Goal: Task Accomplishment & Management: Use online tool/utility

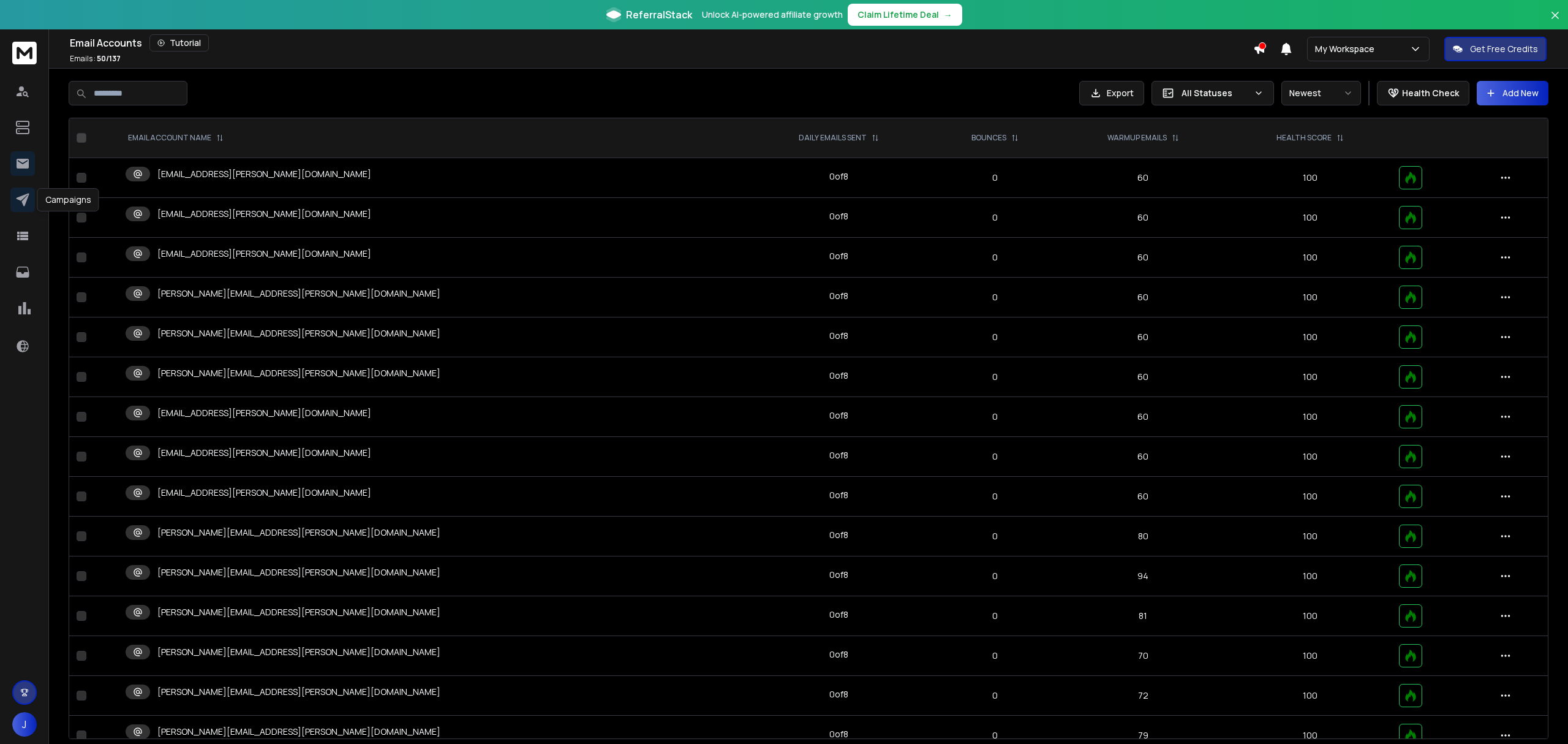
click at [15, 197] on icon at bounding box center [23, 200] width 14 height 14
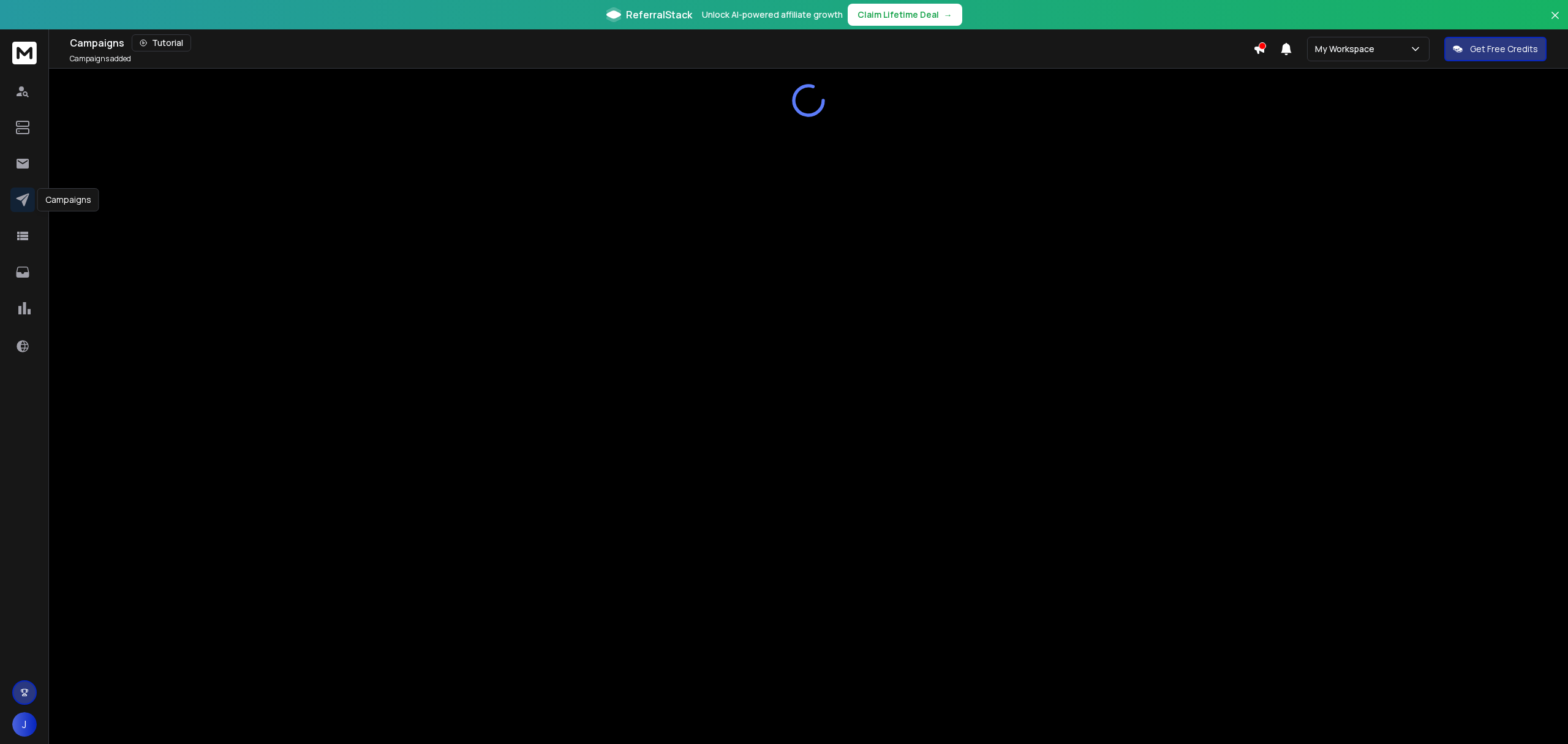
click at [15, 202] on icon at bounding box center [23, 200] width 14 height 14
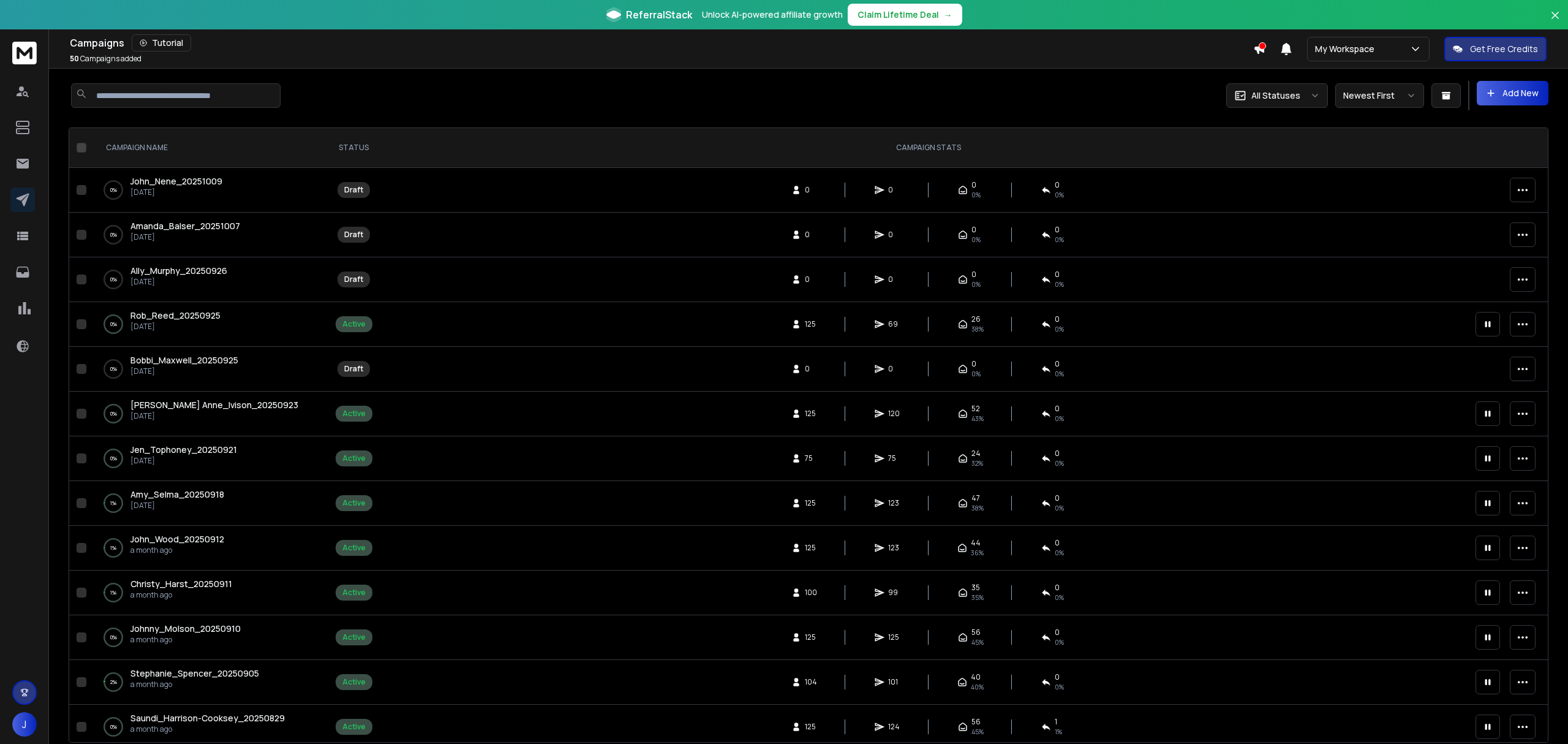
click at [181, 273] on span "Ally_Murphy_20250926" at bounding box center [178, 270] width 96 height 12
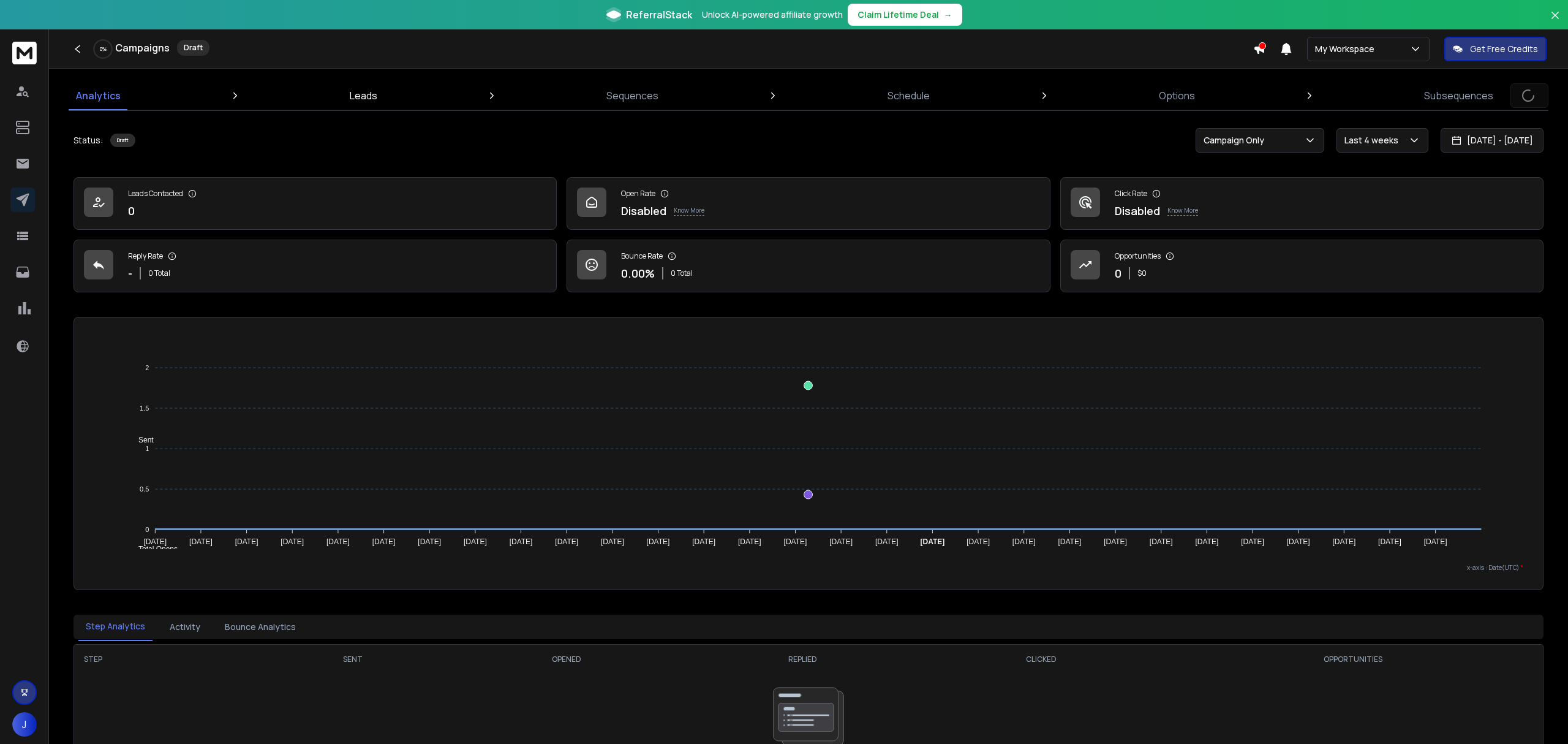
click at [358, 95] on p "Leads" at bounding box center [363, 95] width 28 height 14
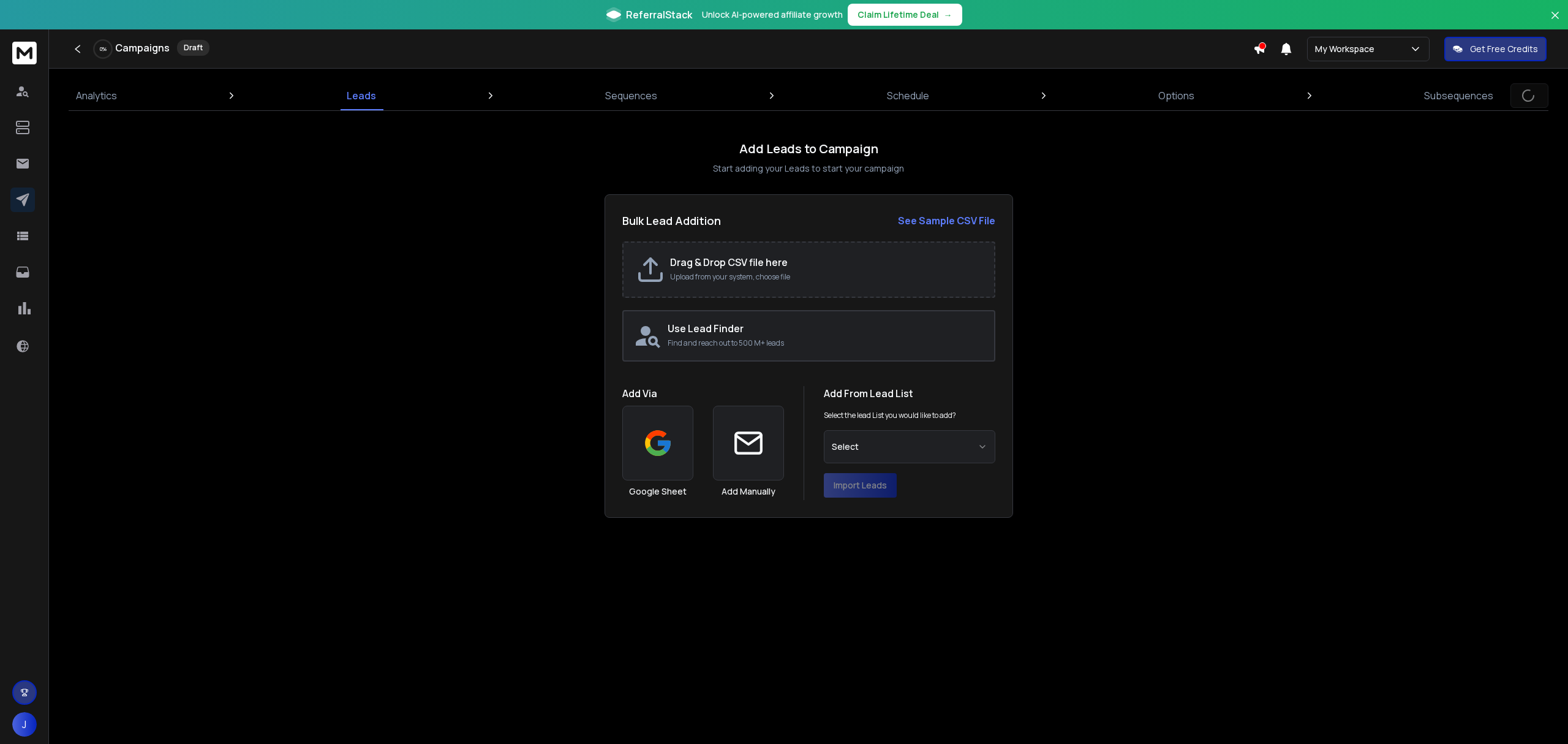
click at [739, 274] on p "Upload from your system, choose file" at bounding box center [826, 277] width 312 height 10
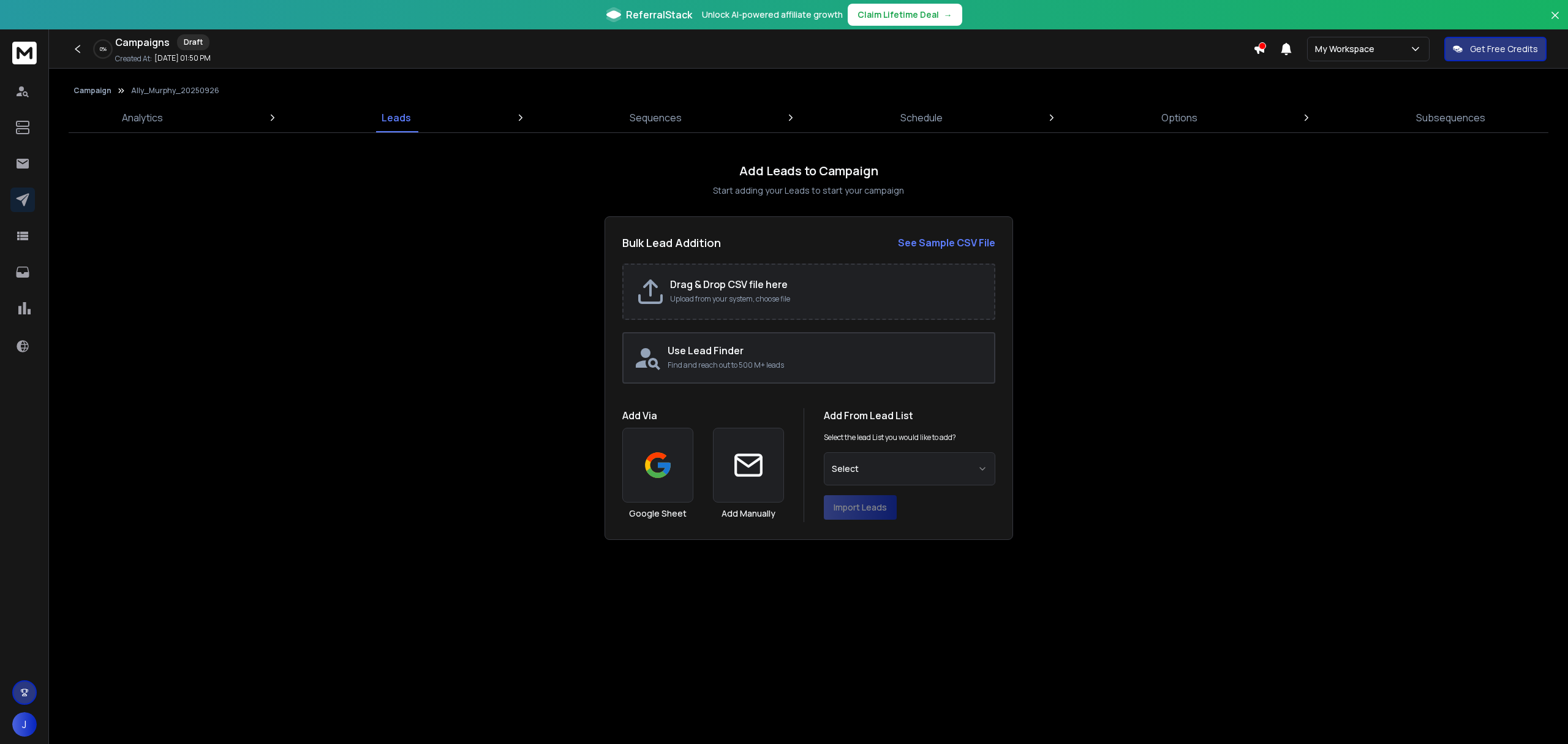
type input "**********"
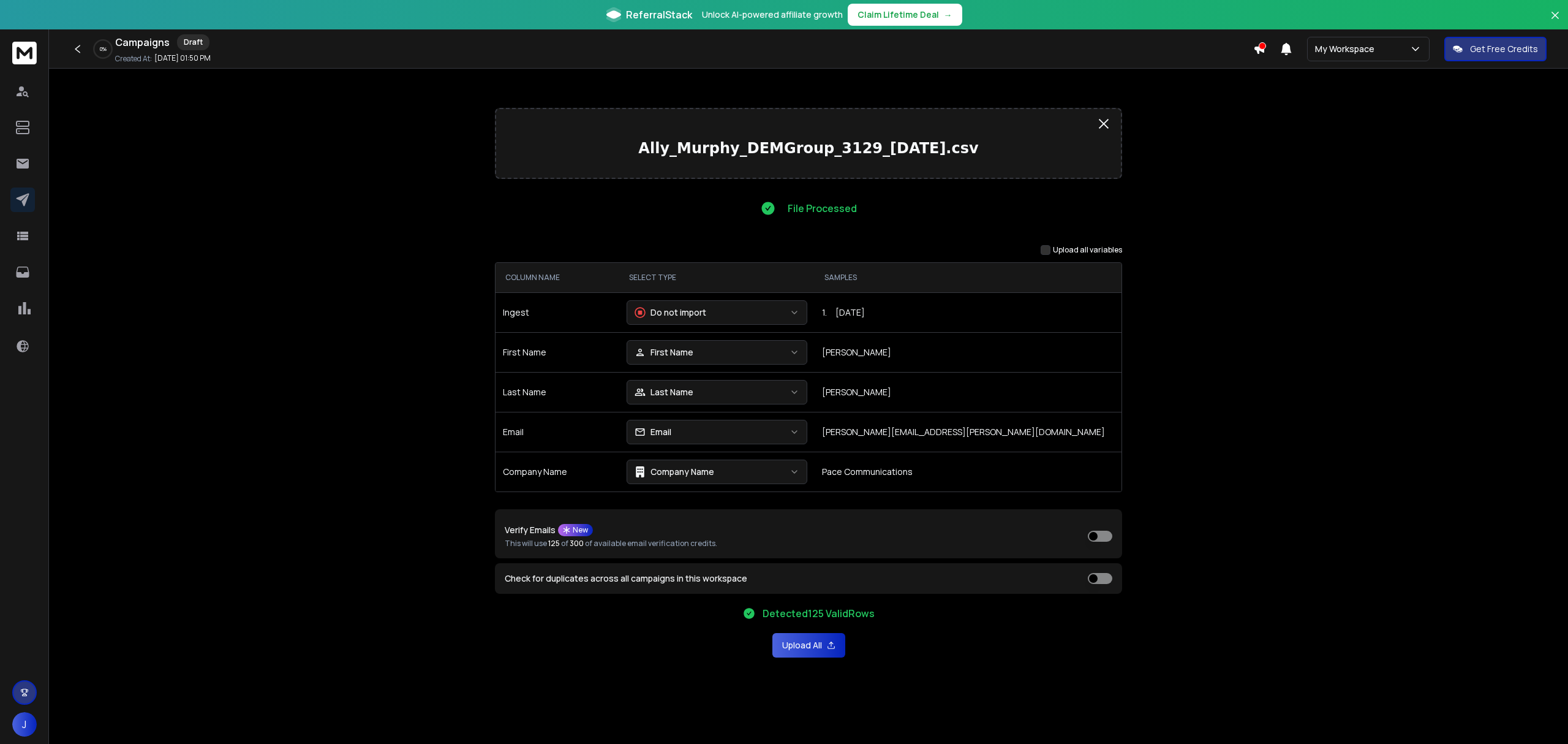
click at [813, 644] on button "Upload All" at bounding box center [809, 645] width 73 height 24
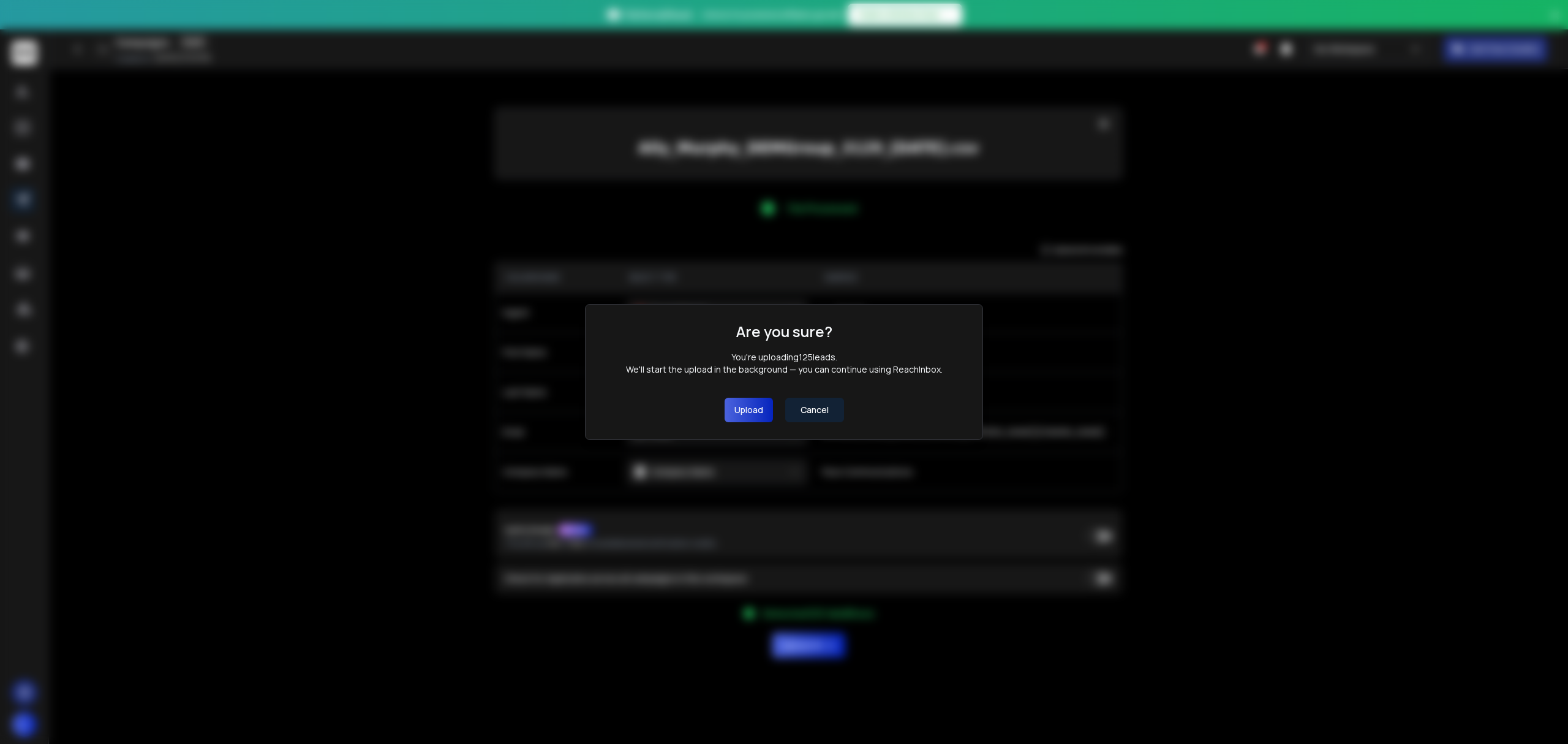
click at [740, 413] on button "Upload" at bounding box center [749, 409] width 49 height 24
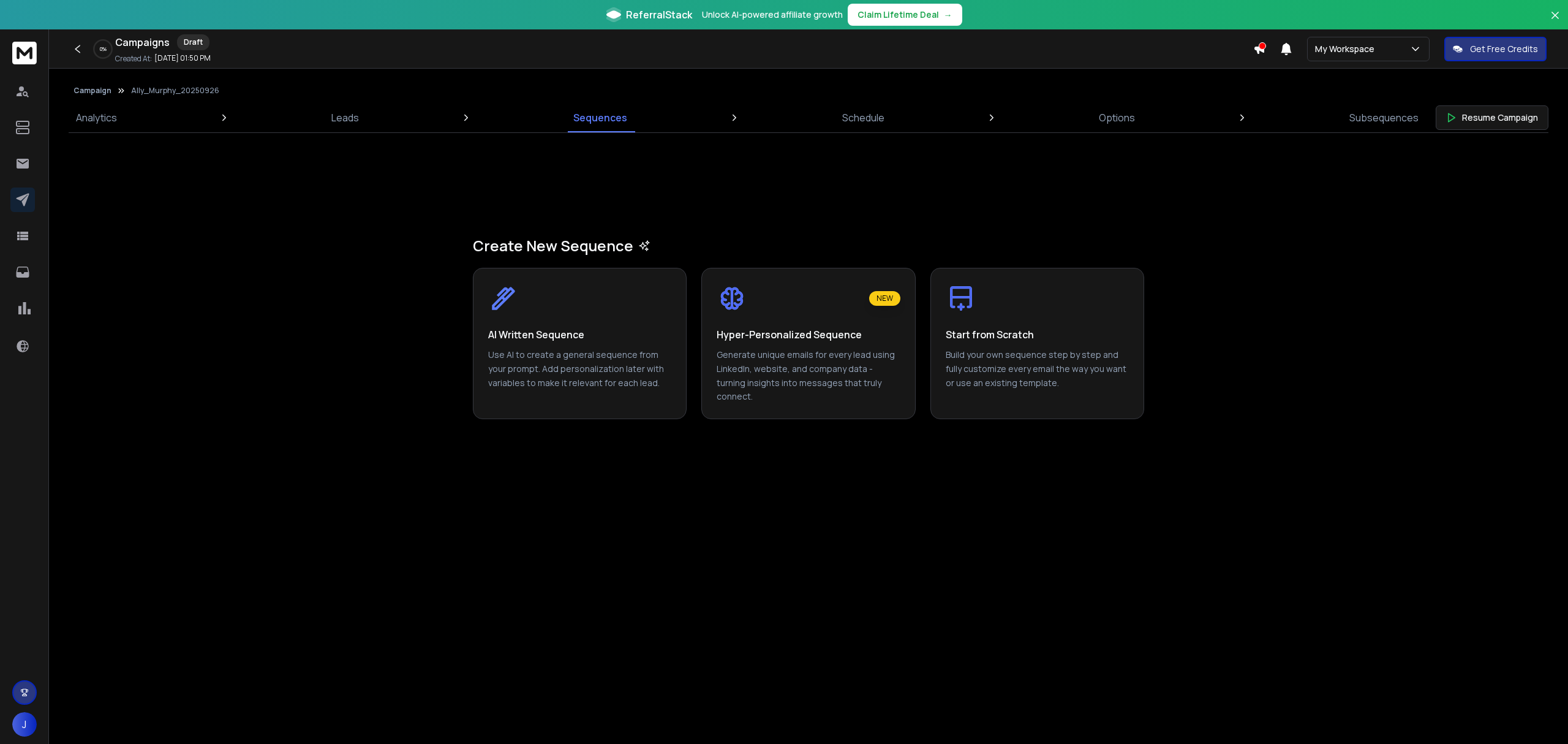
click at [970, 321] on div "Start from Scratch Build your own sequence step by step and fully customize eve…" at bounding box center [1038, 343] width 213 height 150
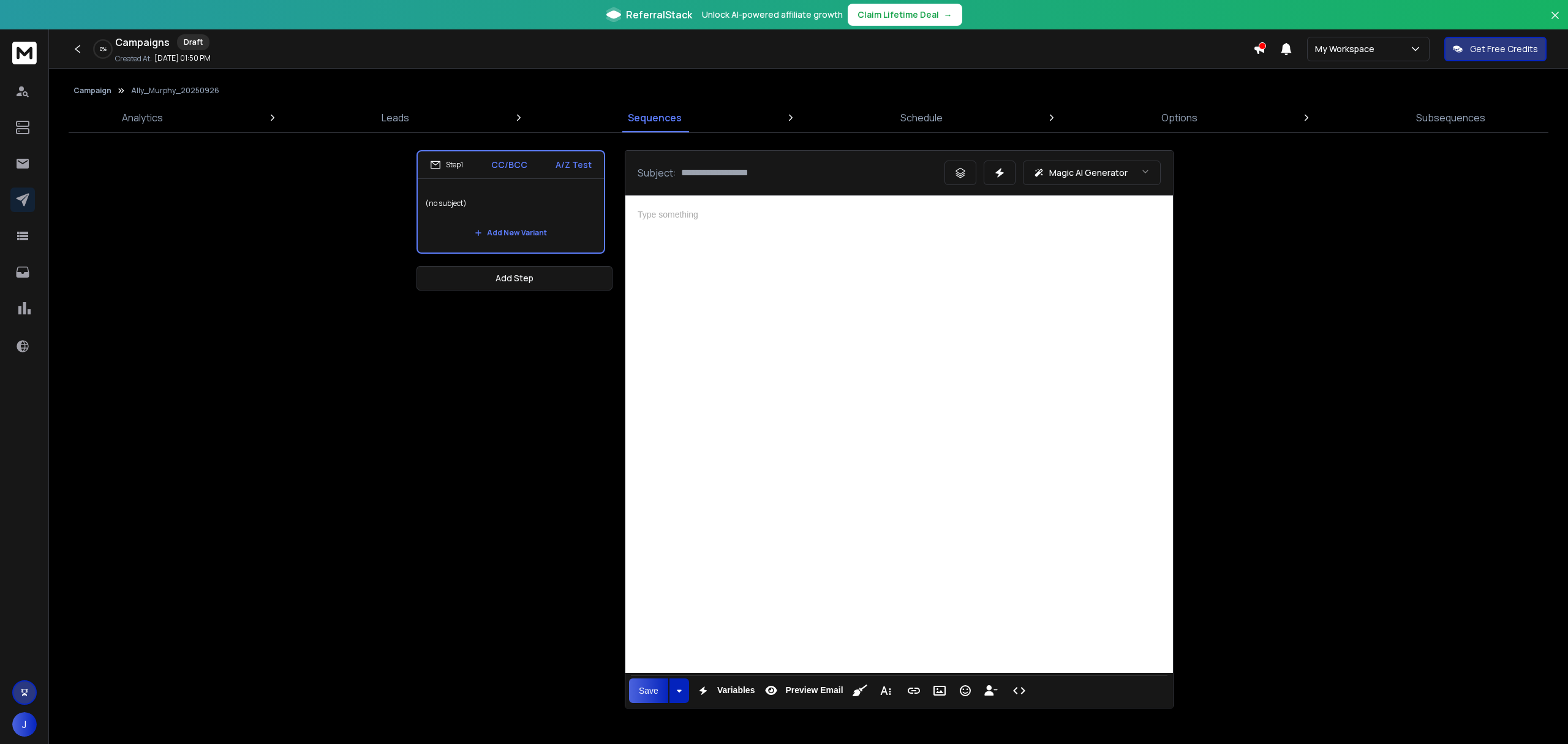
click at [721, 172] on input at bounding box center [806, 173] width 251 height 14
paste input "**********"
type input "**********"
click at [584, 206] on p "British Voice Talent based in the [GEOGRAPHIC_DATA]" at bounding box center [511, 204] width 171 height 34
click at [716, 334] on div at bounding box center [899, 434] width 548 height 477
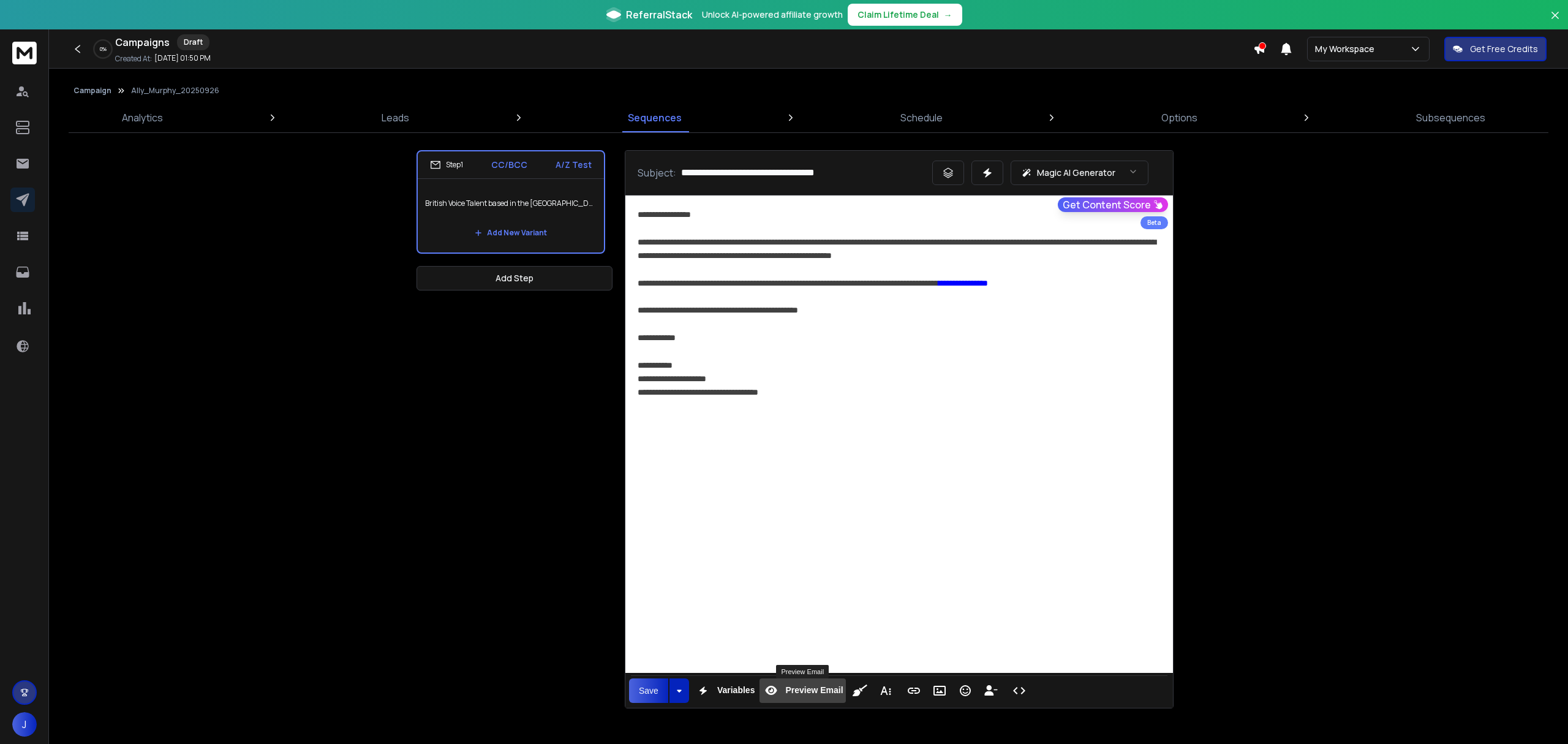
click at [802, 688] on span "Preview Email" at bounding box center [813, 690] width 62 height 11
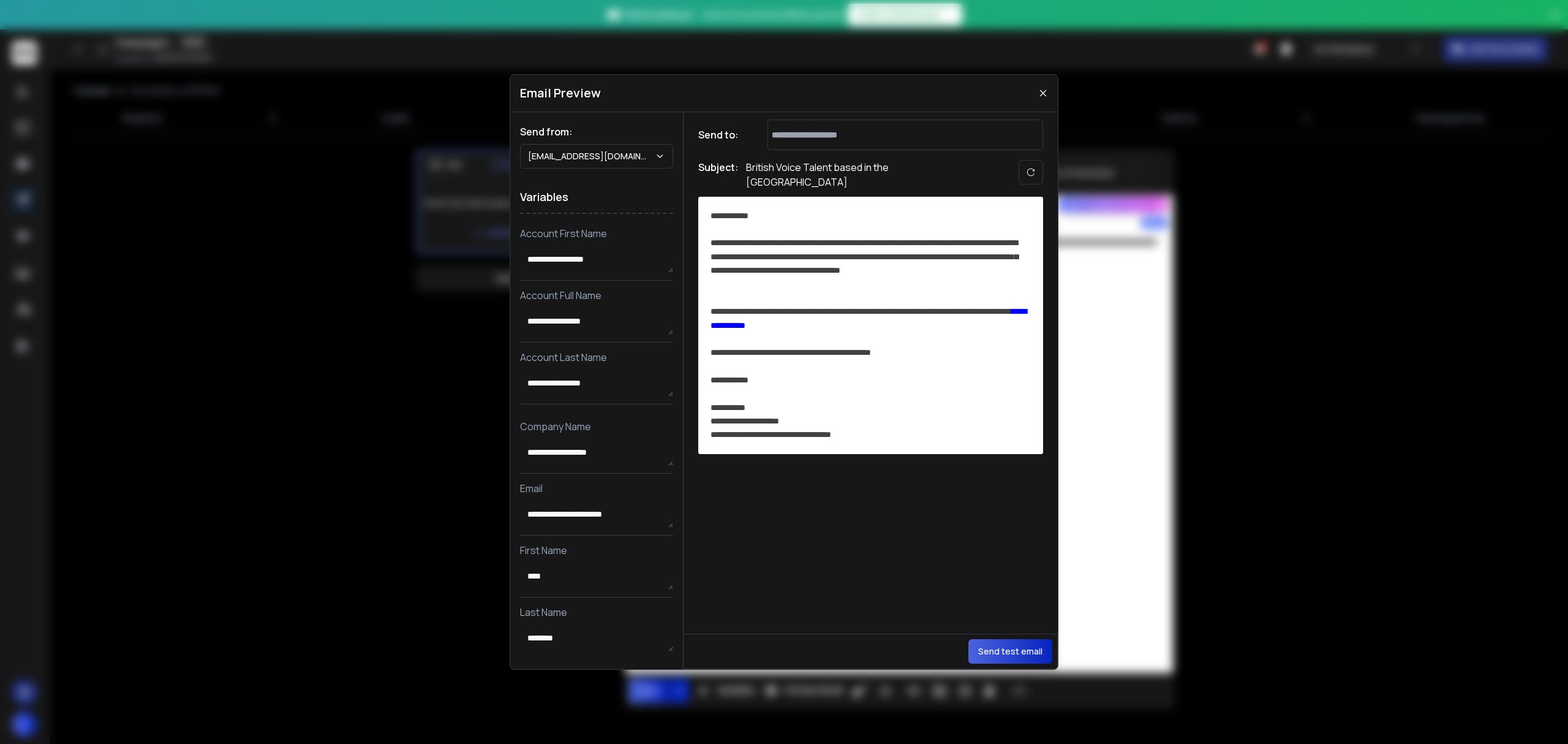
drag, startPoint x: 1045, startPoint y: 93, endPoint x: 1074, endPoint y: 121, distance: 40.3
click at [1053, 101] on div "Email Preview" at bounding box center [784, 93] width 548 height 37
click at [1046, 91] on icon at bounding box center [1043, 92] width 6 height 6
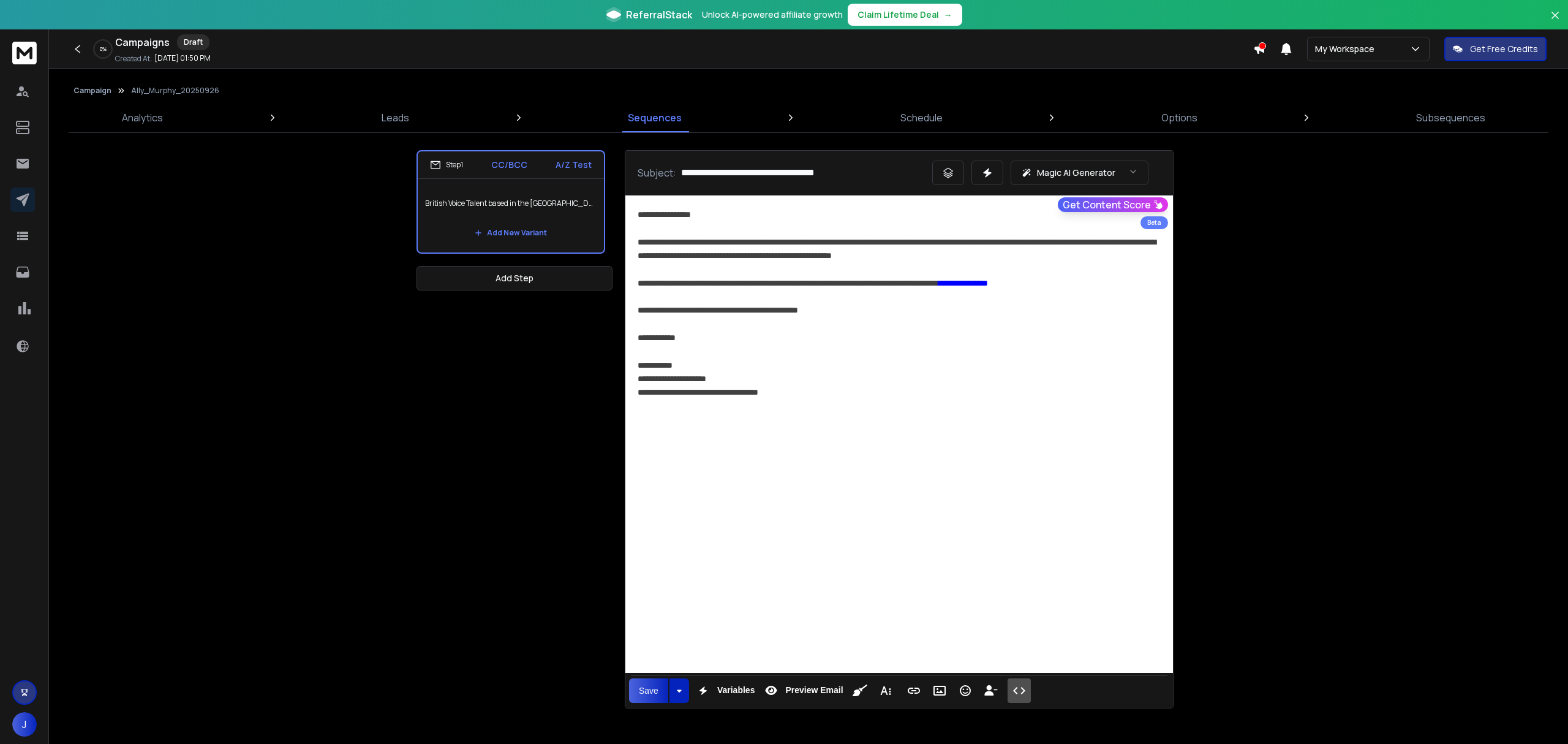
click at [1024, 689] on icon "button" at bounding box center [1020, 690] width 13 height 7
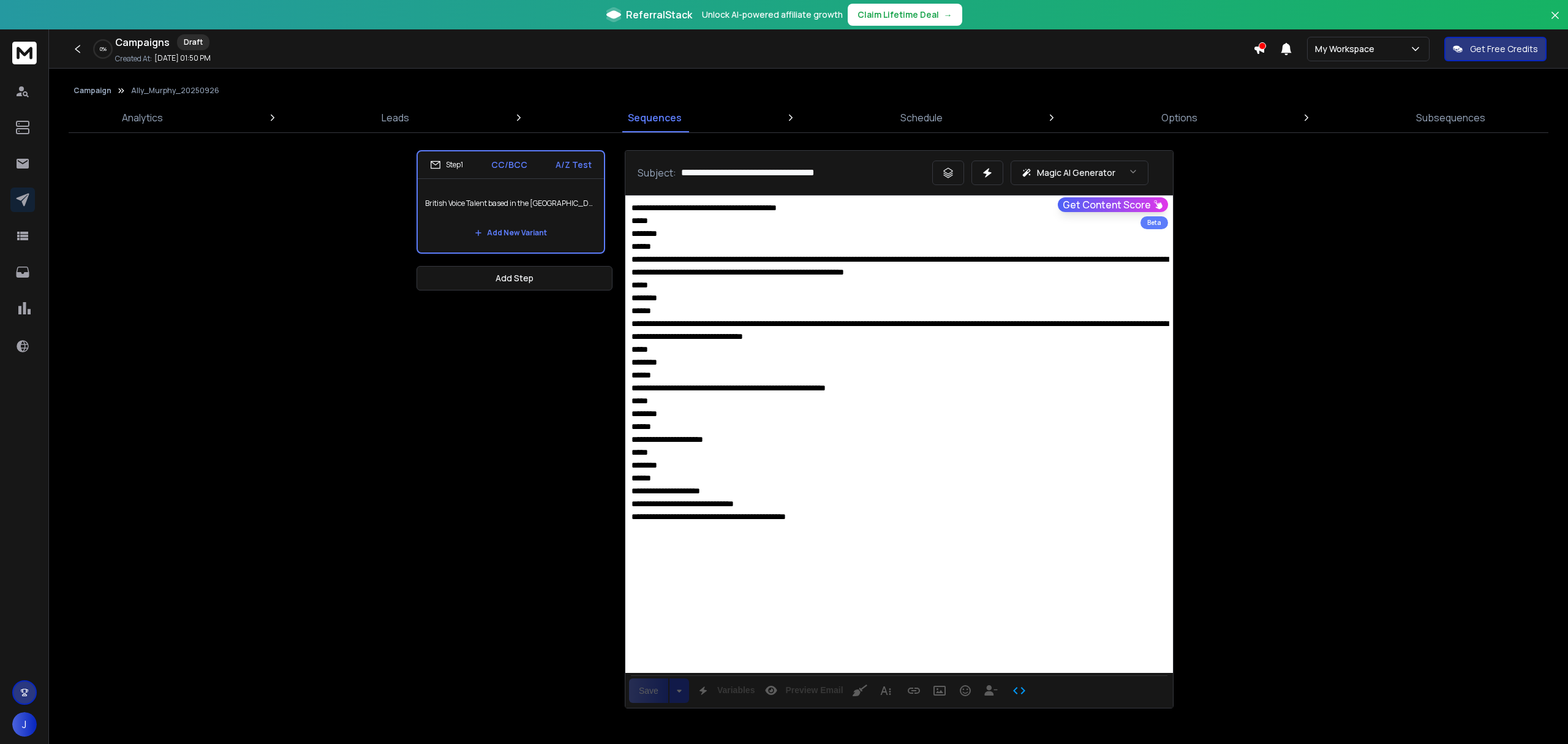
drag, startPoint x: 656, startPoint y: 207, endPoint x: 748, endPoint y: 202, distance: 92.1
click at [748, 202] on textarea "**********" at bounding box center [899, 375] width 548 height 359
type textarea "**********"
click at [1016, 693] on icon "button" at bounding box center [1020, 690] width 13 height 7
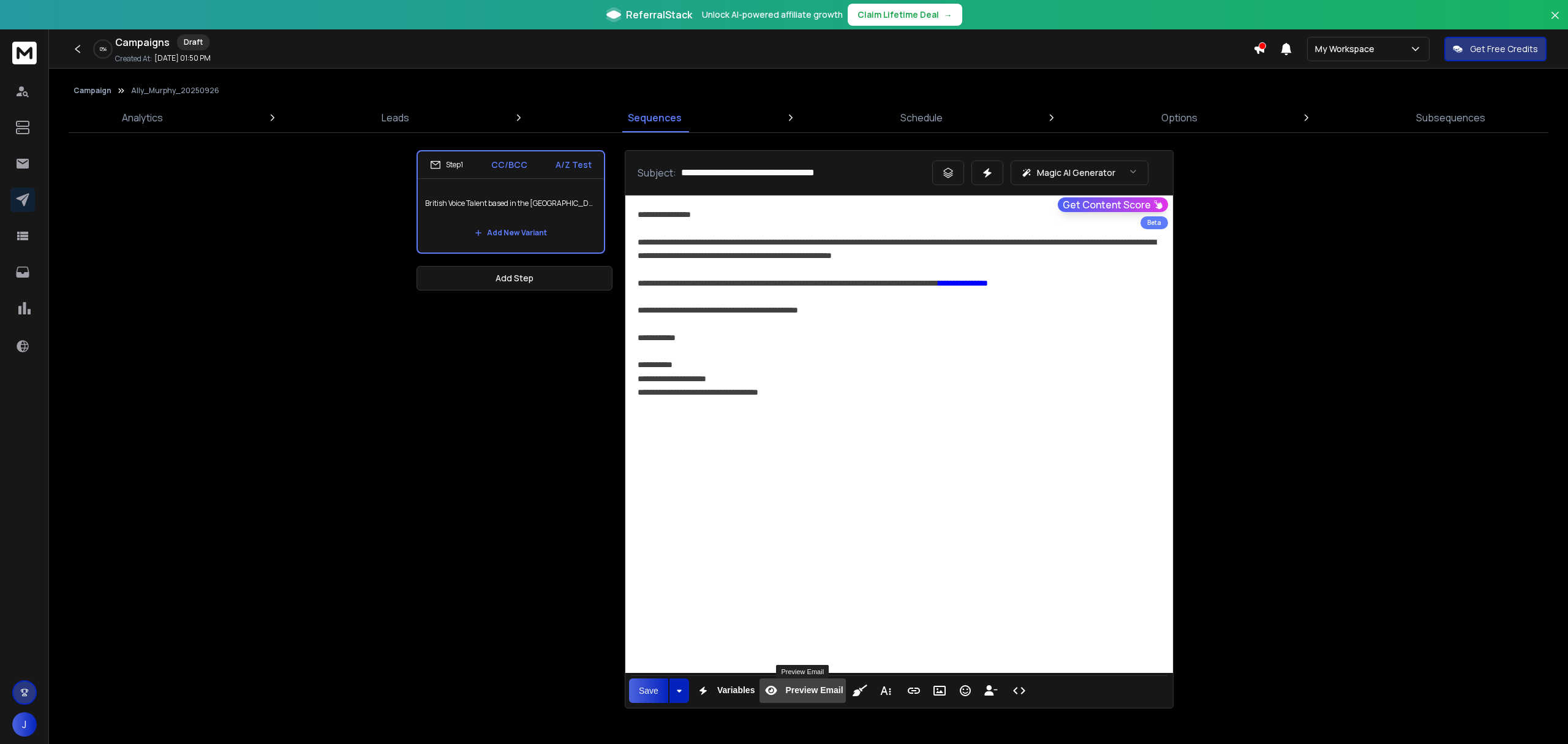
click at [792, 689] on span "Preview Email" at bounding box center [813, 690] width 62 height 11
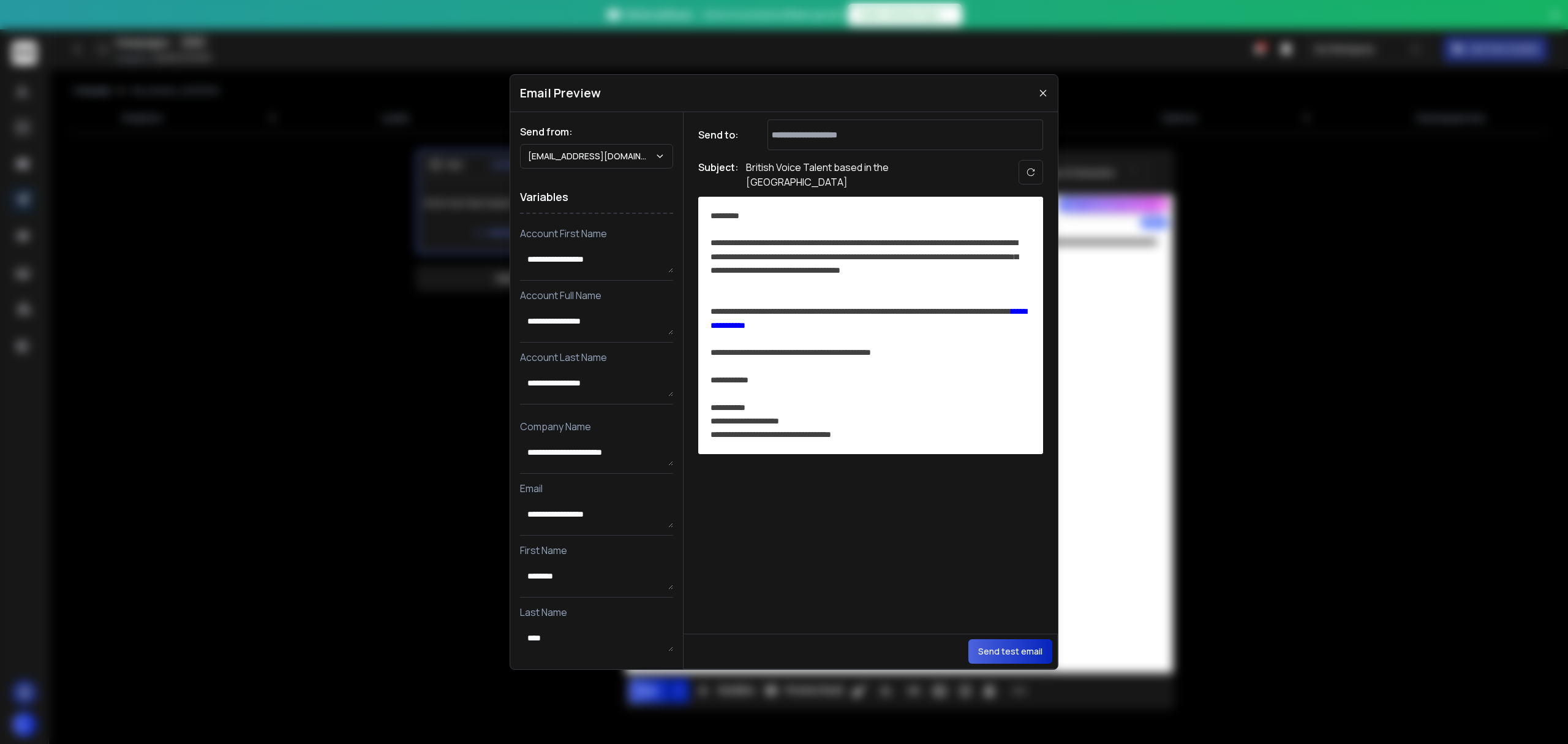
drag, startPoint x: 1039, startPoint y: 90, endPoint x: 989, endPoint y: 142, distance: 72.1
click at [1039, 90] on icon at bounding box center [1043, 93] width 10 height 10
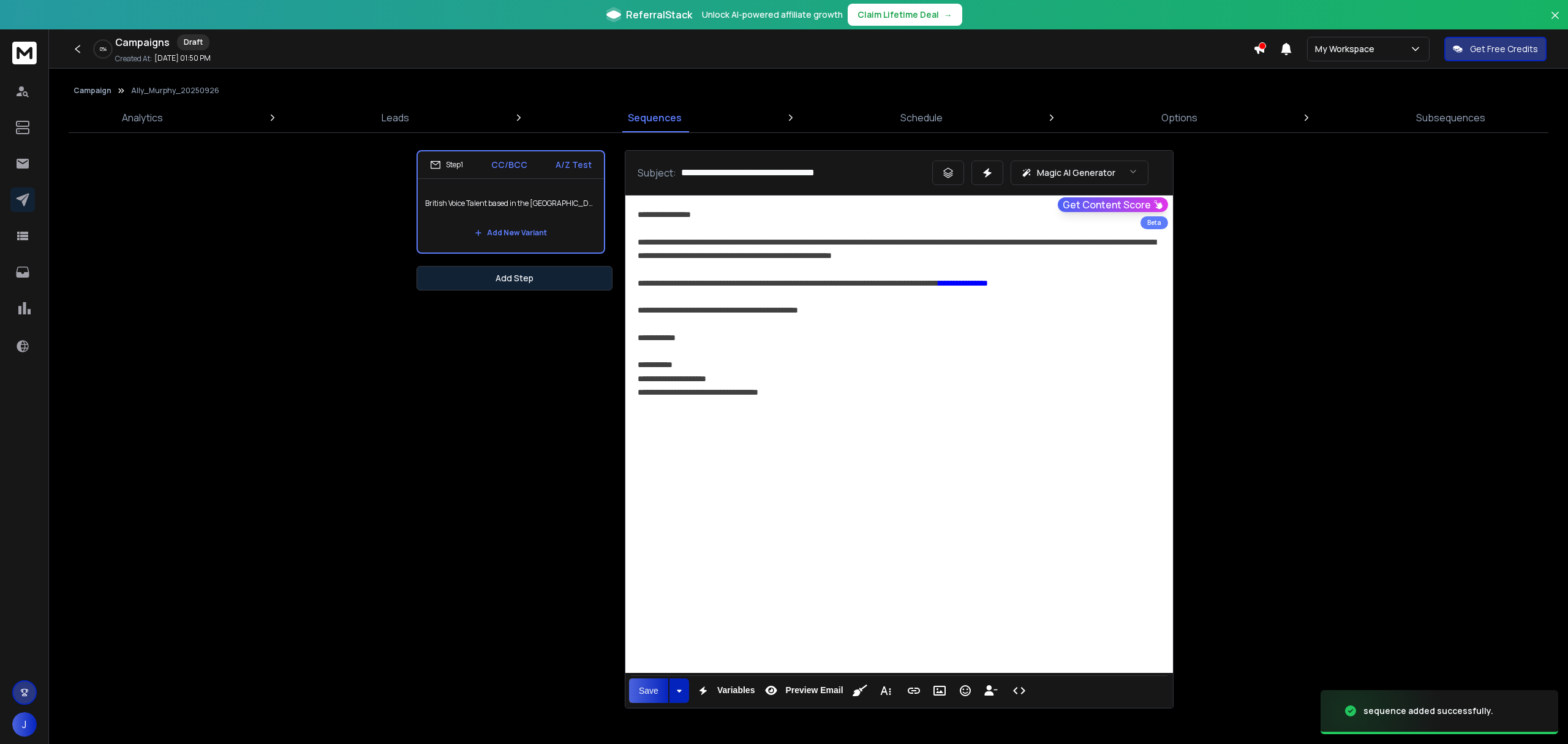
click at [528, 271] on button "Add Step" at bounding box center [515, 277] width 196 height 24
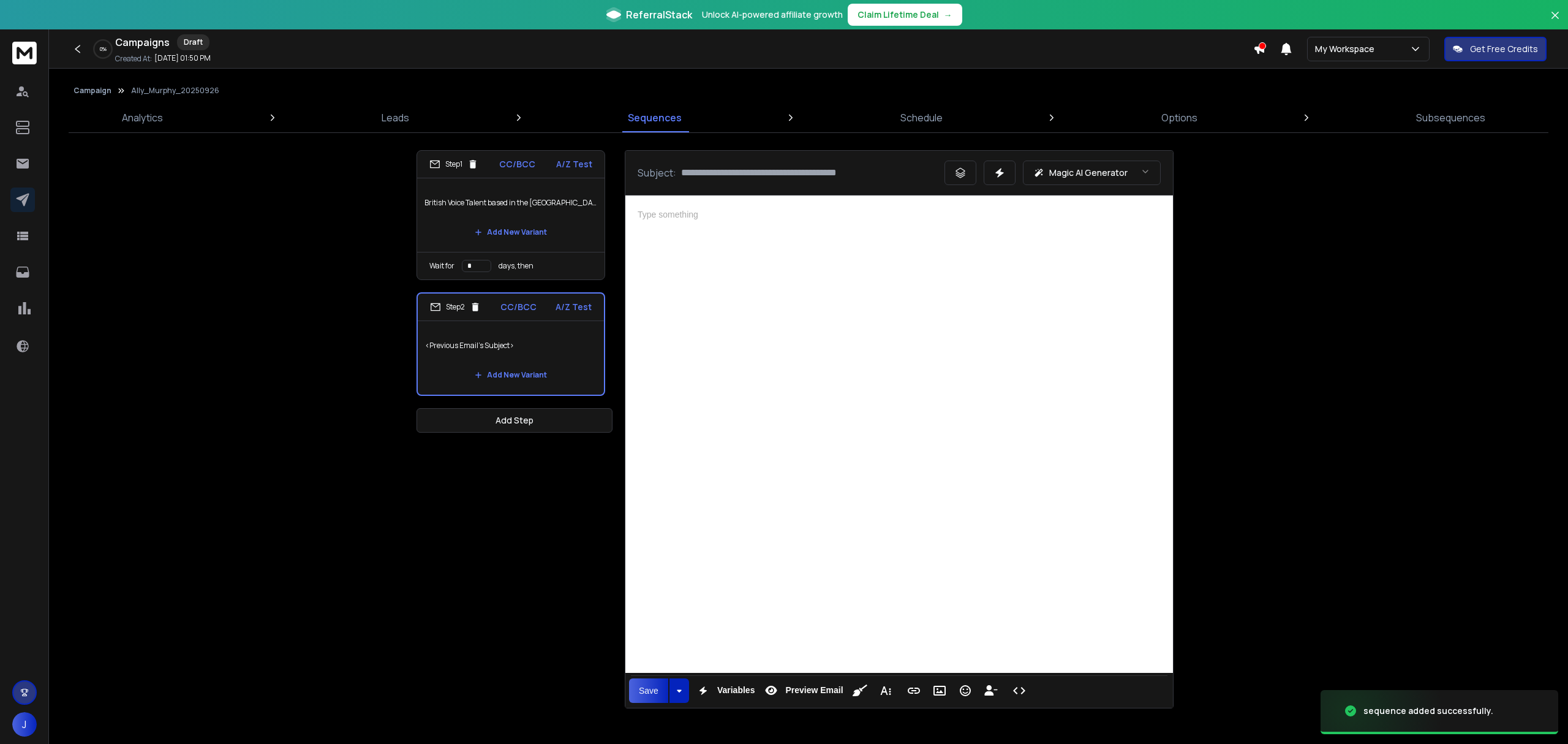
drag, startPoint x: 478, startPoint y: 267, endPoint x: 399, endPoint y: 254, distance: 80.1
click at [395, 254] on div "Step 1 CC/BCC A/Z Test British Voice Talent based in the [GEOGRAPHIC_DATA] Add …" at bounding box center [808, 429] width 1480 height 568
type input "**********"
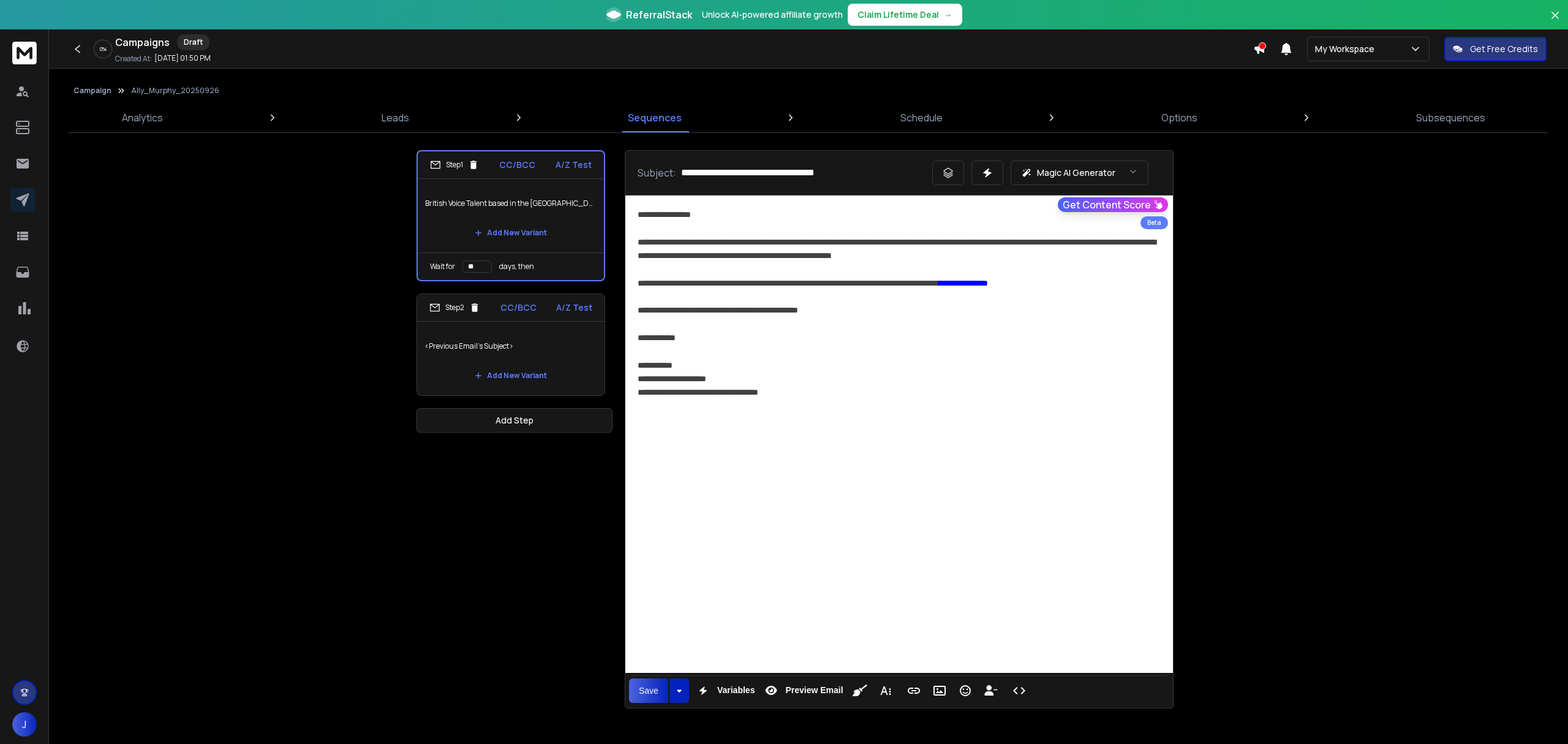
type input "**"
click at [461, 338] on p "<Previous Email's Subject>" at bounding box center [511, 346] width 173 height 34
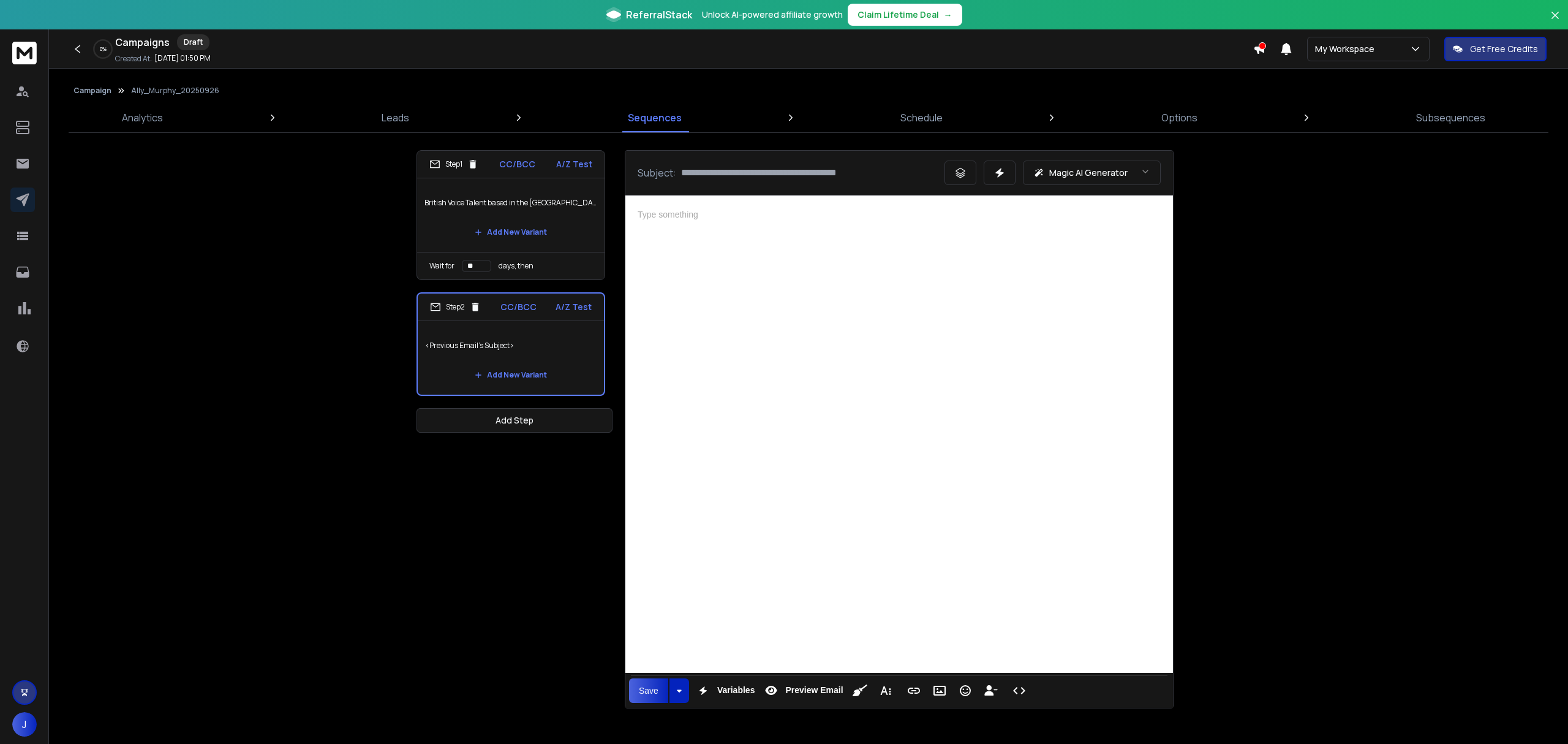
click at [803, 375] on div at bounding box center [899, 434] width 548 height 477
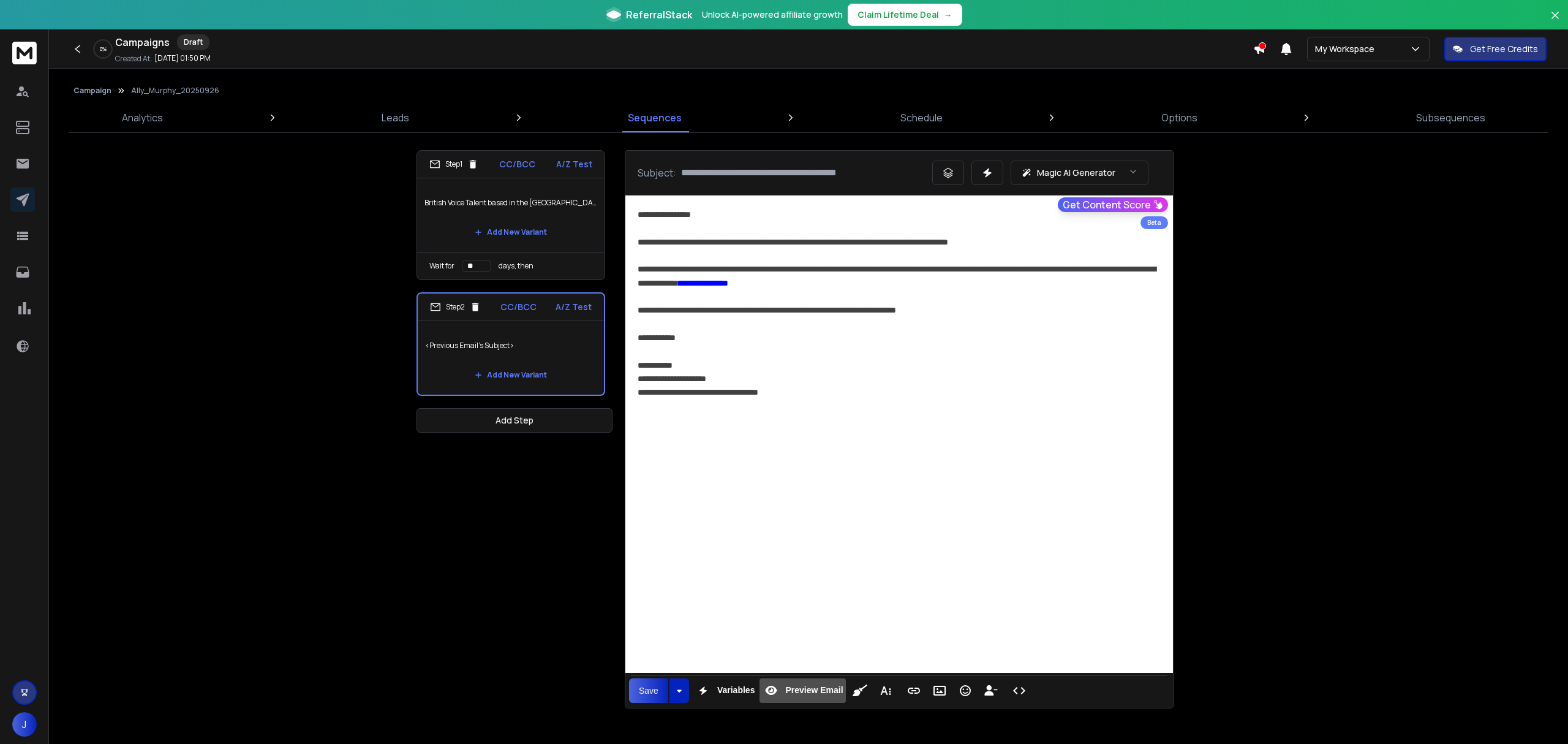
click at [819, 693] on span "Preview Email" at bounding box center [813, 690] width 62 height 11
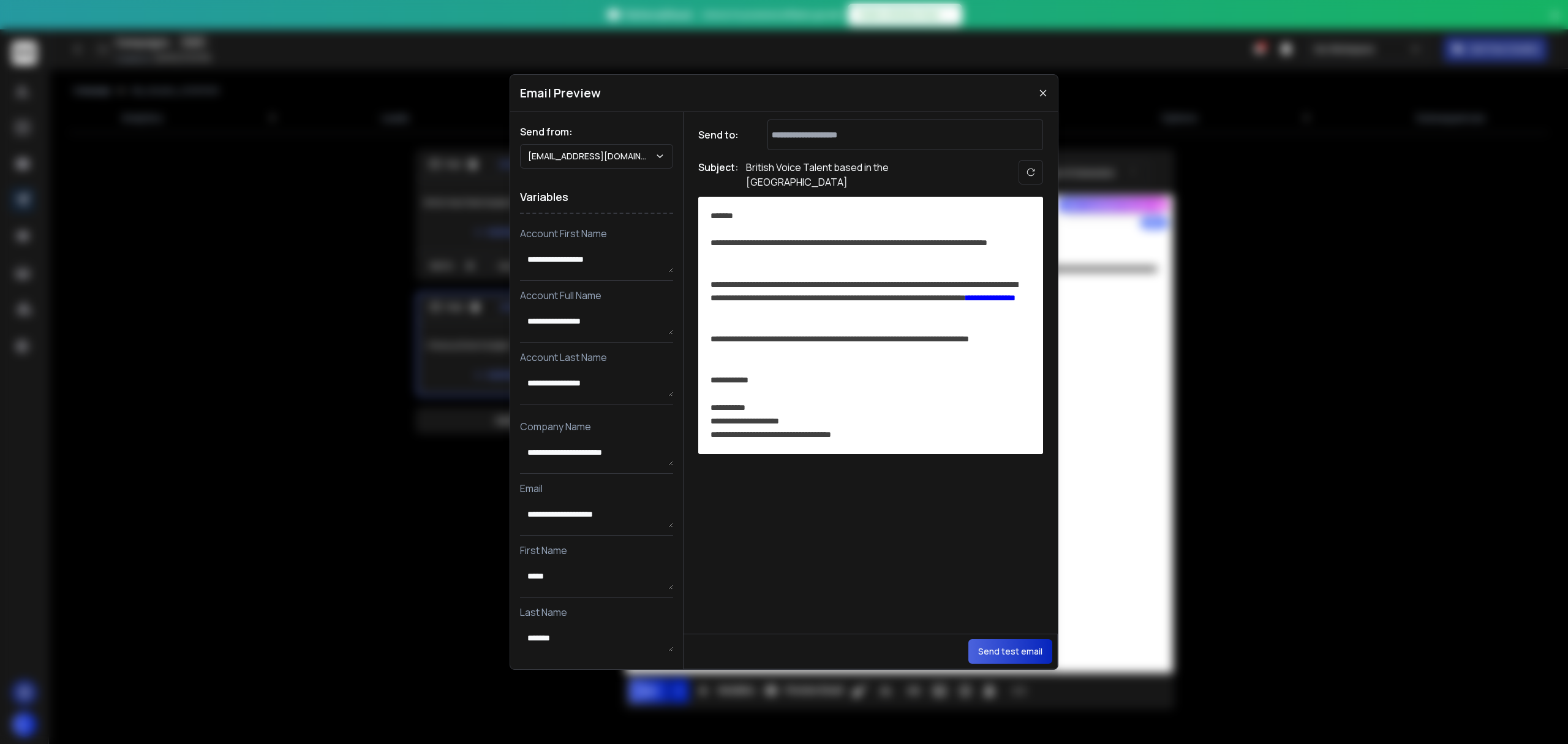
click at [1043, 94] on icon at bounding box center [1043, 93] width 10 height 10
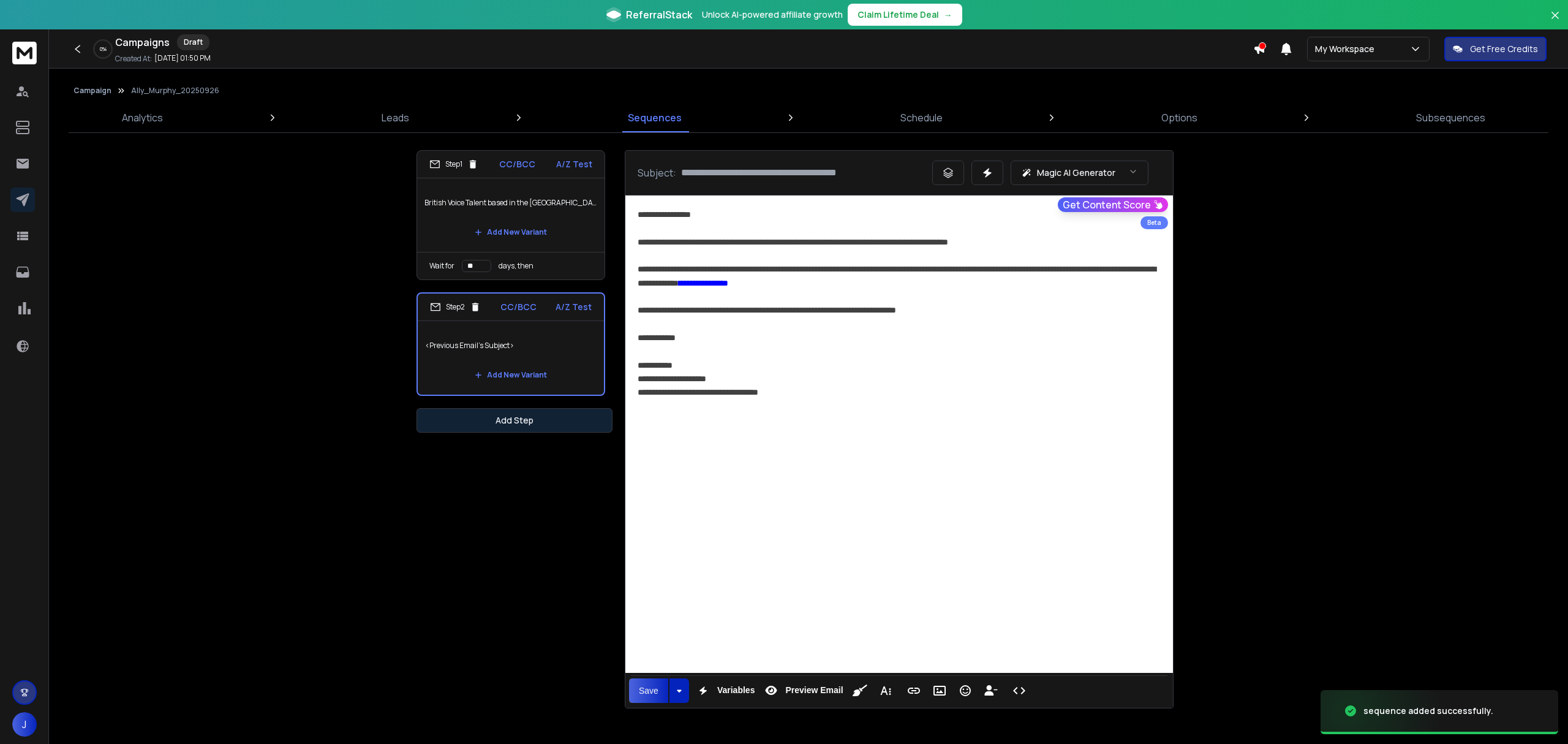
click at [520, 423] on button "Add Step" at bounding box center [515, 420] width 196 height 24
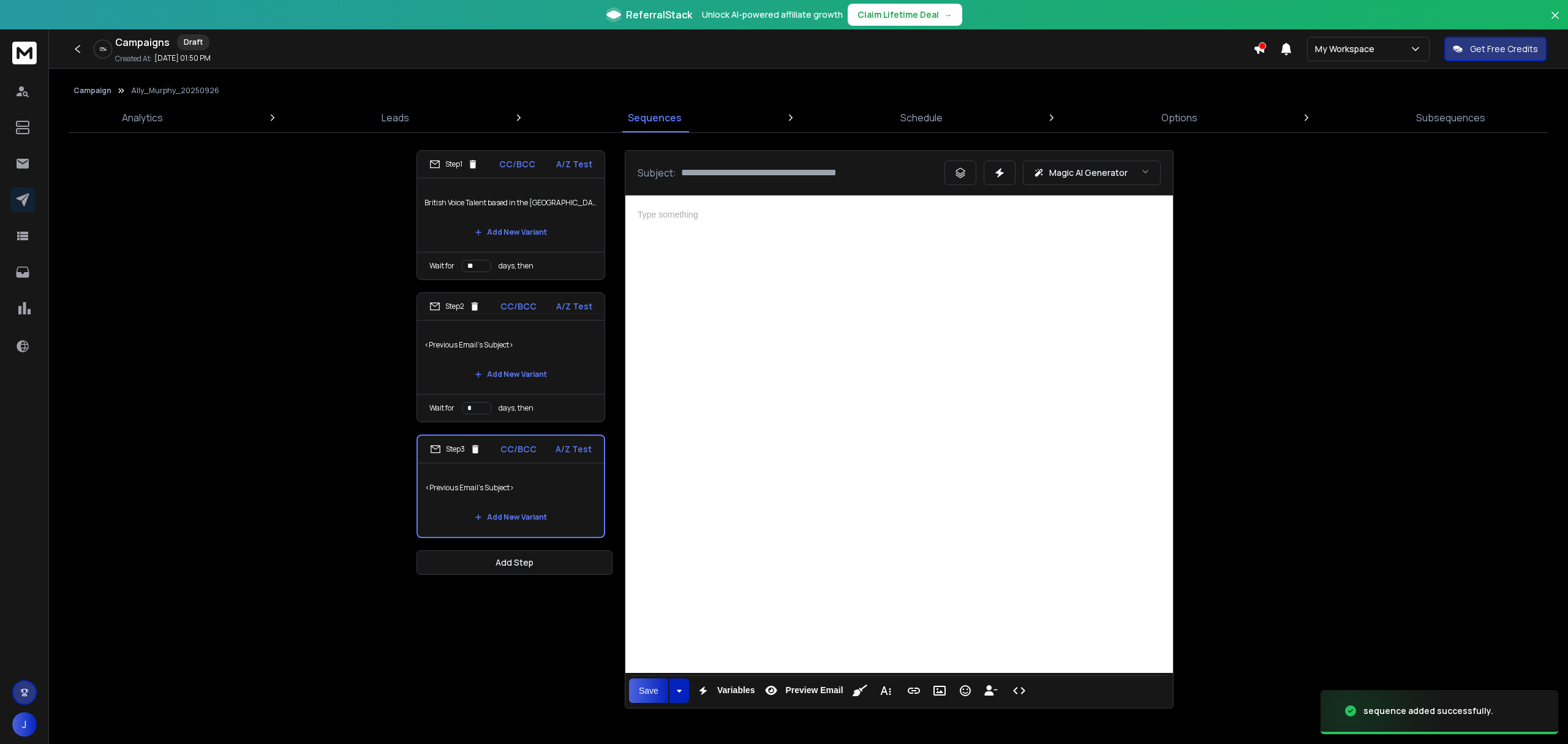
drag, startPoint x: 485, startPoint y: 407, endPoint x: 440, endPoint y: 406, distance: 45.0
click at [440, 406] on div "Wait for * days, then" at bounding box center [511, 407] width 187 height 28
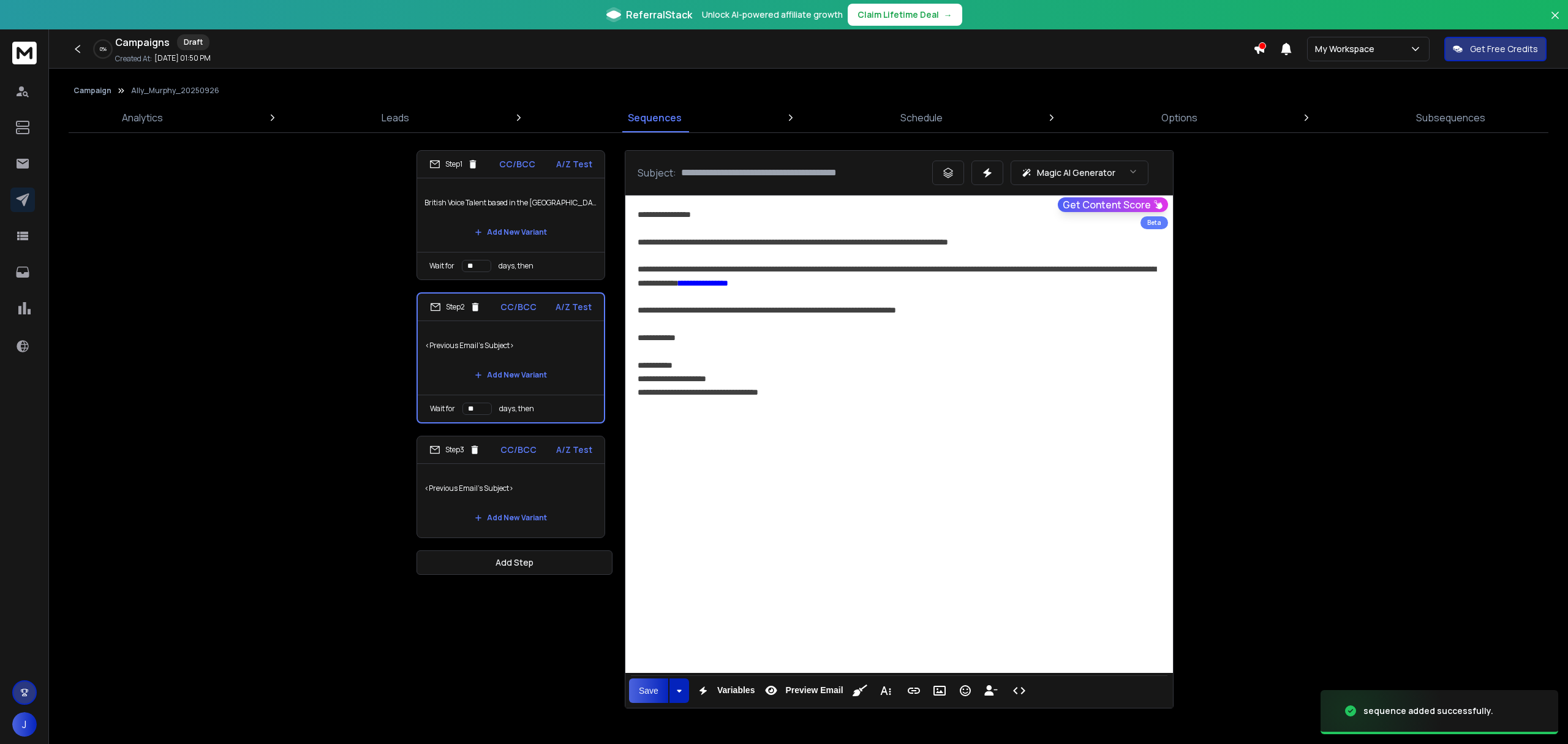
type input "**"
click at [570, 491] on p "<Previous Email's Subject>" at bounding box center [511, 488] width 173 height 34
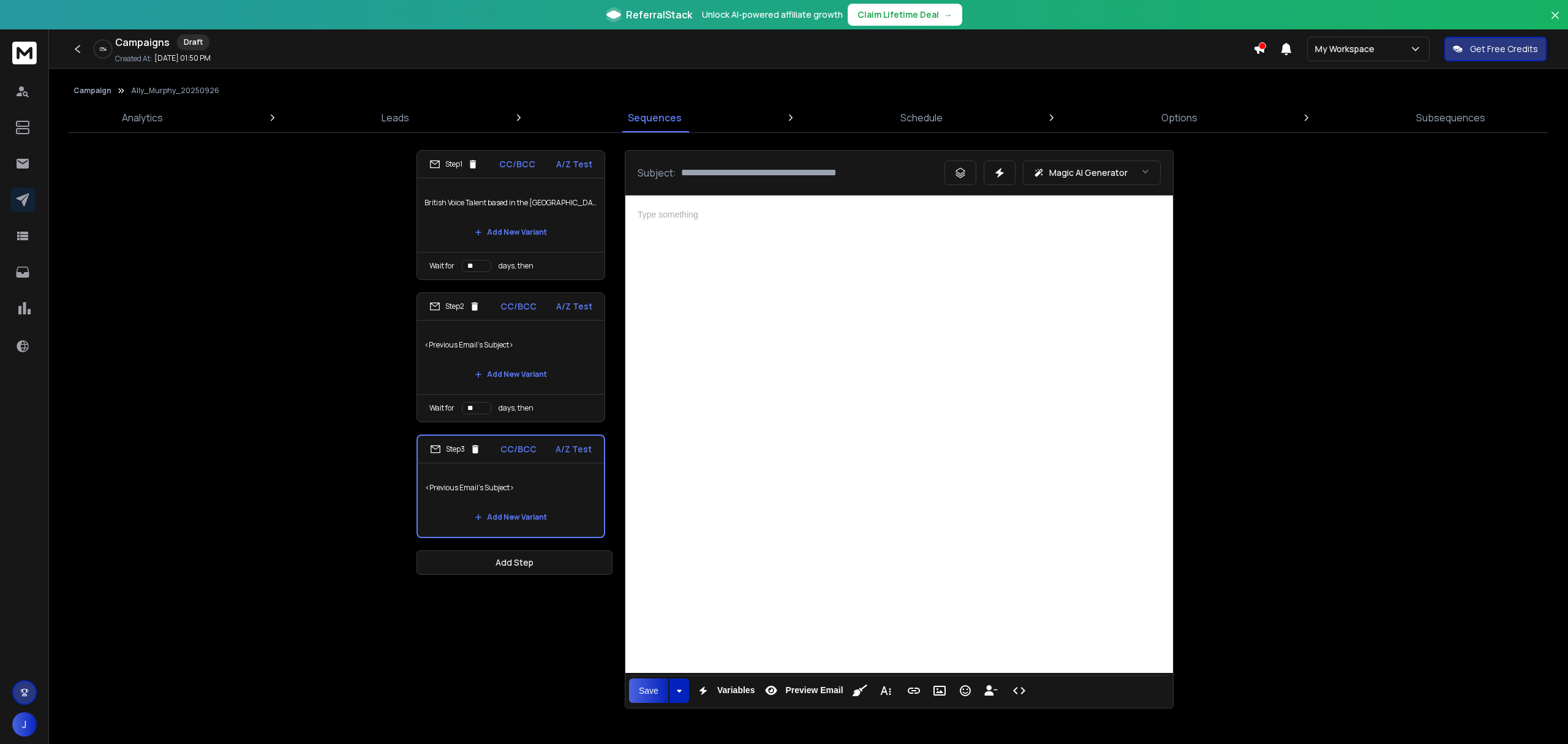
click at [769, 352] on div at bounding box center [899, 434] width 548 height 477
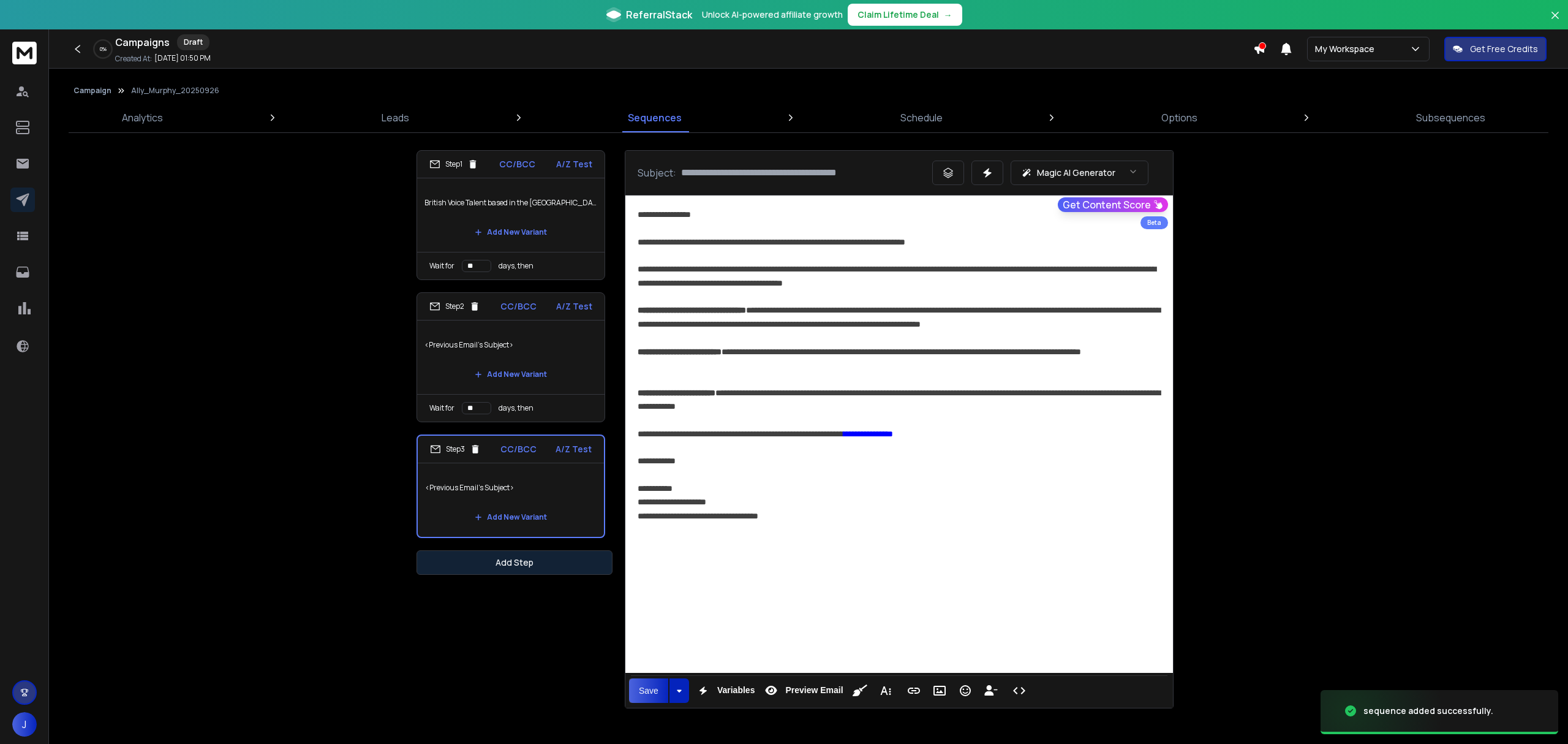
click at [516, 552] on button "Add Step" at bounding box center [515, 562] width 196 height 24
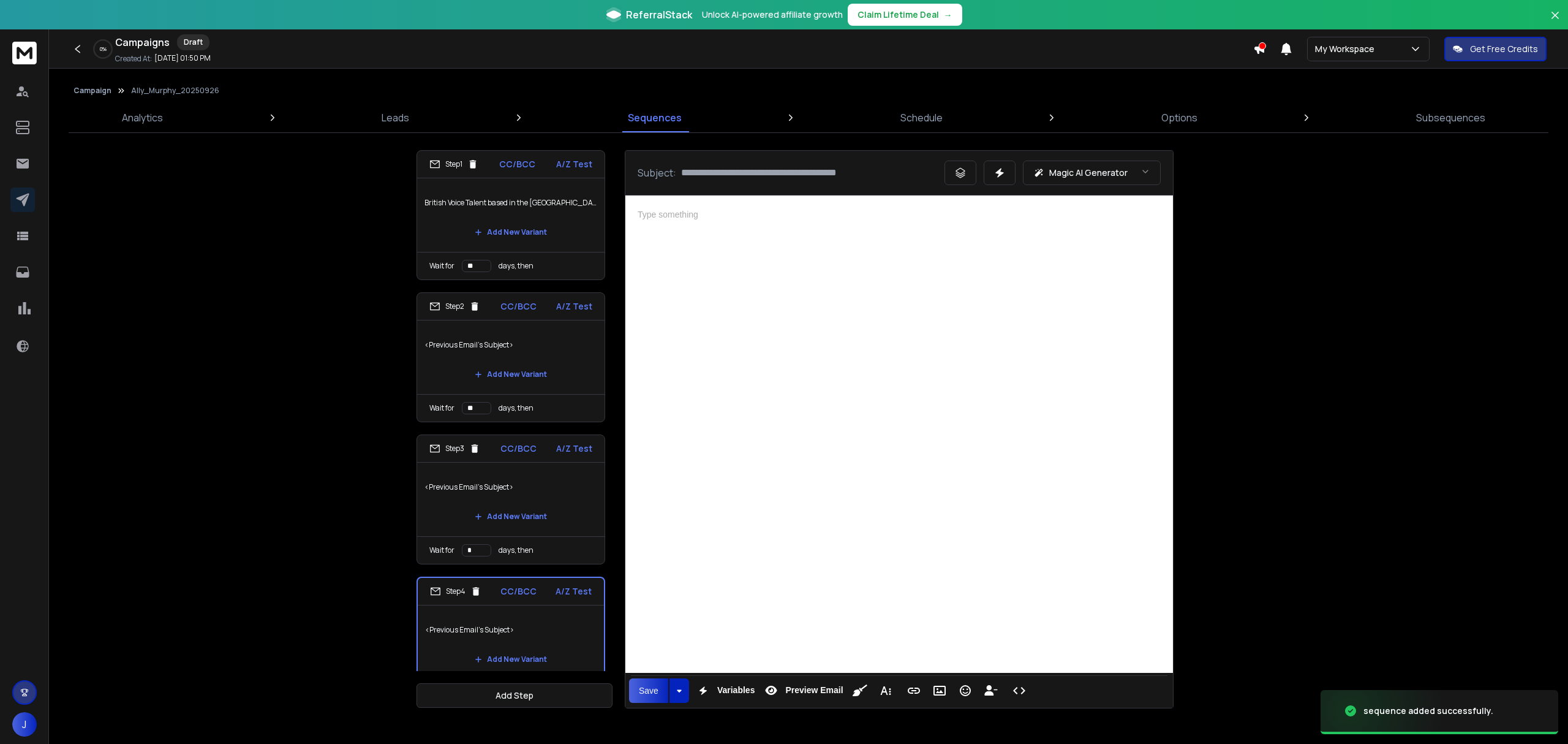
scroll to position [9, 0]
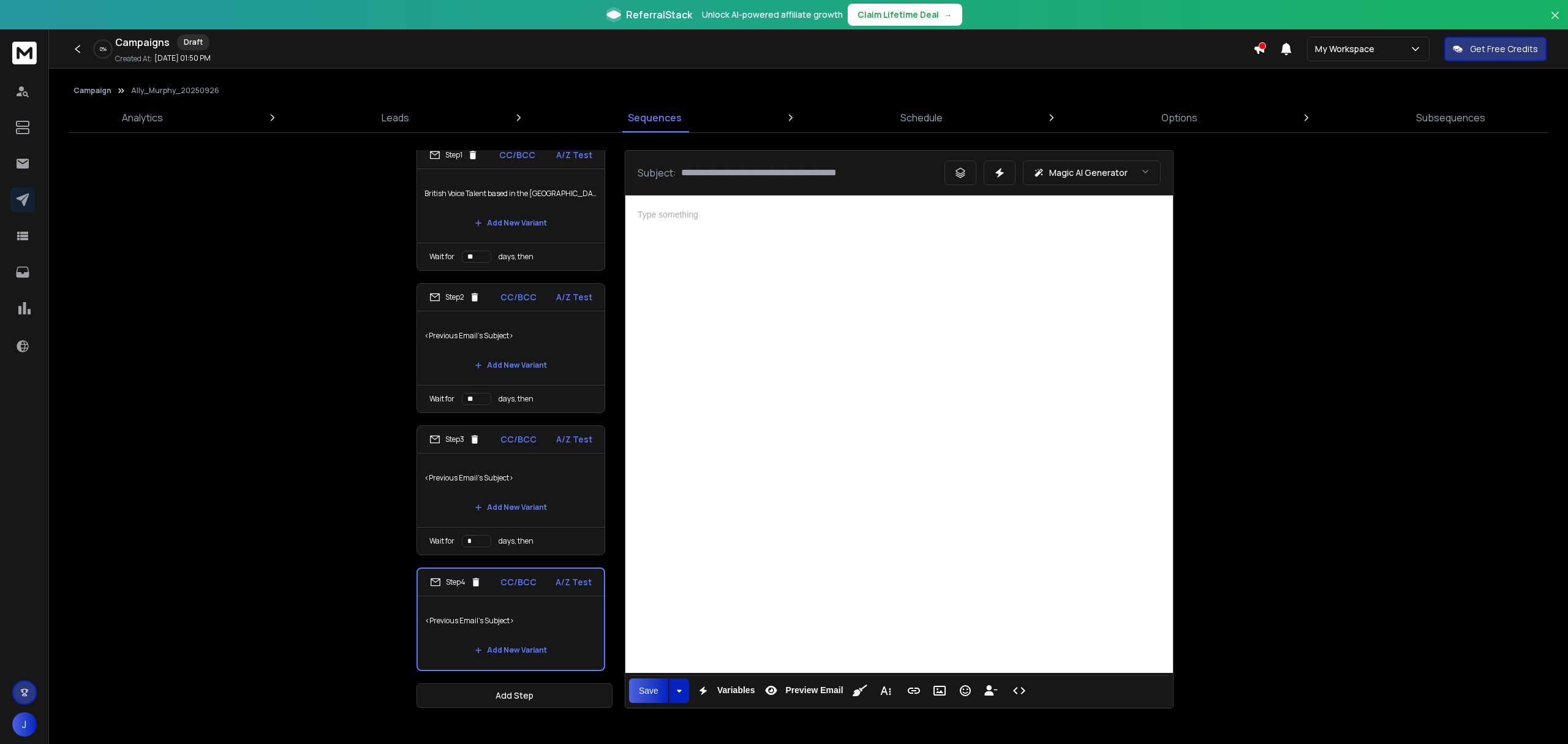
drag, startPoint x: 487, startPoint y: 543, endPoint x: 417, endPoint y: 540, distance: 70.1
click at [417, 540] on div "Wait for * days, then" at bounding box center [511, 540] width 187 height 28
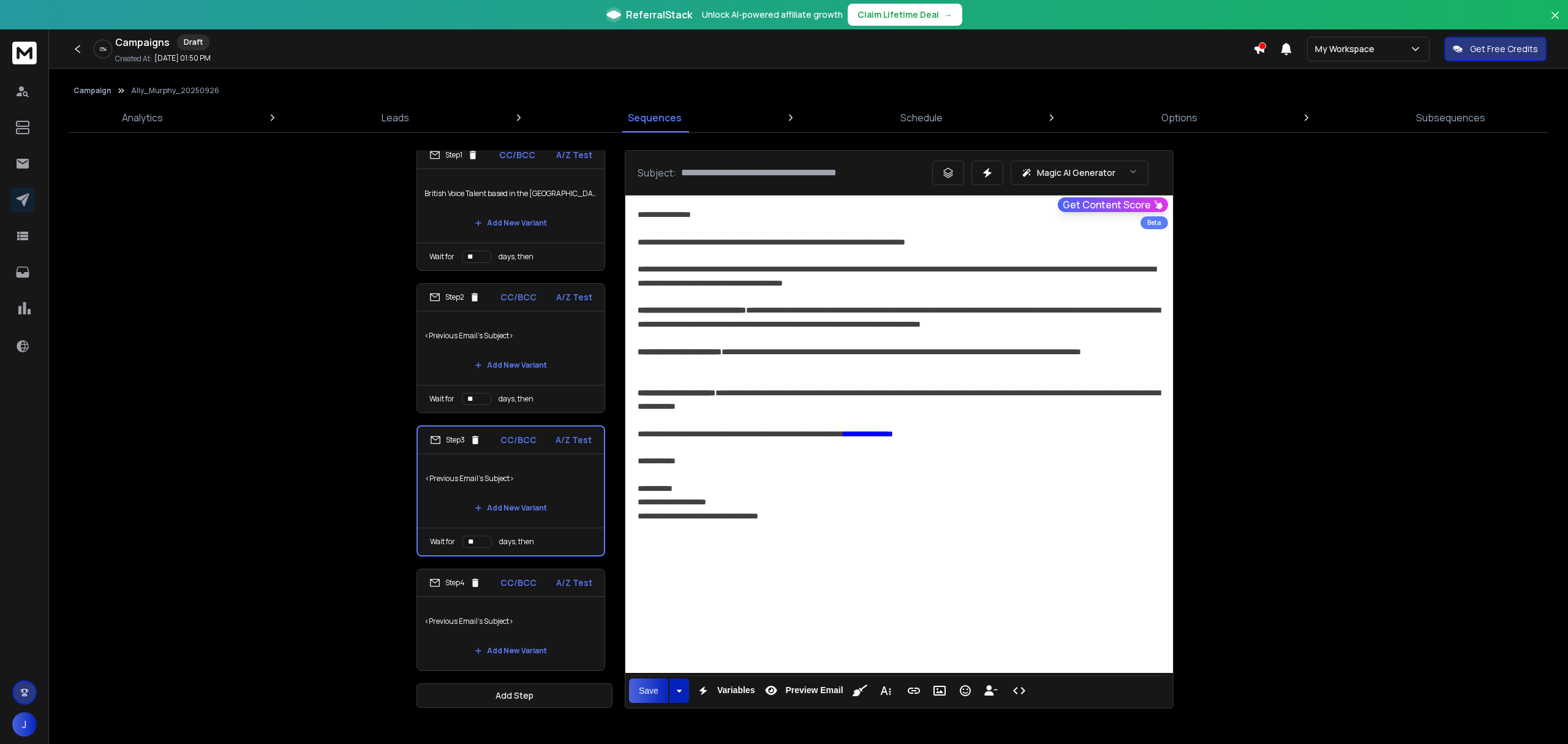
type input "**"
click at [514, 619] on p "<Previous Email's Subject>" at bounding box center [511, 622] width 173 height 34
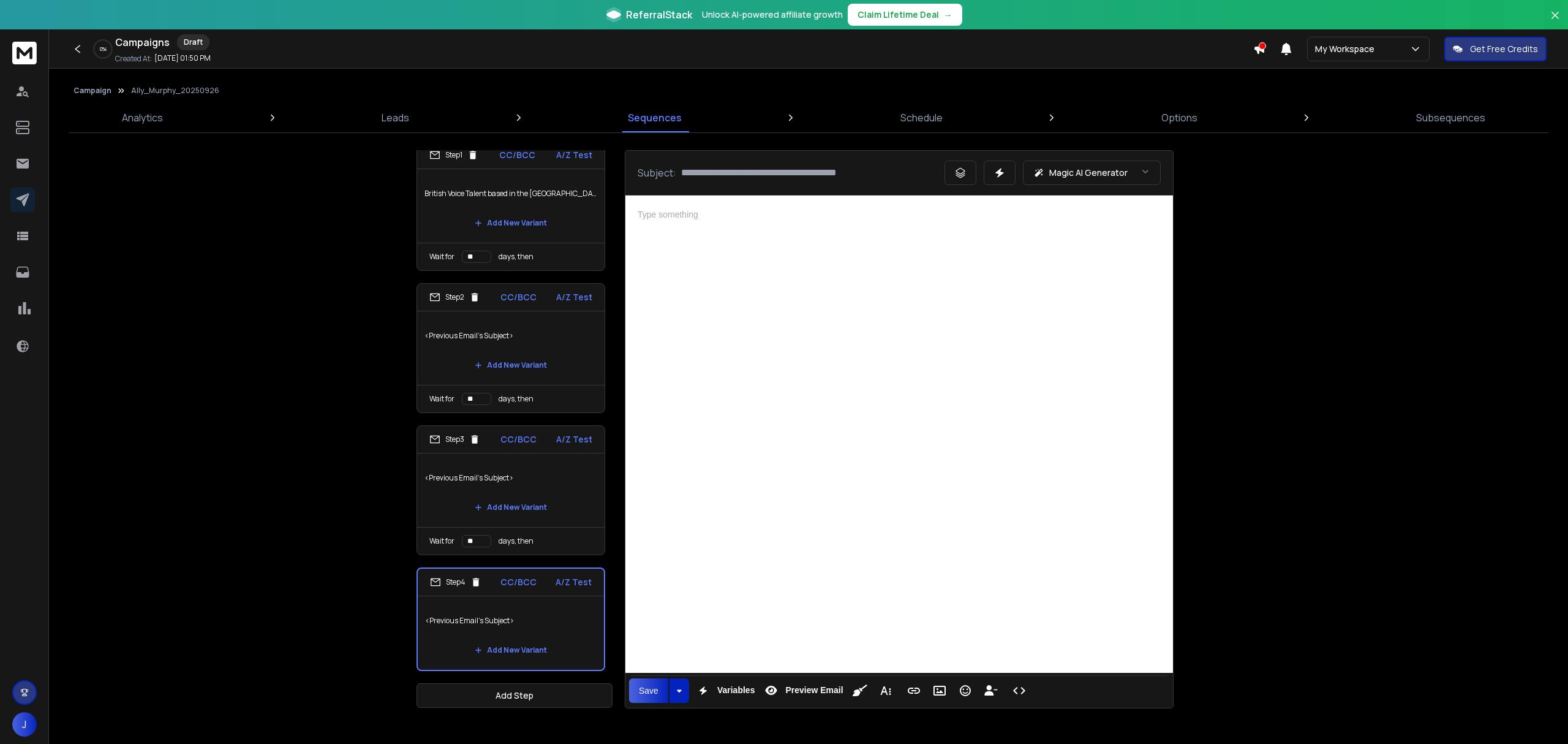
click at [718, 368] on div at bounding box center [899, 434] width 548 height 477
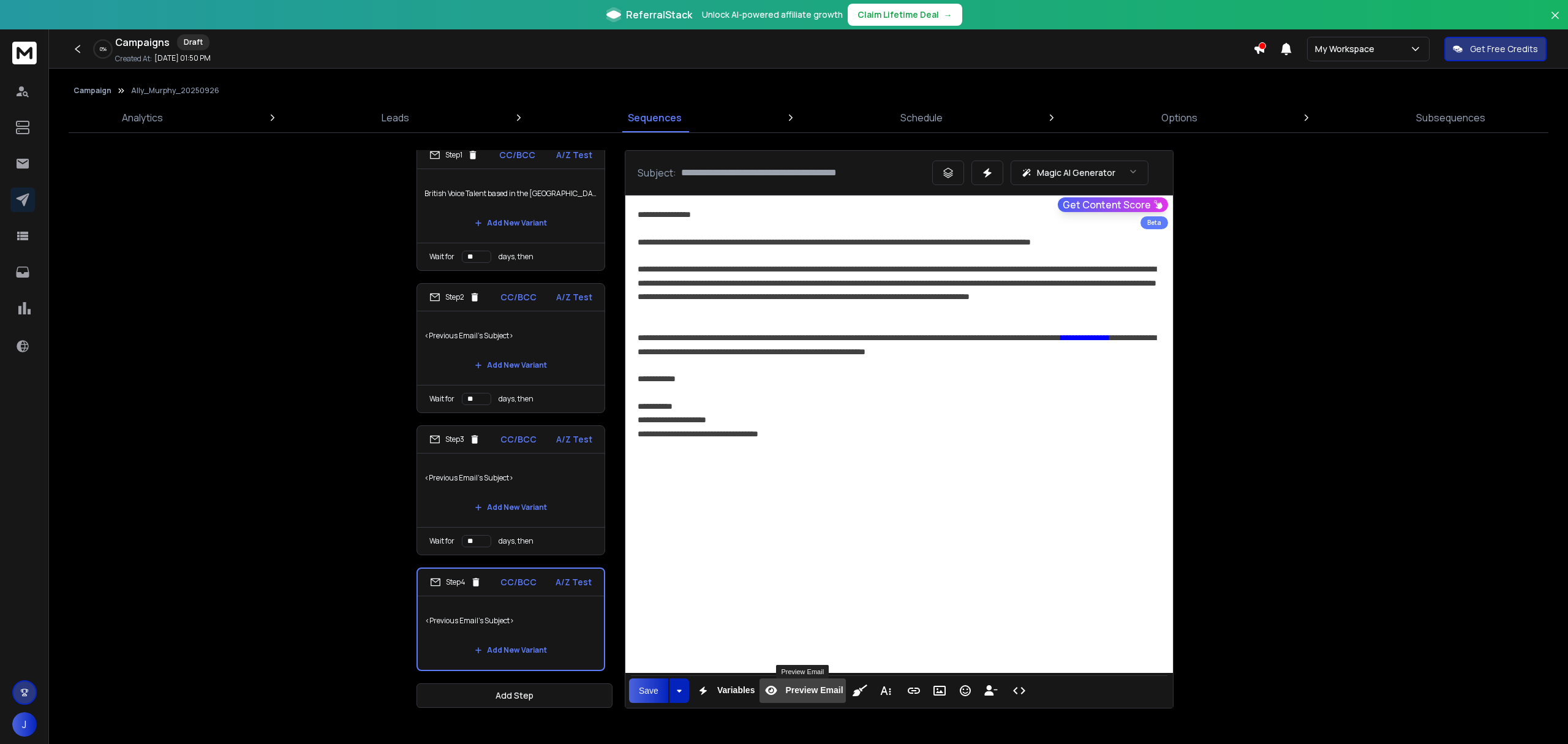
click at [801, 691] on span "Preview Email" at bounding box center [813, 690] width 62 height 11
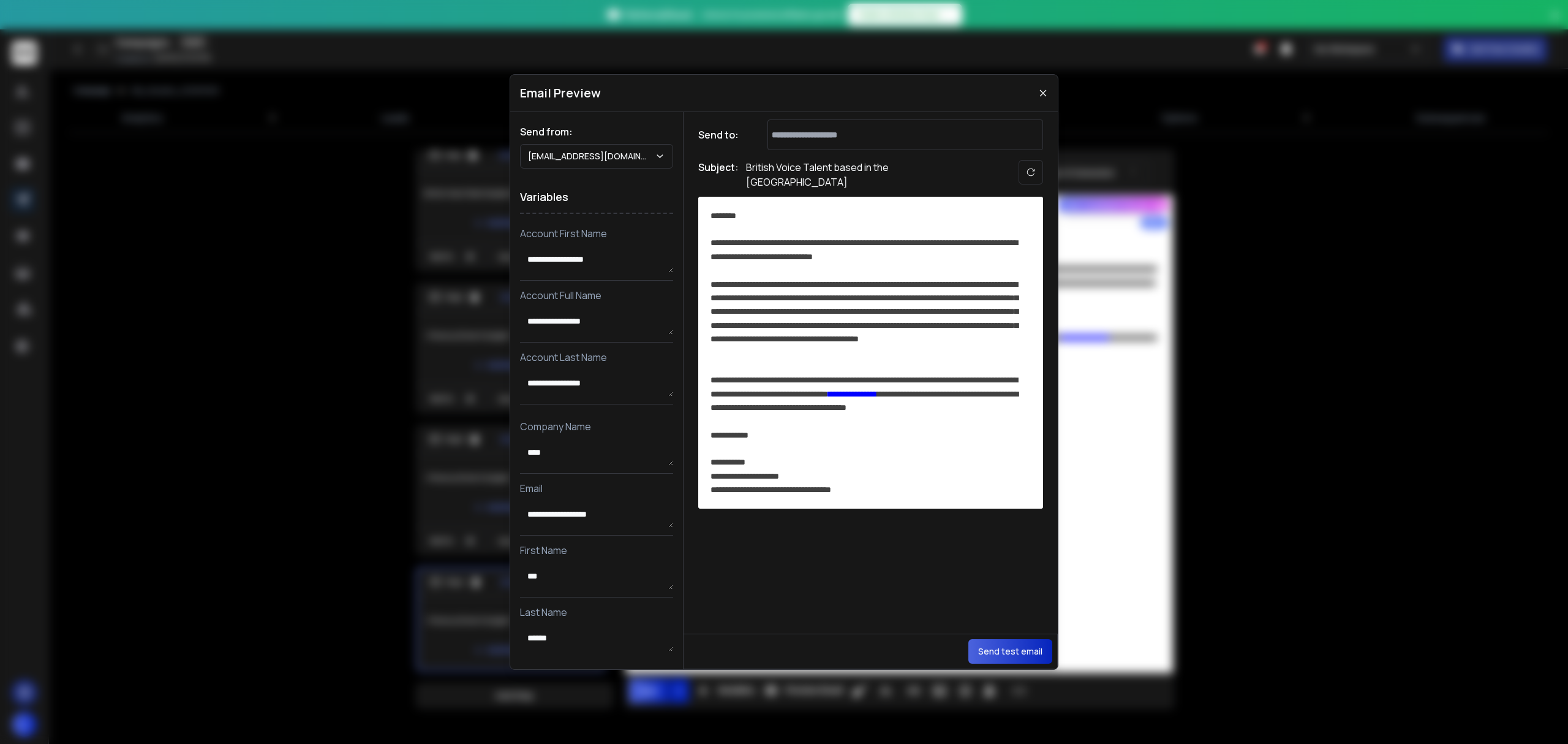
drag, startPoint x: 1045, startPoint y: 90, endPoint x: 1045, endPoint y: 104, distance: 14.0
click at [1045, 91] on icon at bounding box center [1043, 92] width 6 height 6
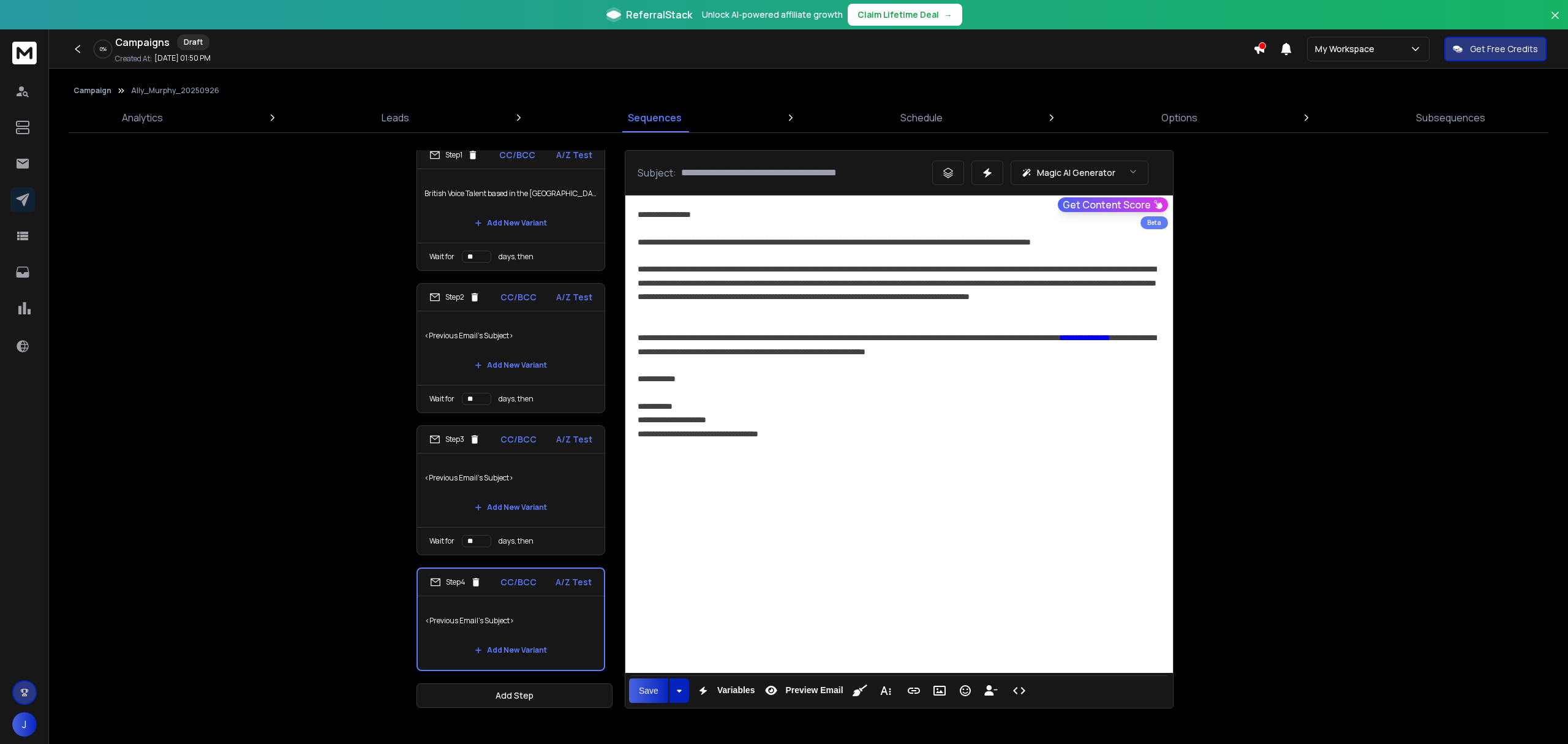
click at [560, 487] on p "<Previous Email's Subject>" at bounding box center [511, 477] width 173 height 34
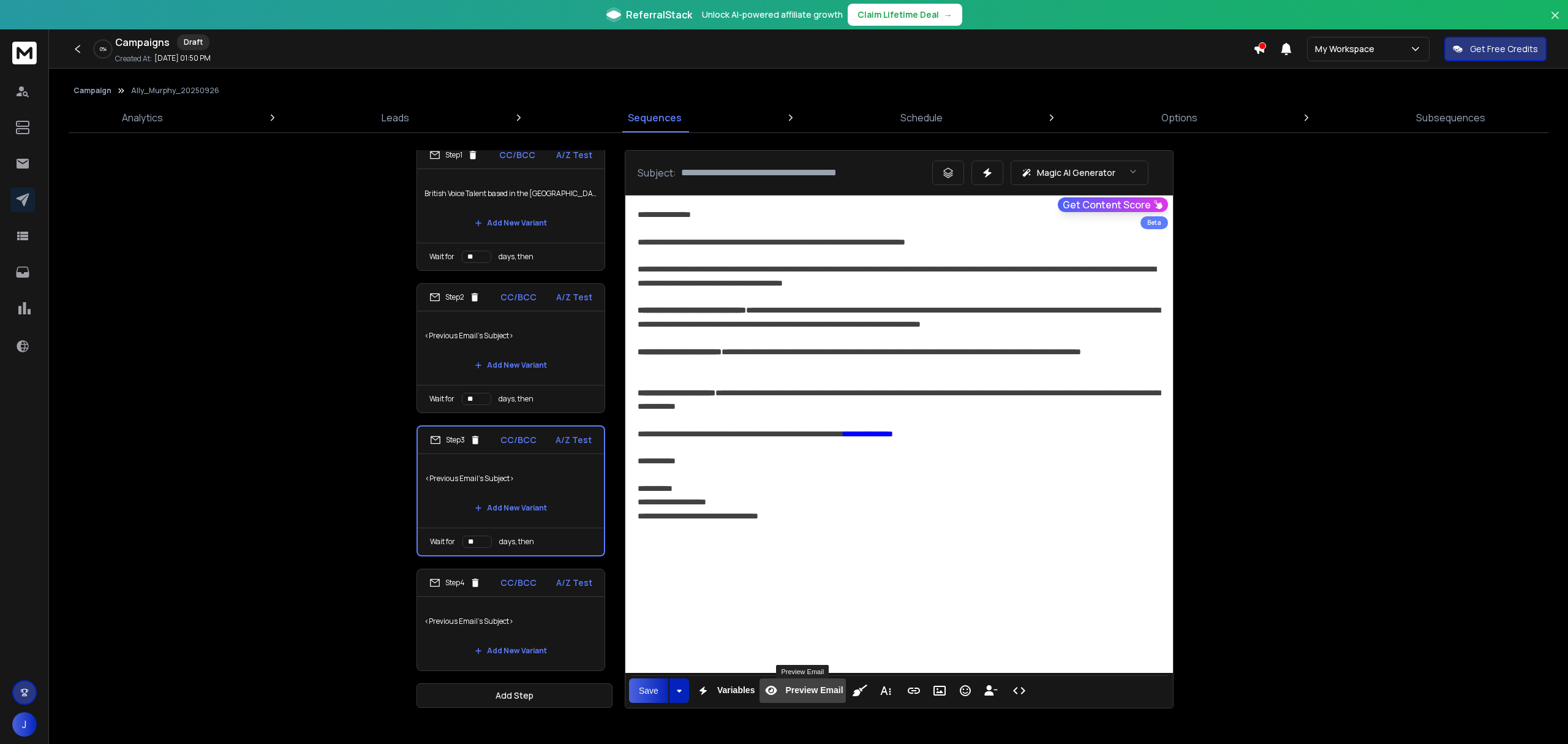
click at [790, 689] on span "Preview Email" at bounding box center [813, 690] width 62 height 11
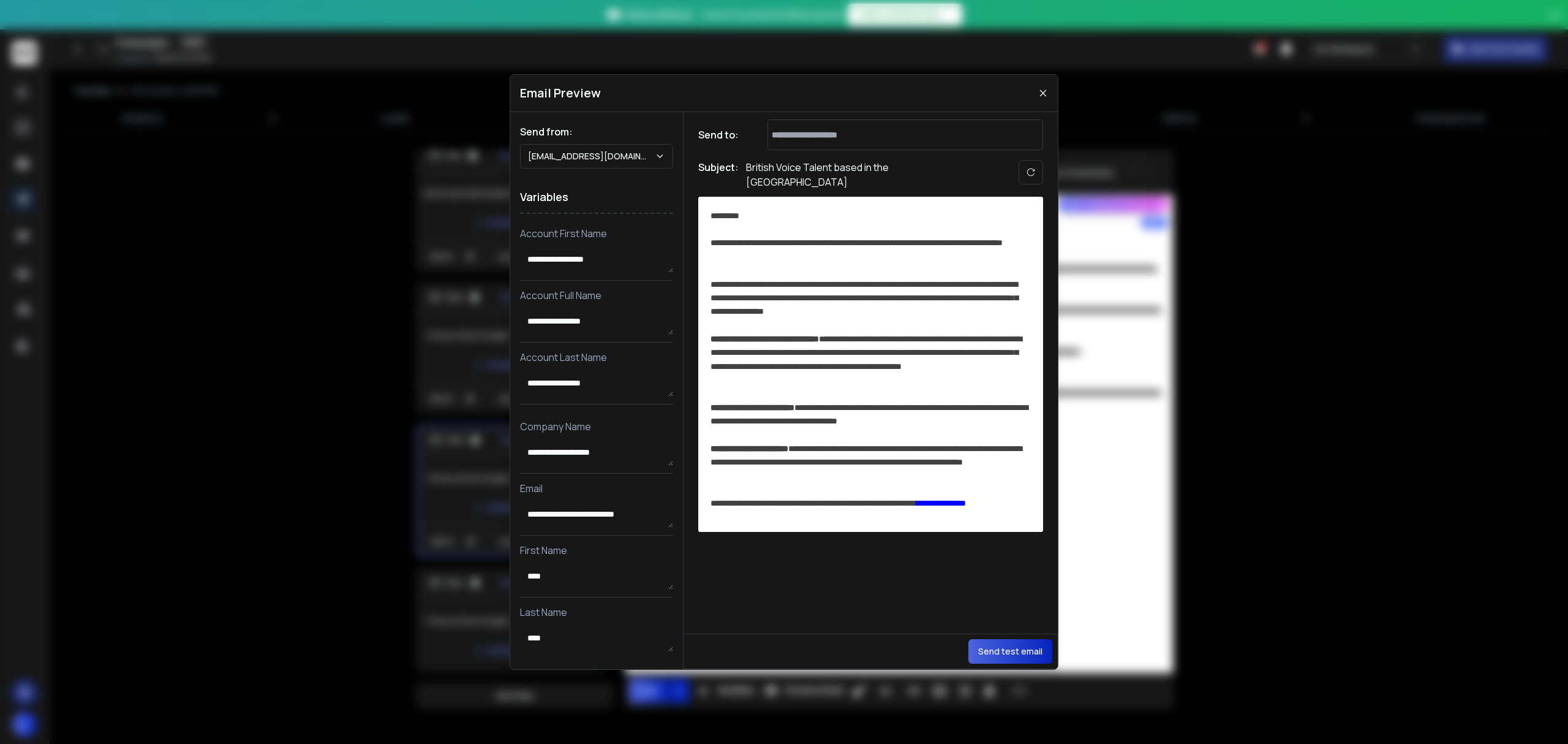
click at [1043, 89] on icon at bounding box center [1043, 93] width 10 height 10
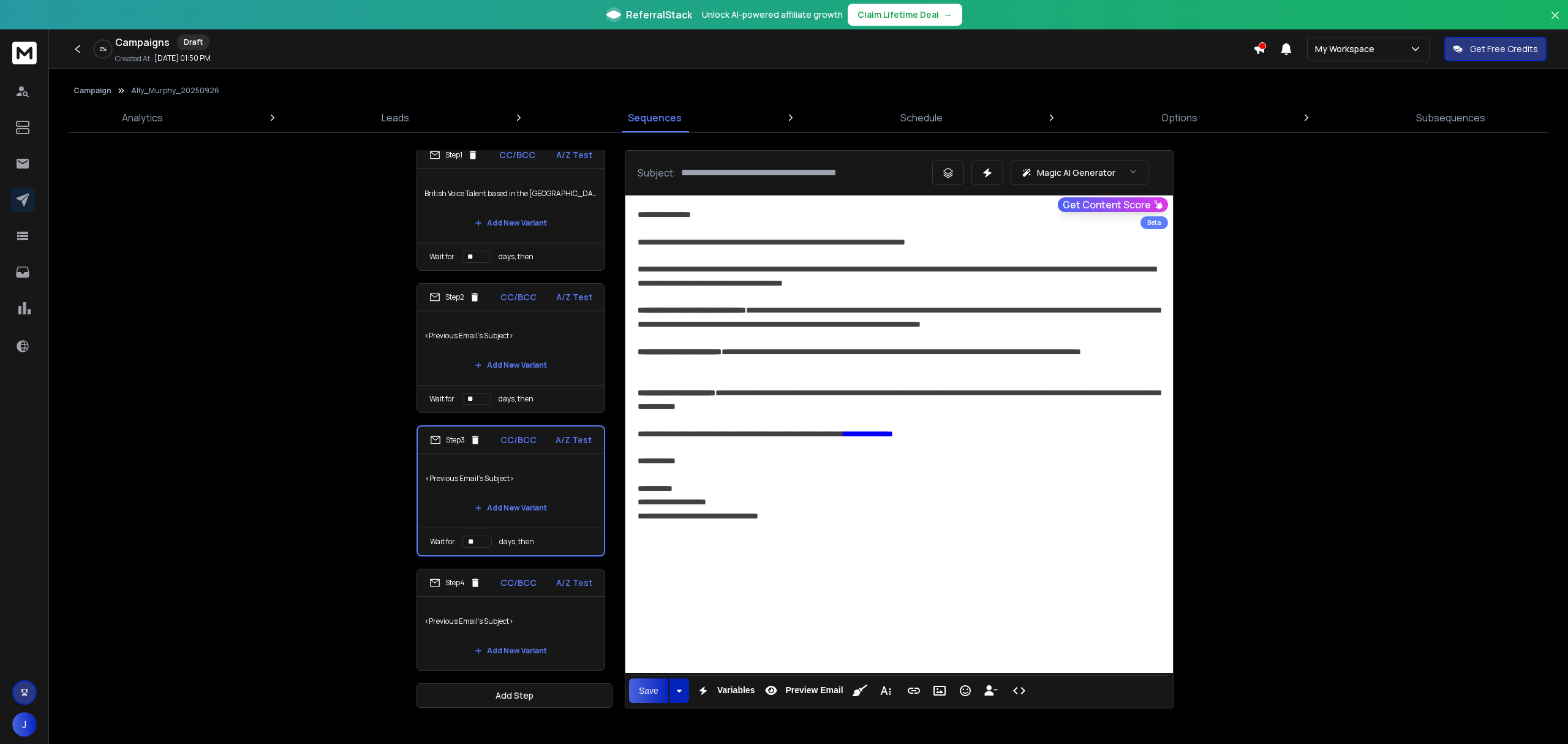
click at [553, 340] on p "<Previous Email's Subject>" at bounding box center [511, 336] width 173 height 34
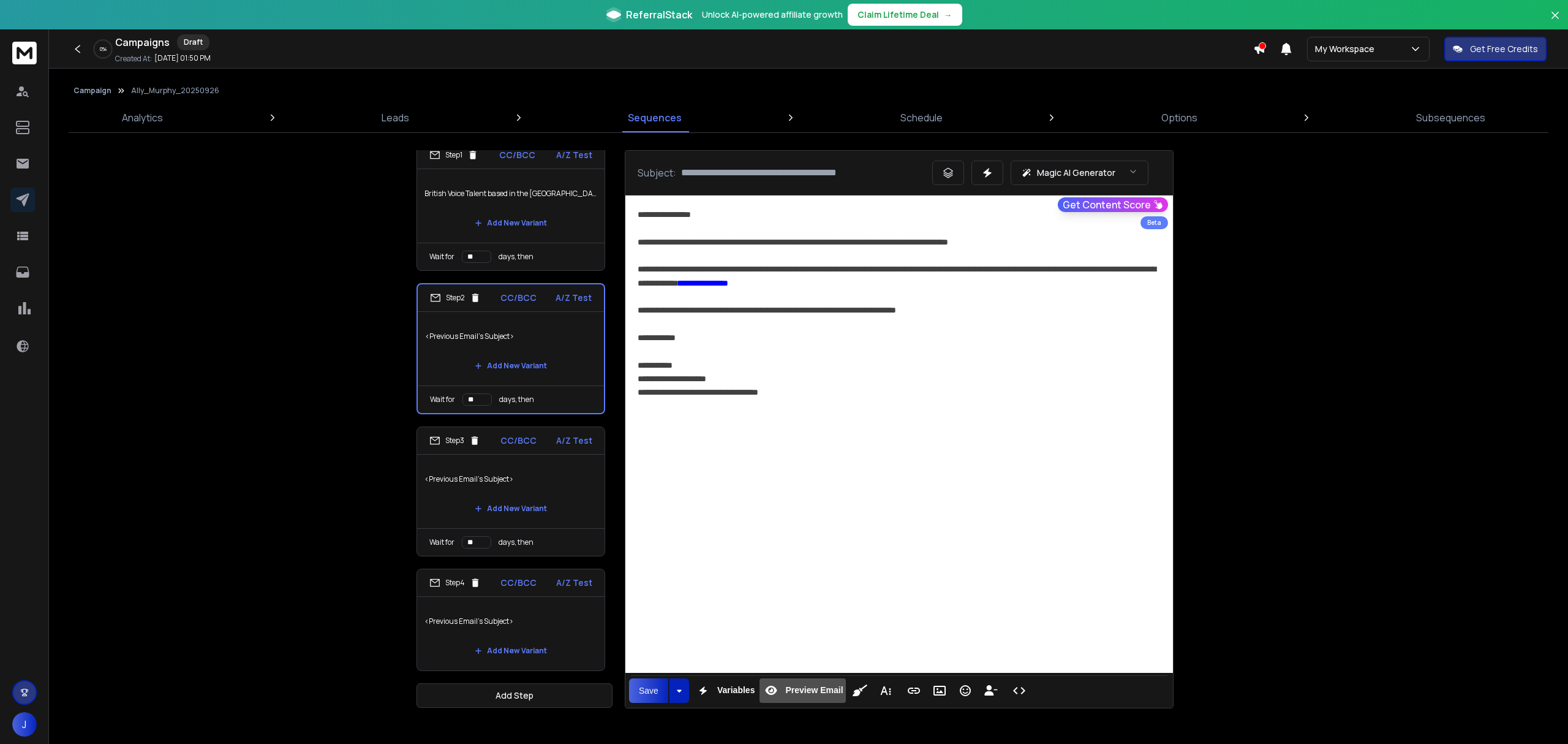
click at [796, 686] on span "Preview Email" at bounding box center [813, 690] width 62 height 11
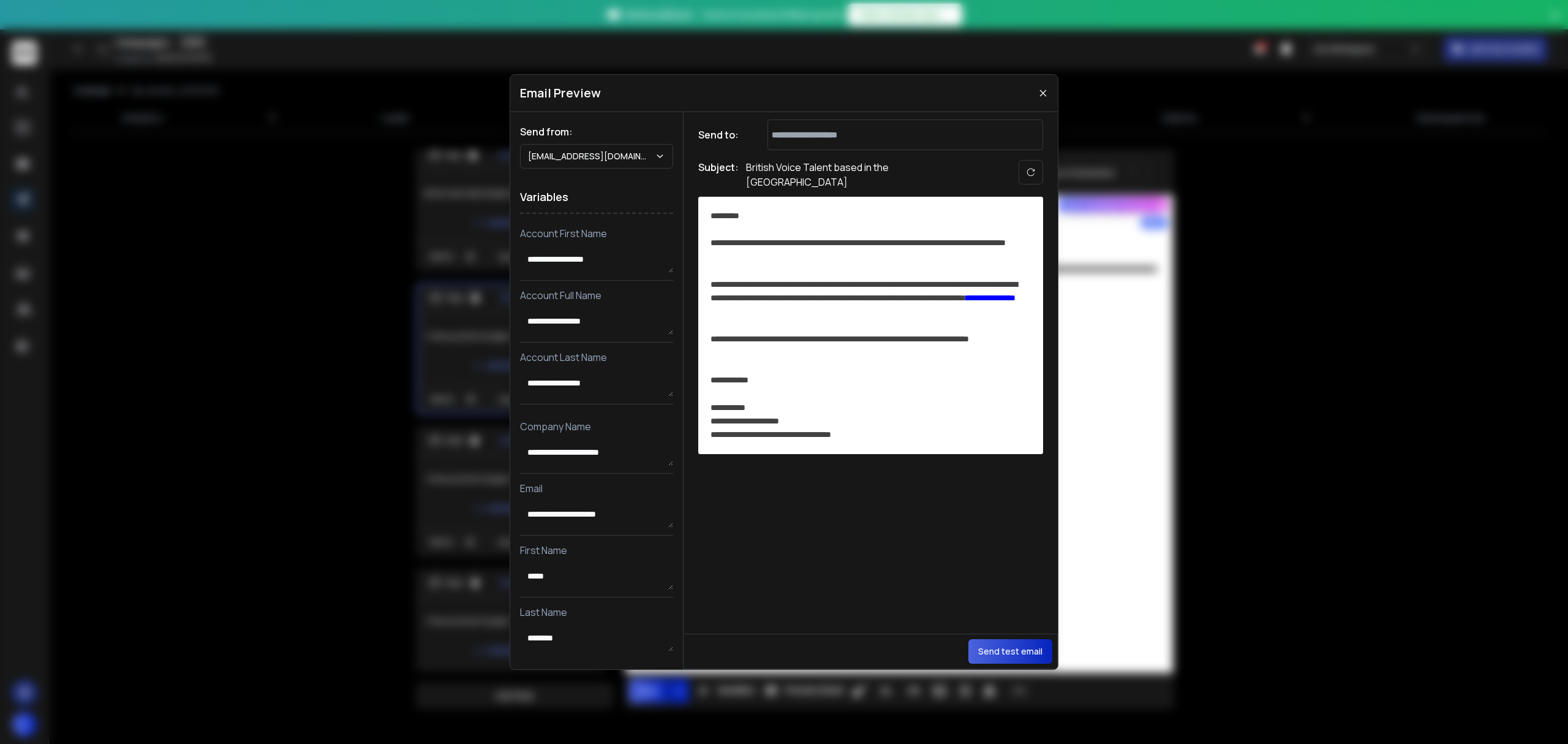
click at [1041, 89] on icon at bounding box center [1043, 93] width 10 height 10
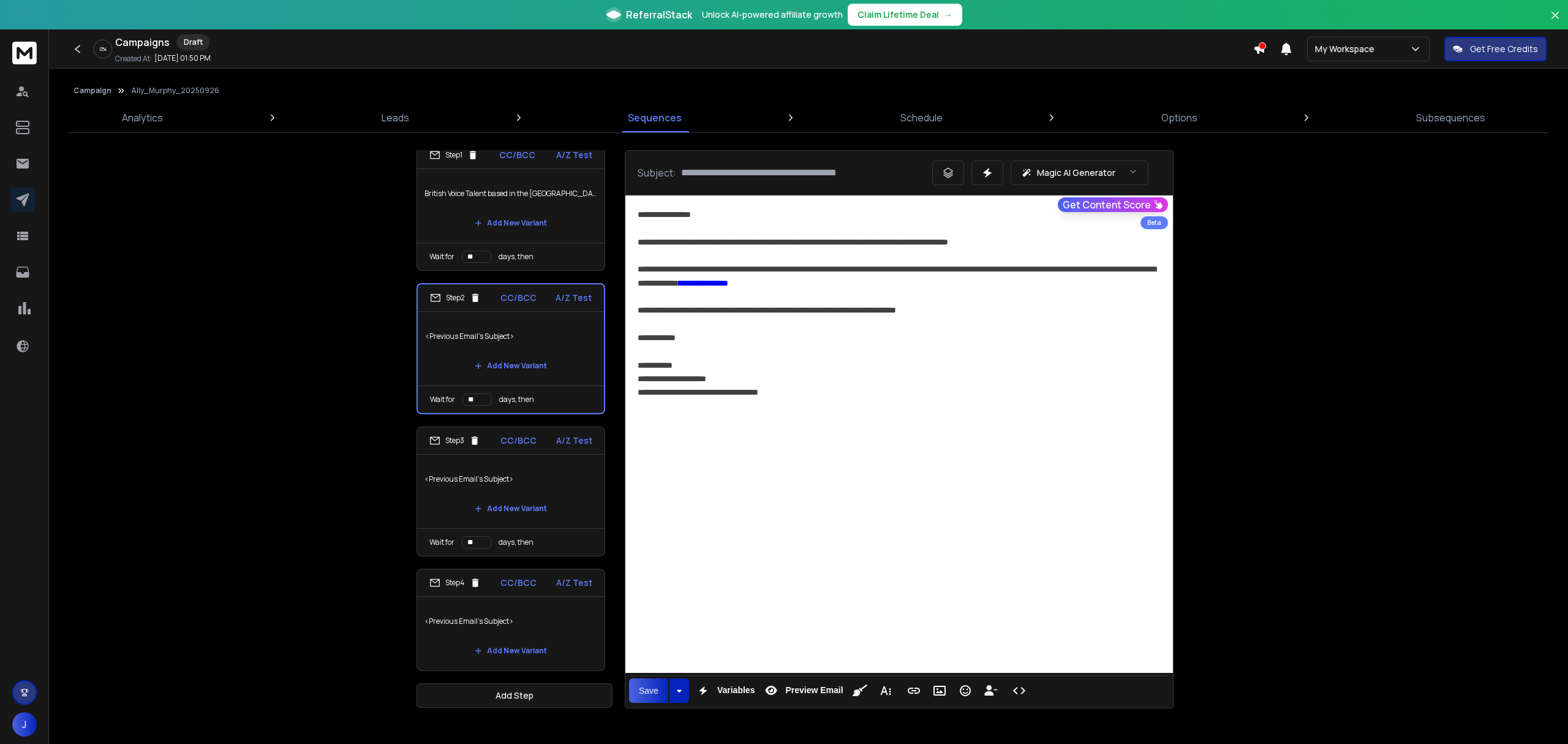
click at [576, 206] on p "British Voice Talent based in the [GEOGRAPHIC_DATA]" at bounding box center [511, 194] width 173 height 34
type input "**********"
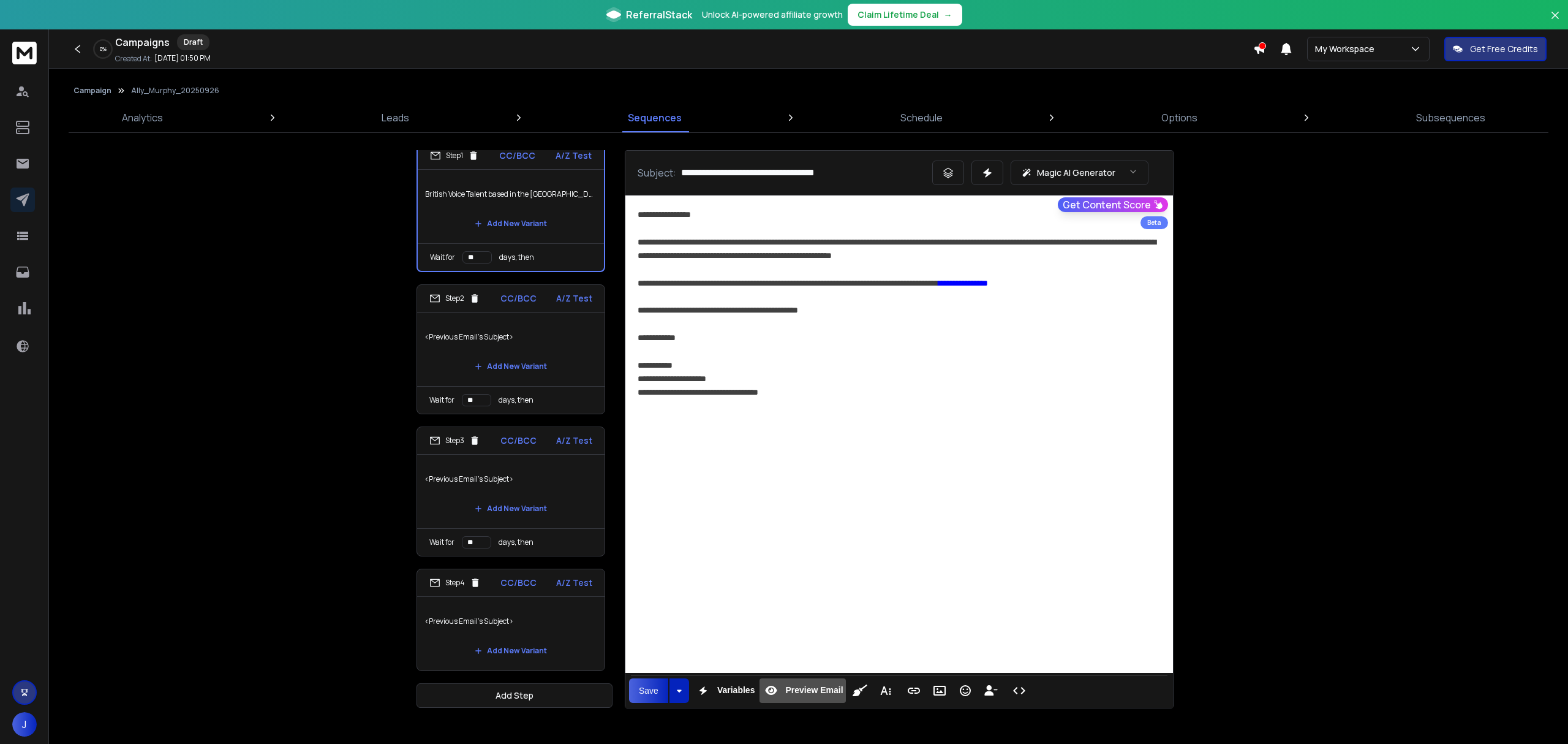
click at [810, 685] on span "Preview Email" at bounding box center [813, 690] width 62 height 11
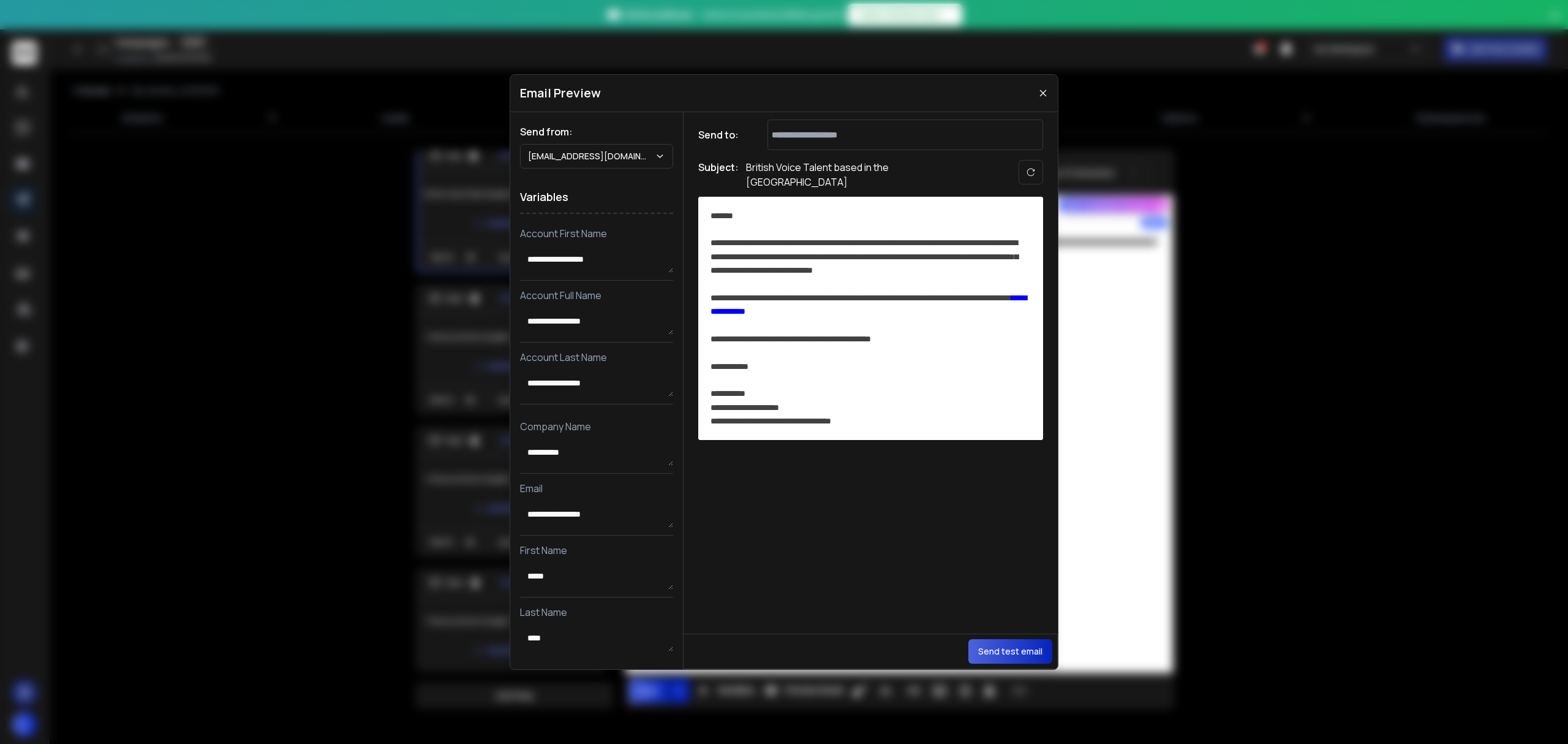
click at [1043, 89] on icon at bounding box center [1043, 93] width 10 height 10
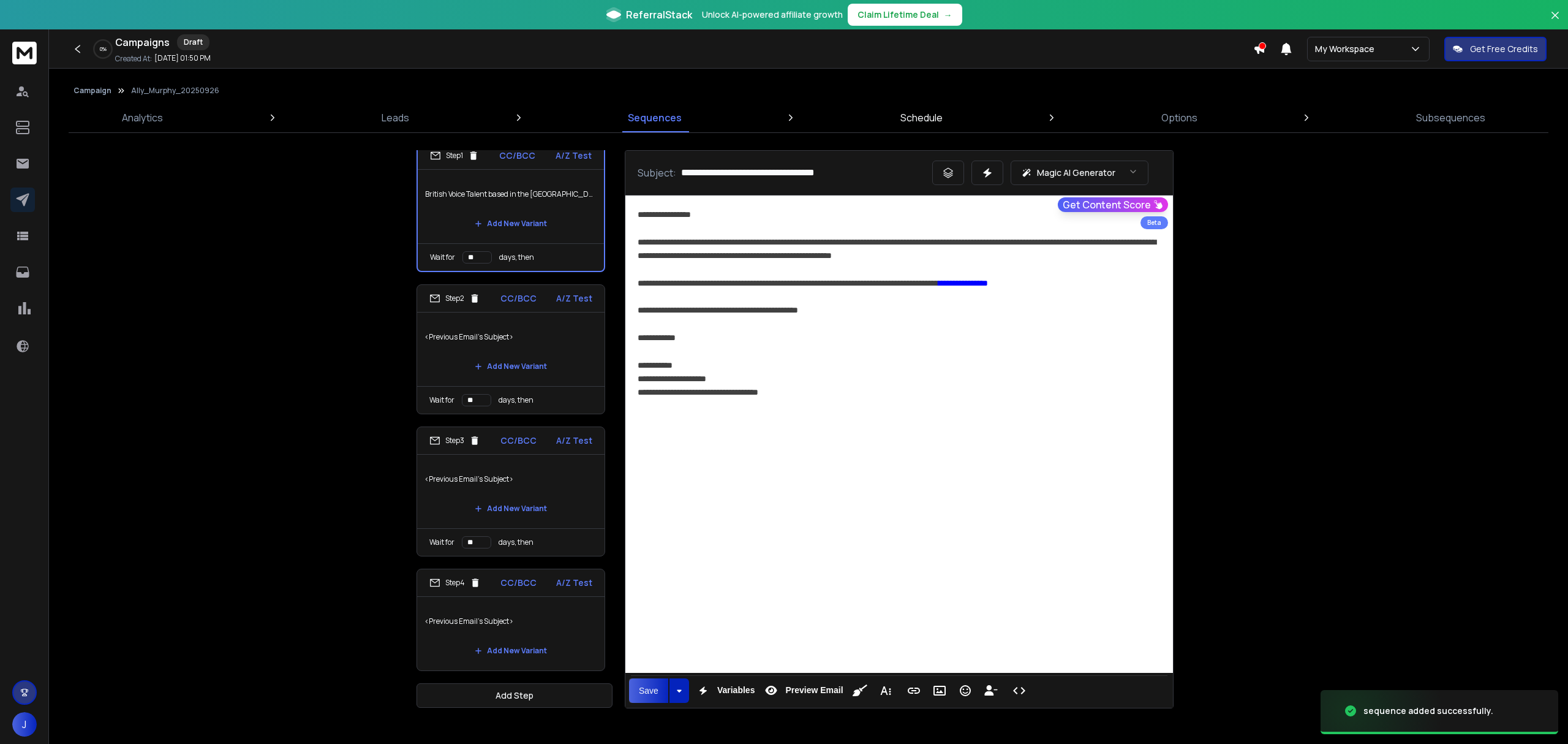
click at [920, 112] on p "Schedule" at bounding box center [921, 117] width 42 height 14
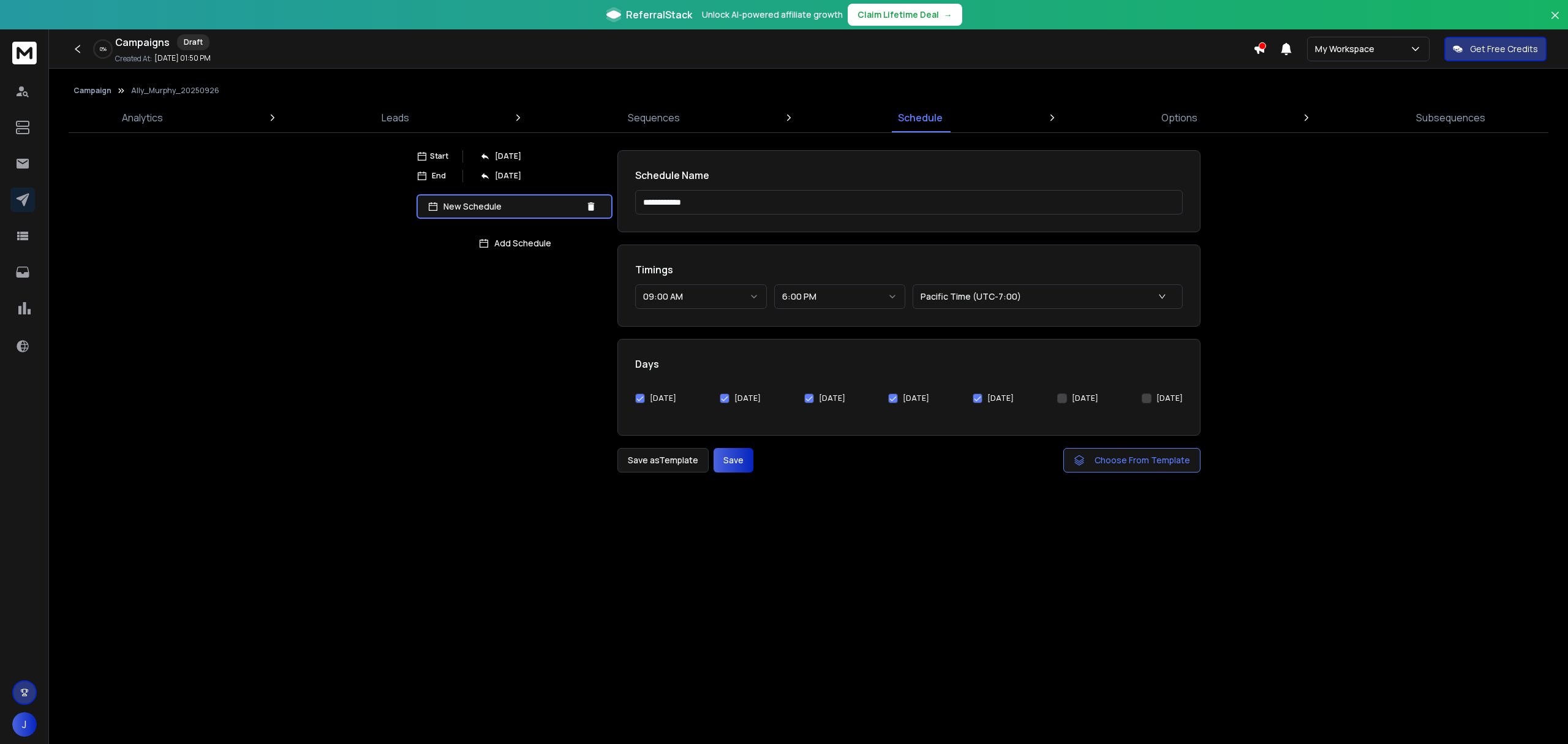
click at [795, 297] on button "6:00 PM" at bounding box center [840, 296] width 131 height 24
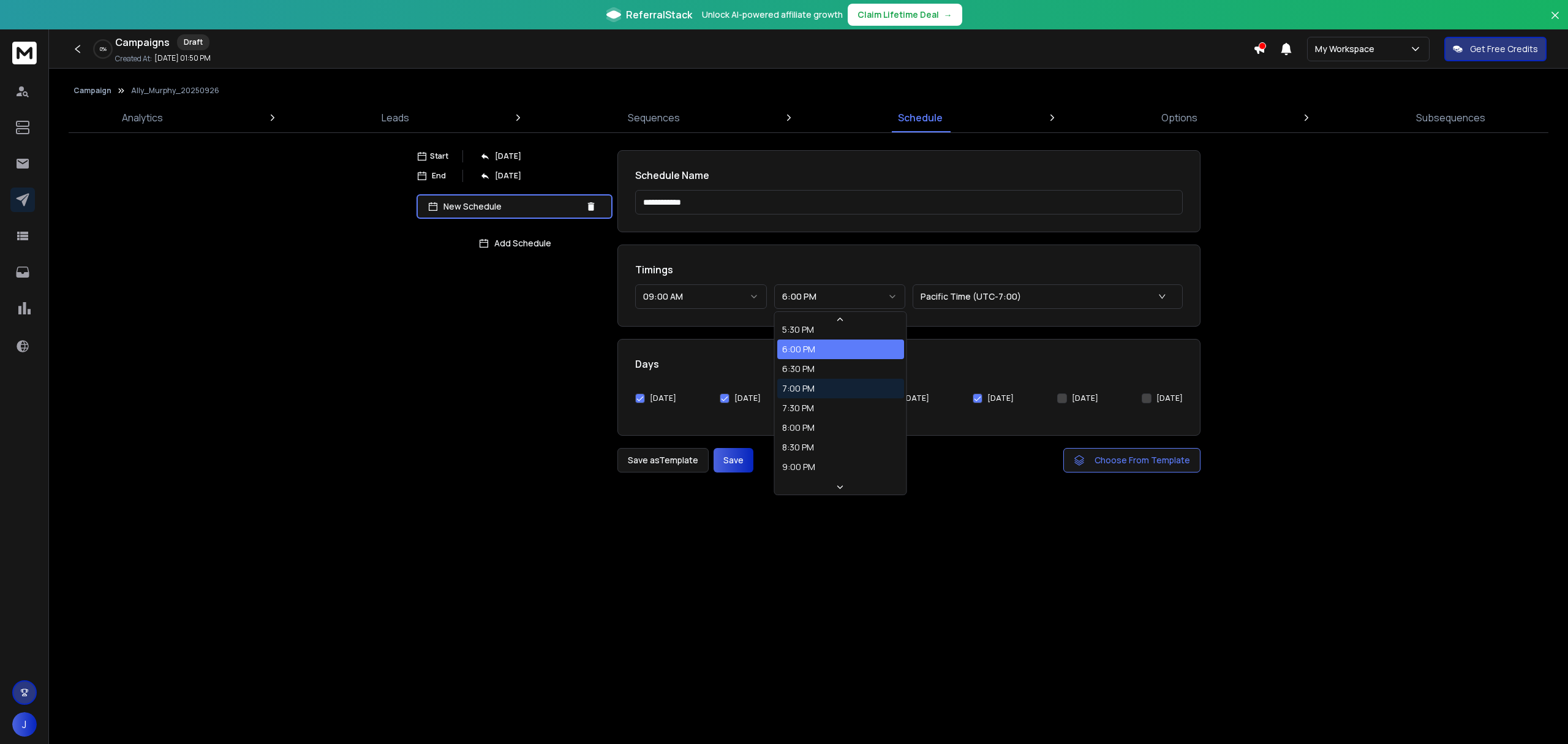
scroll to position [327, 0]
select select "********"
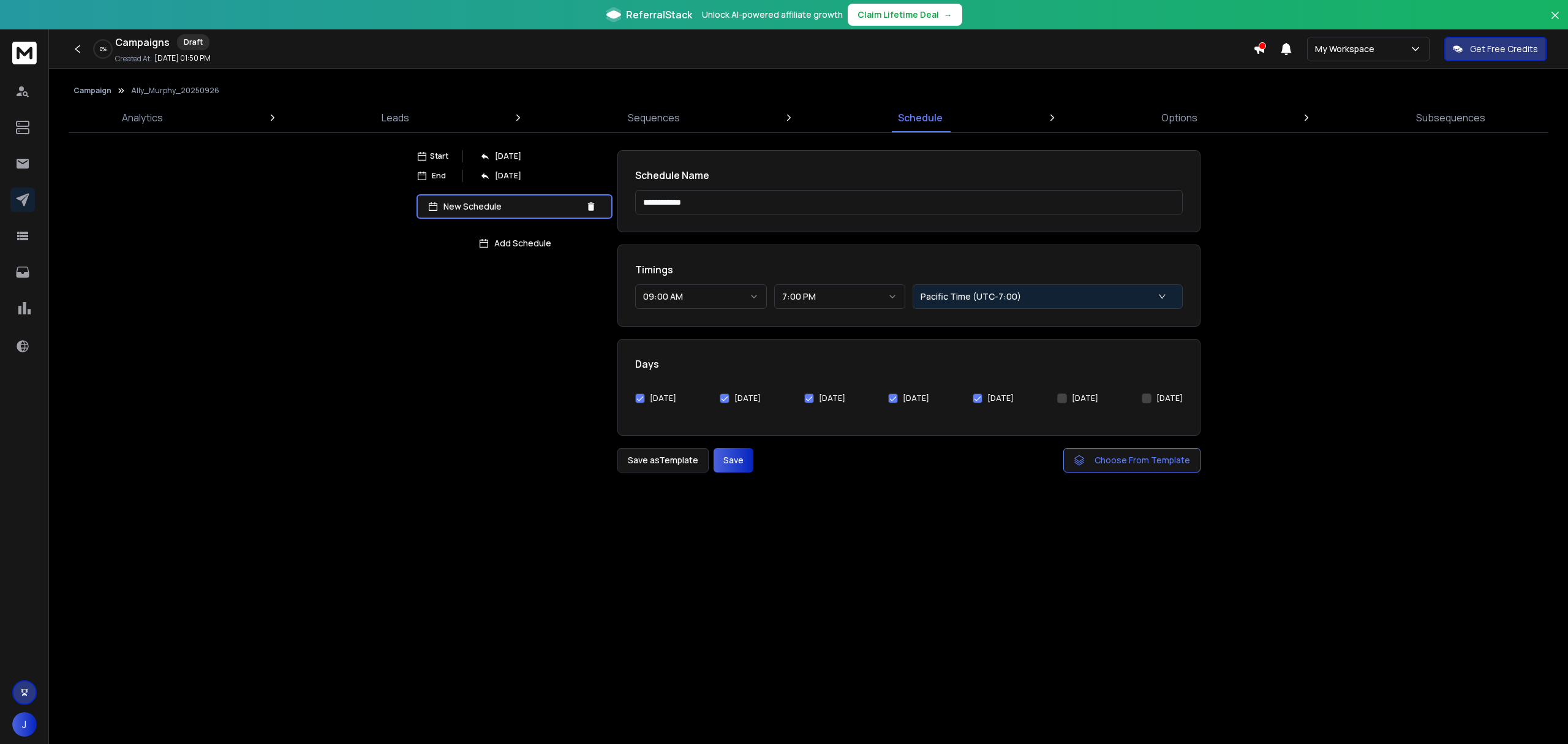
click at [980, 295] on p "Pacific Time (UTC-7:00)" at bounding box center [973, 296] width 105 height 13
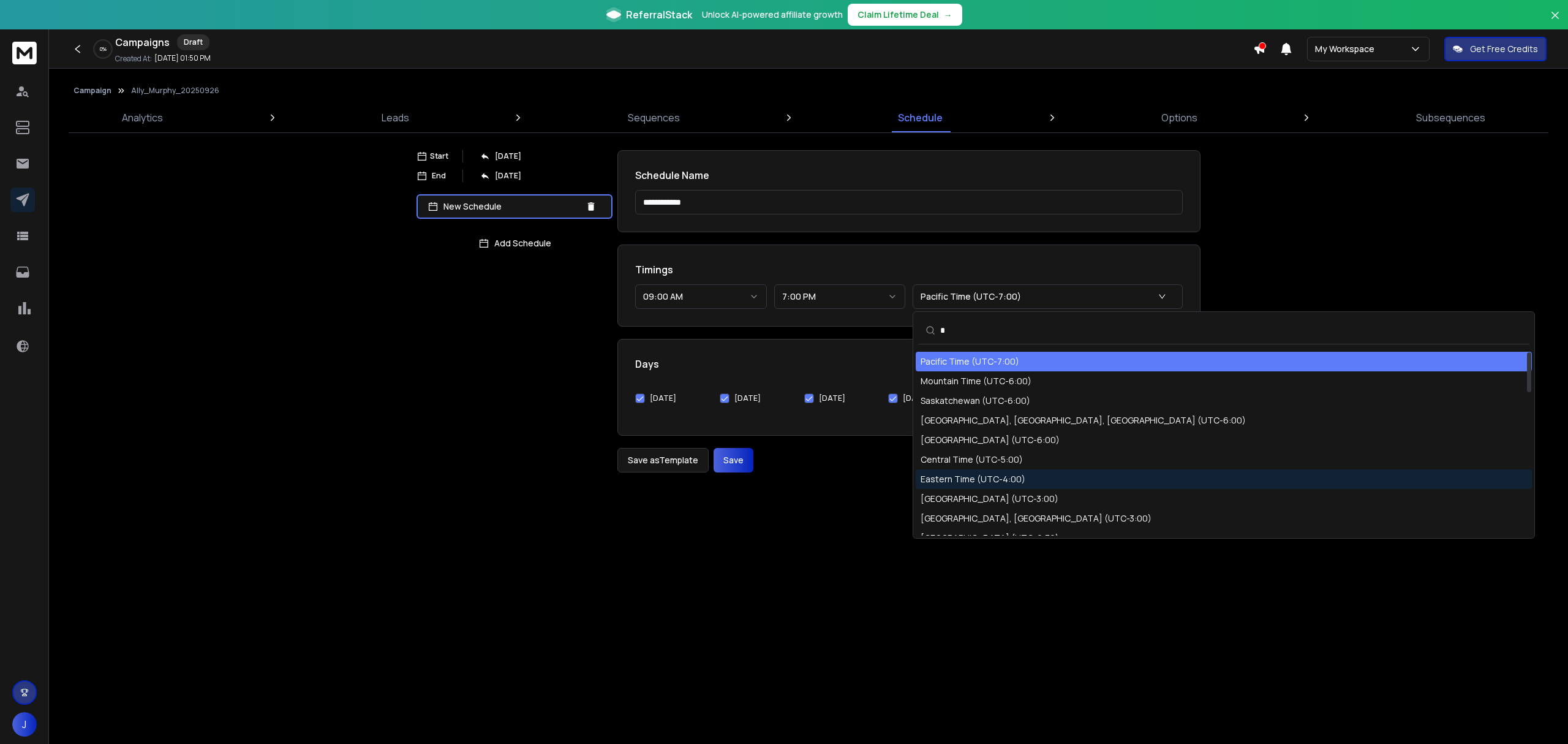
type input "*"
click at [960, 475] on div "Eastern Time (UTC-4:00)" at bounding box center [973, 479] width 104 height 13
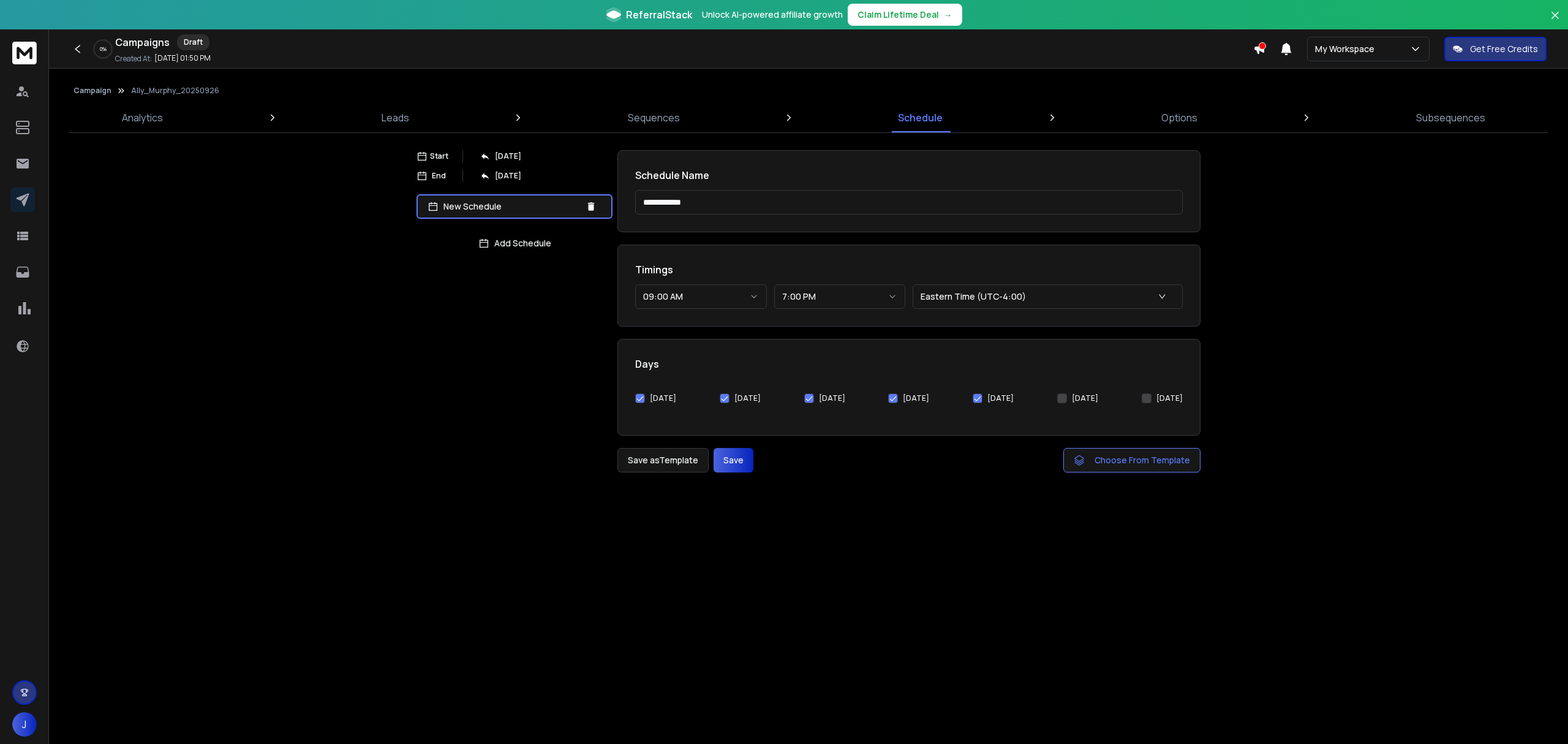
drag, startPoint x: 878, startPoint y: 514, endPoint x: 766, endPoint y: 480, distance: 117.0
click at [847, 504] on div "**********" at bounding box center [784, 372] width 1568 height 744
click at [737, 464] on button "Save" at bounding box center [733, 459] width 40 height 24
click at [1169, 117] on p "Options" at bounding box center [1180, 117] width 36 height 14
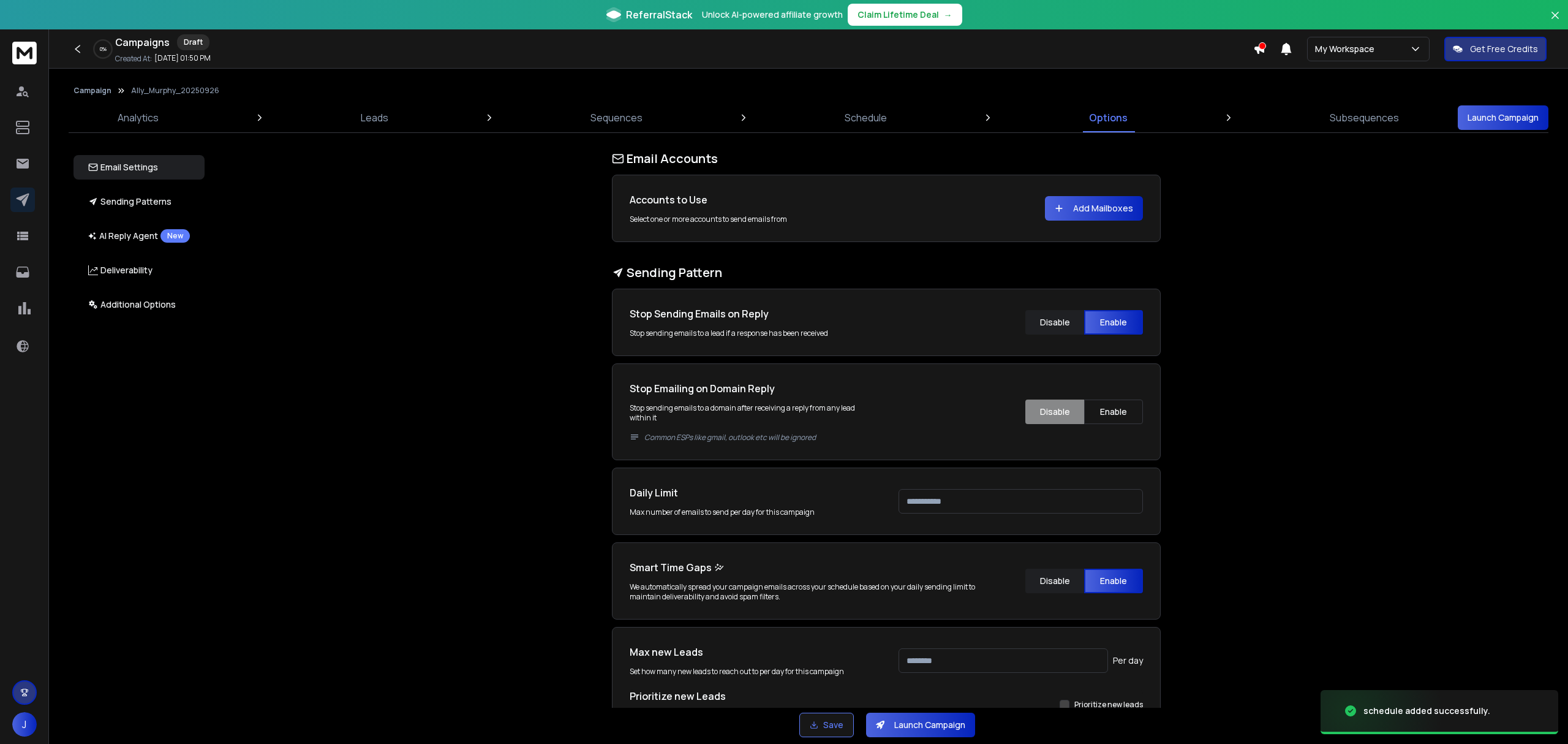
click at [1083, 196] on button "Add Mailboxes" at bounding box center [1093, 208] width 98 height 24
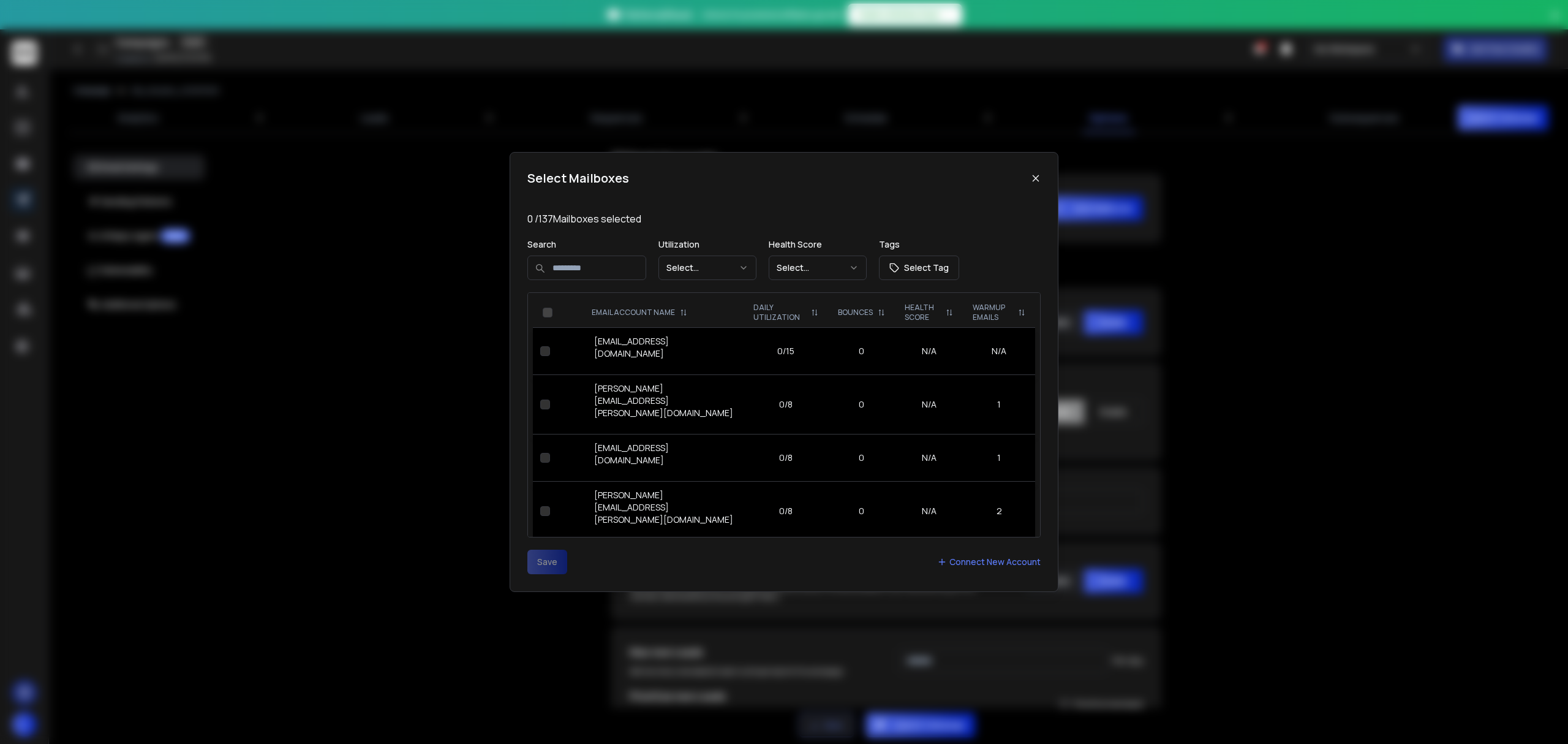
click at [593, 268] on input at bounding box center [587, 268] width 119 height 24
type input "****"
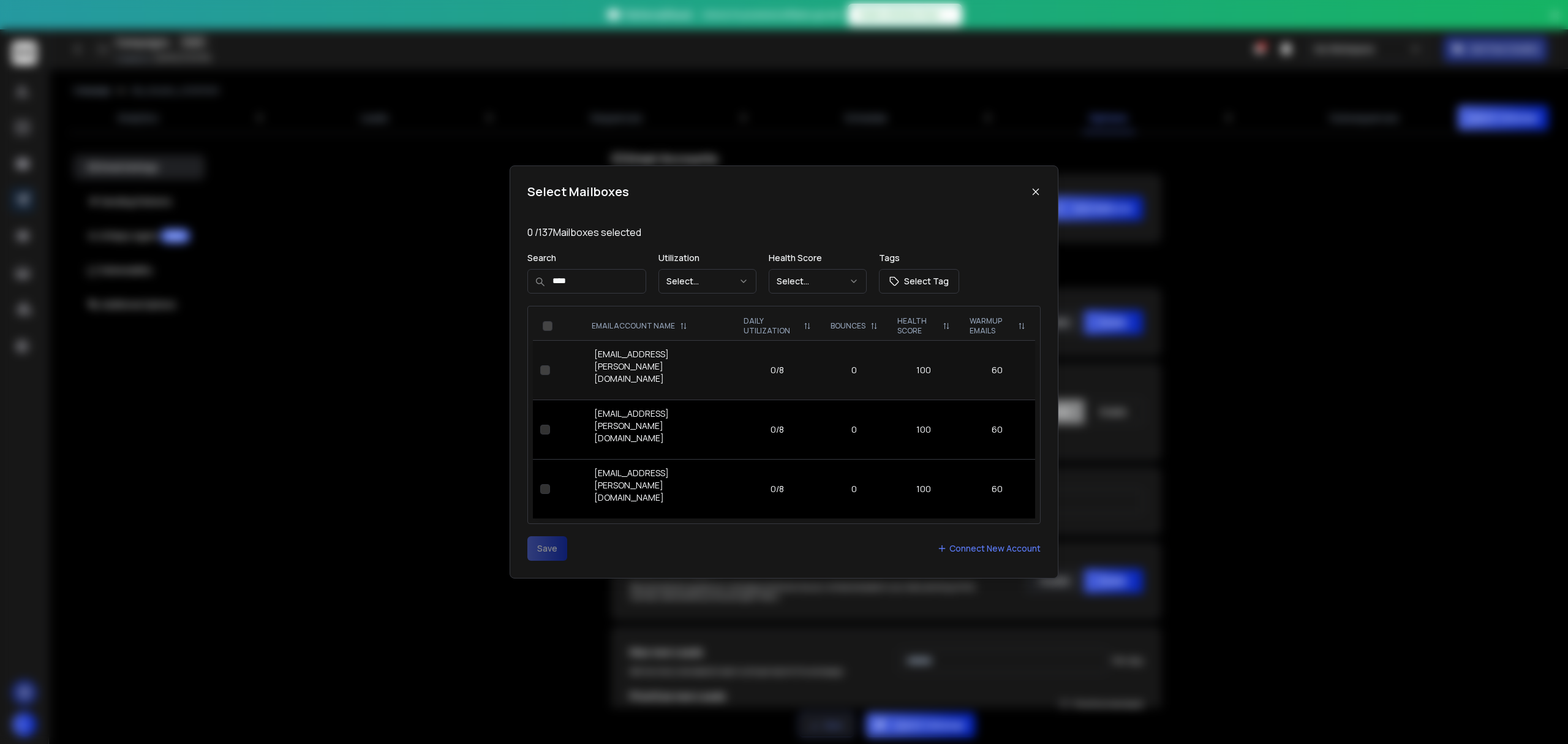
drag, startPoint x: 545, startPoint y: 392, endPoint x: 557, endPoint y: 422, distance: 32.3
click at [545, 375] on button "button" at bounding box center [545, 369] width 10 height 10
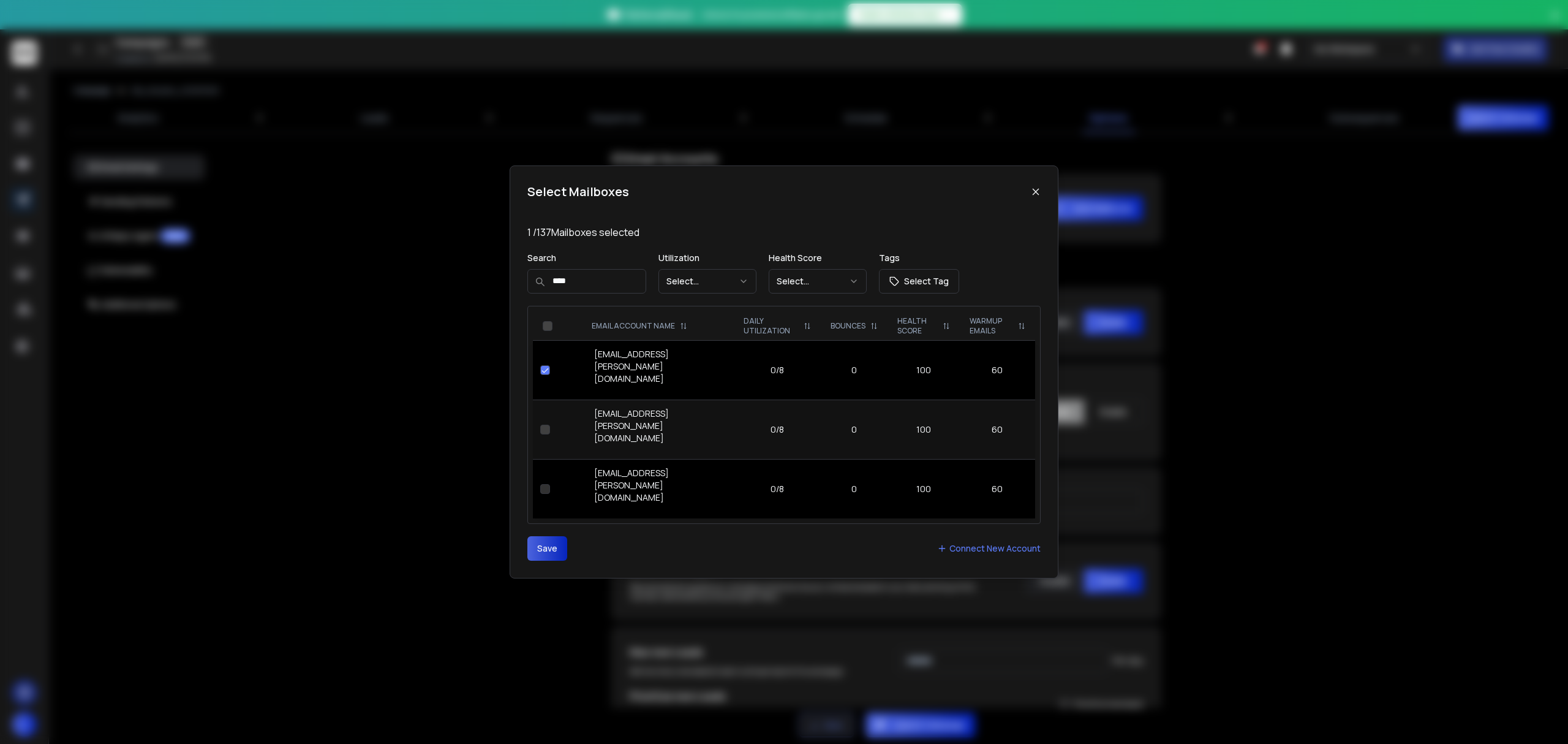
drag, startPoint x: 545, startPoint y: 431, endPoint x: 545, endPoint y: 444, distance: 13.0
click at [545, 435] on td at bounding box center [557, 430] width 49 height 59
drag, startPoint x: 547, startPoint y: 429, endPoint x: 547, endPoint y: 440, distance: 11.0
click at [547, 430] on button "button" at bounding box center [545, 429] width 10 height 10
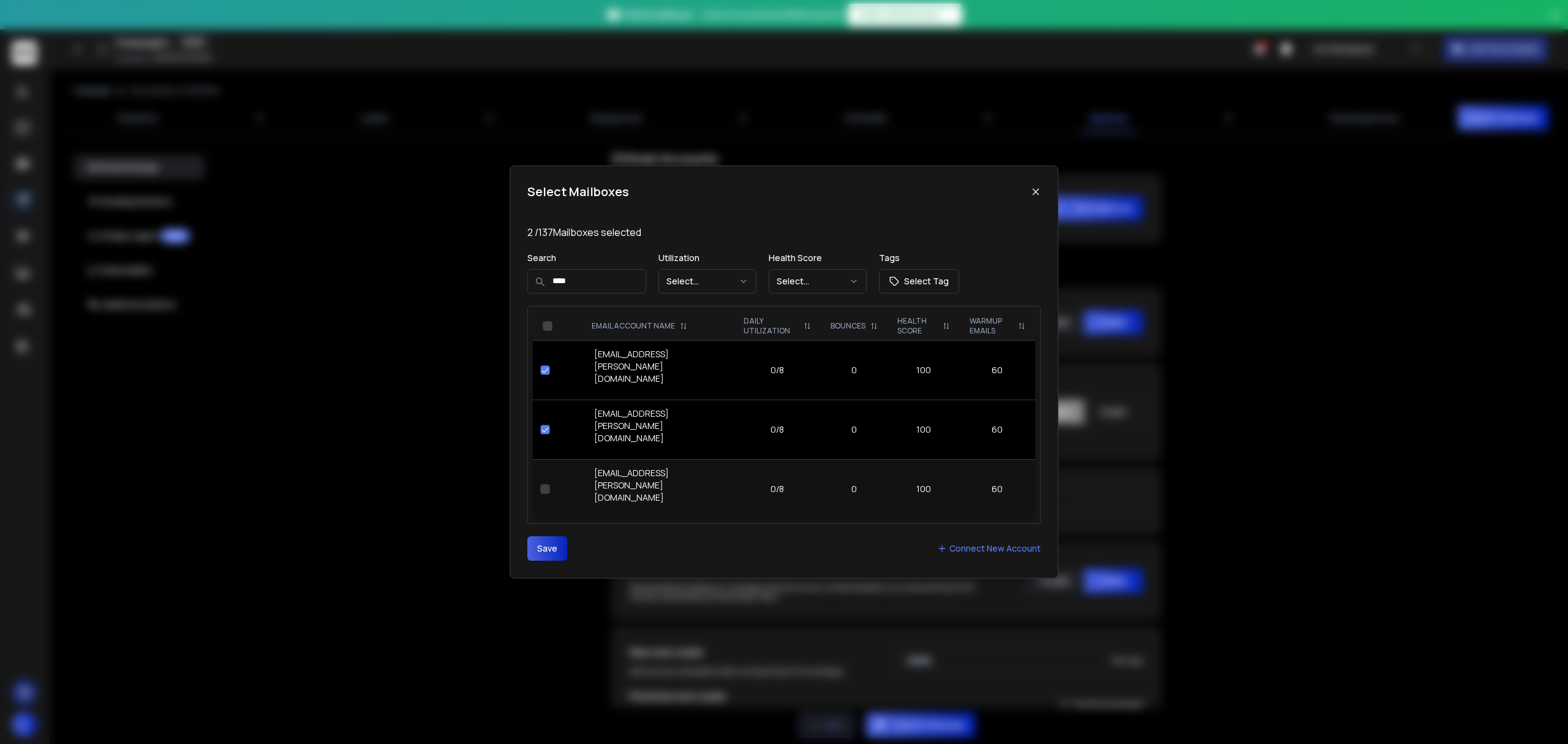
click at [547, 484] on button "button" at bounding box center [545, 488] width 10 height 10
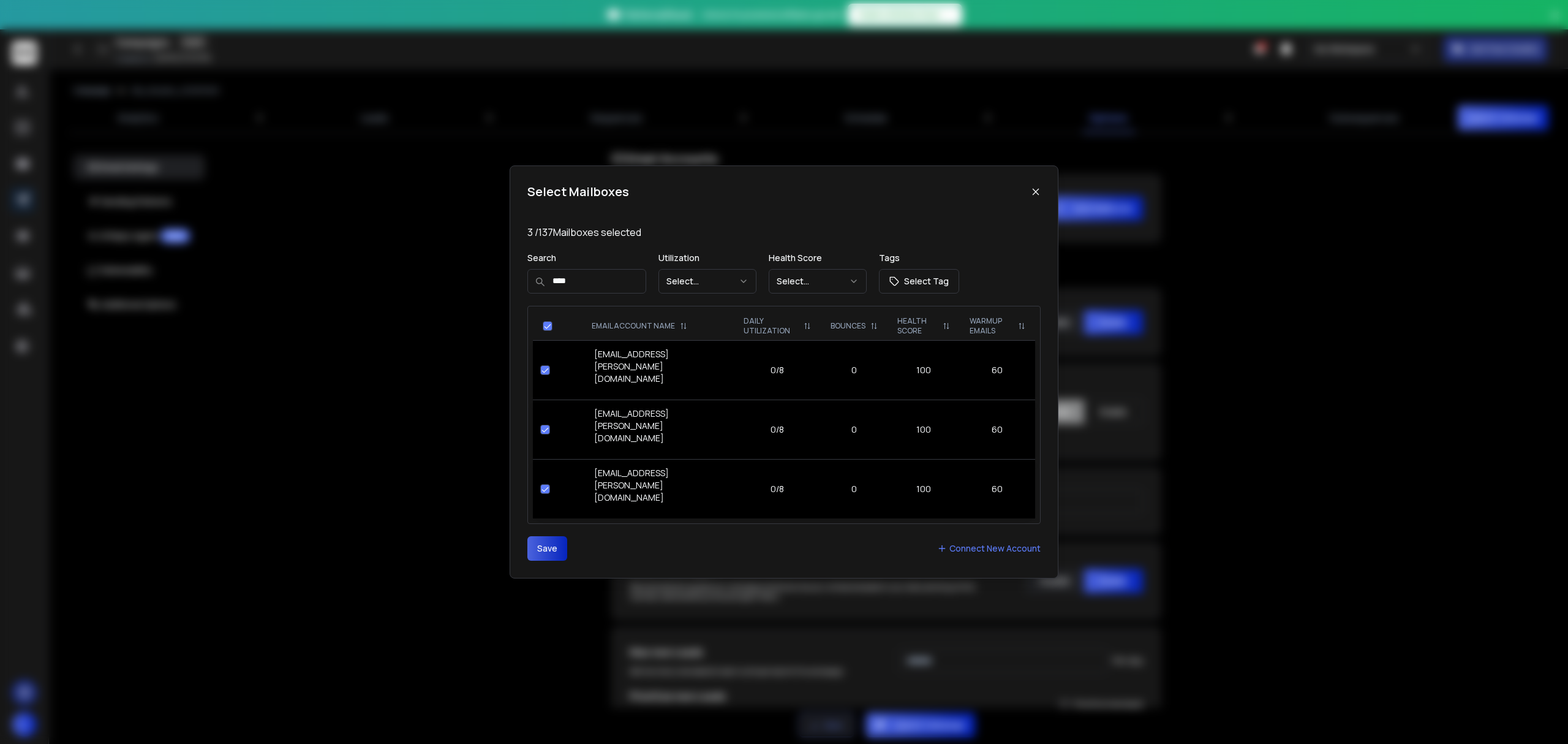
click at [551, 536] on button "Save" at bounding box center [548, 548] width 40 height 24
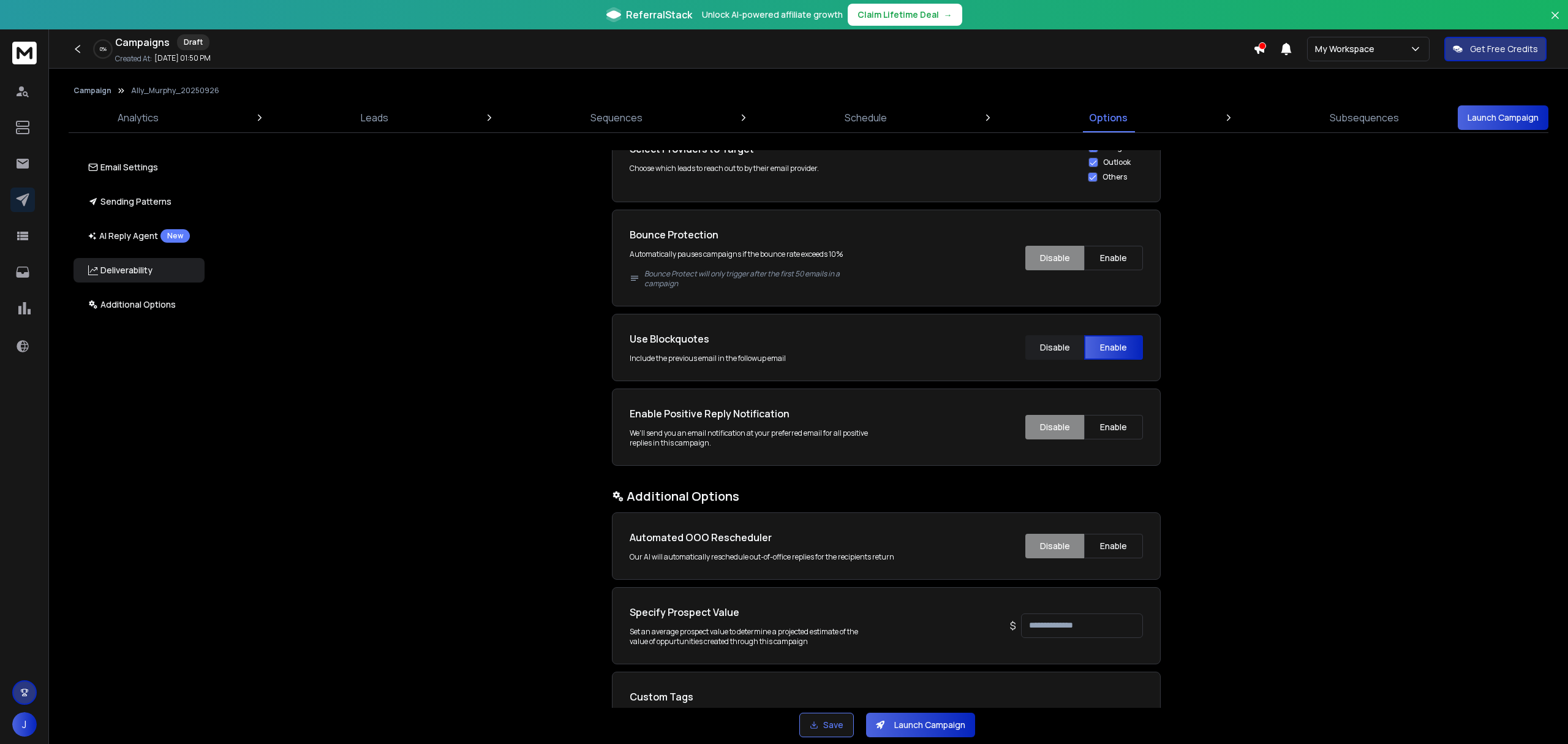
scroll to position [1746, 0]
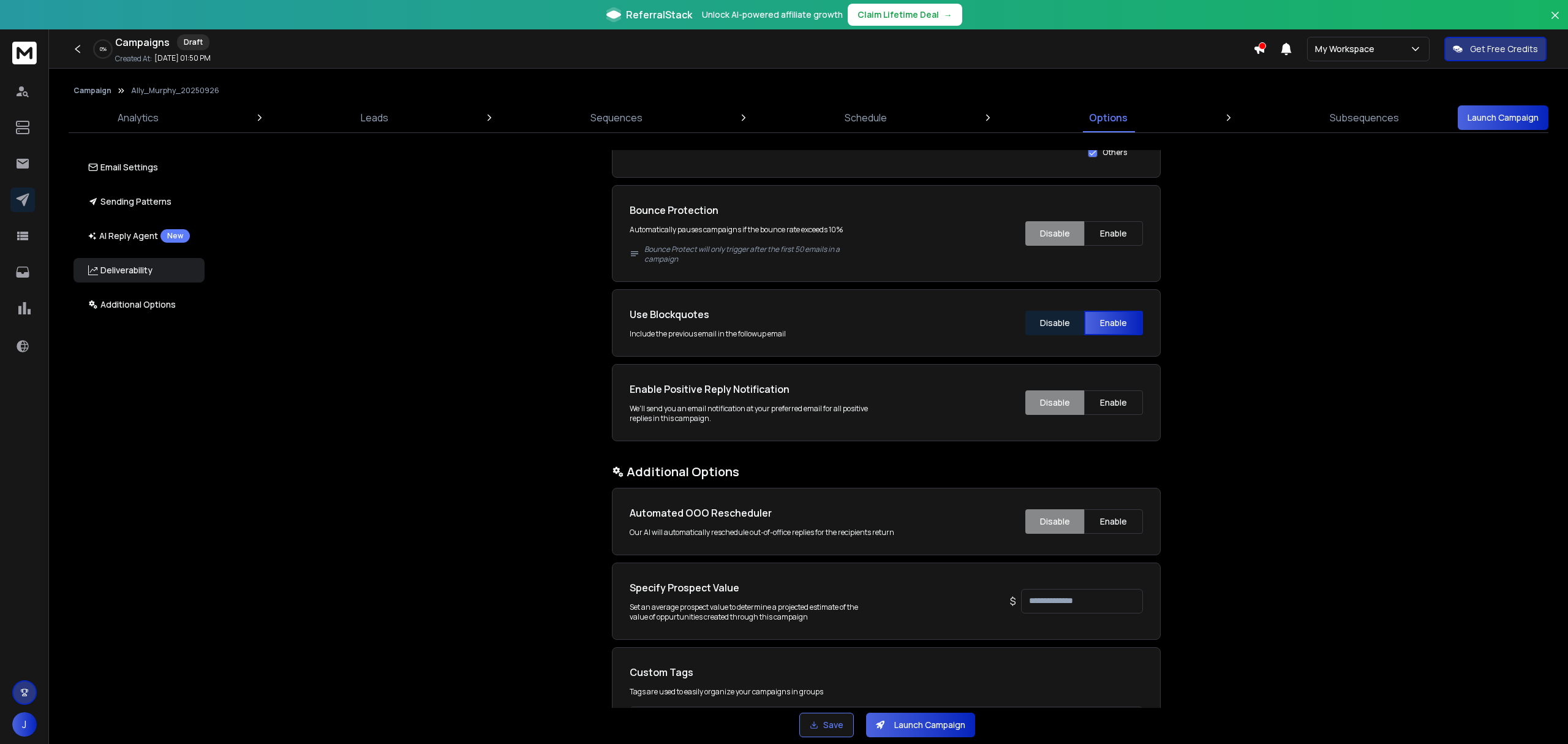
click at [1056, 320] on button "Disable" at bounding box center [1055, 322] width 59 height 24
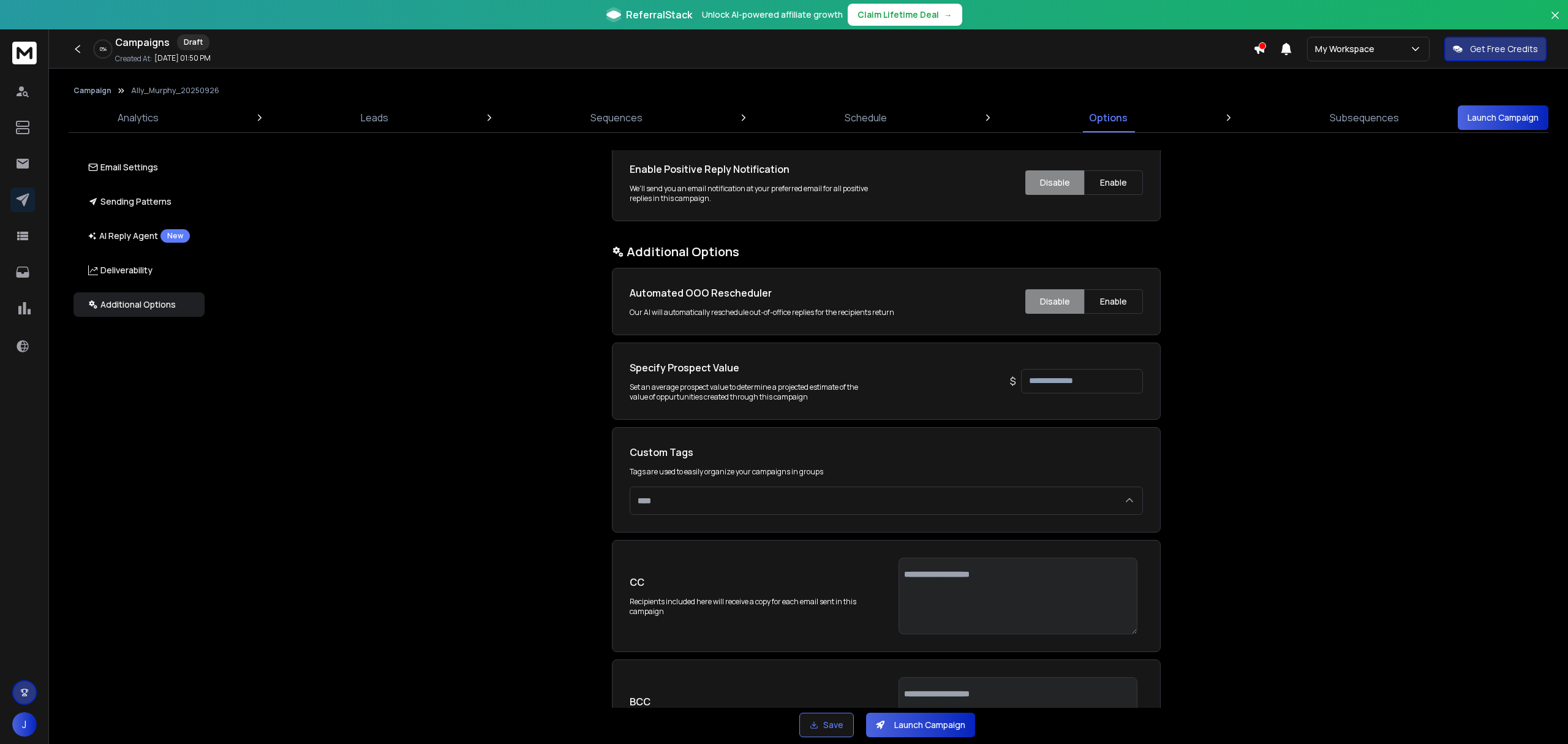
scroll to position [2037, 0]
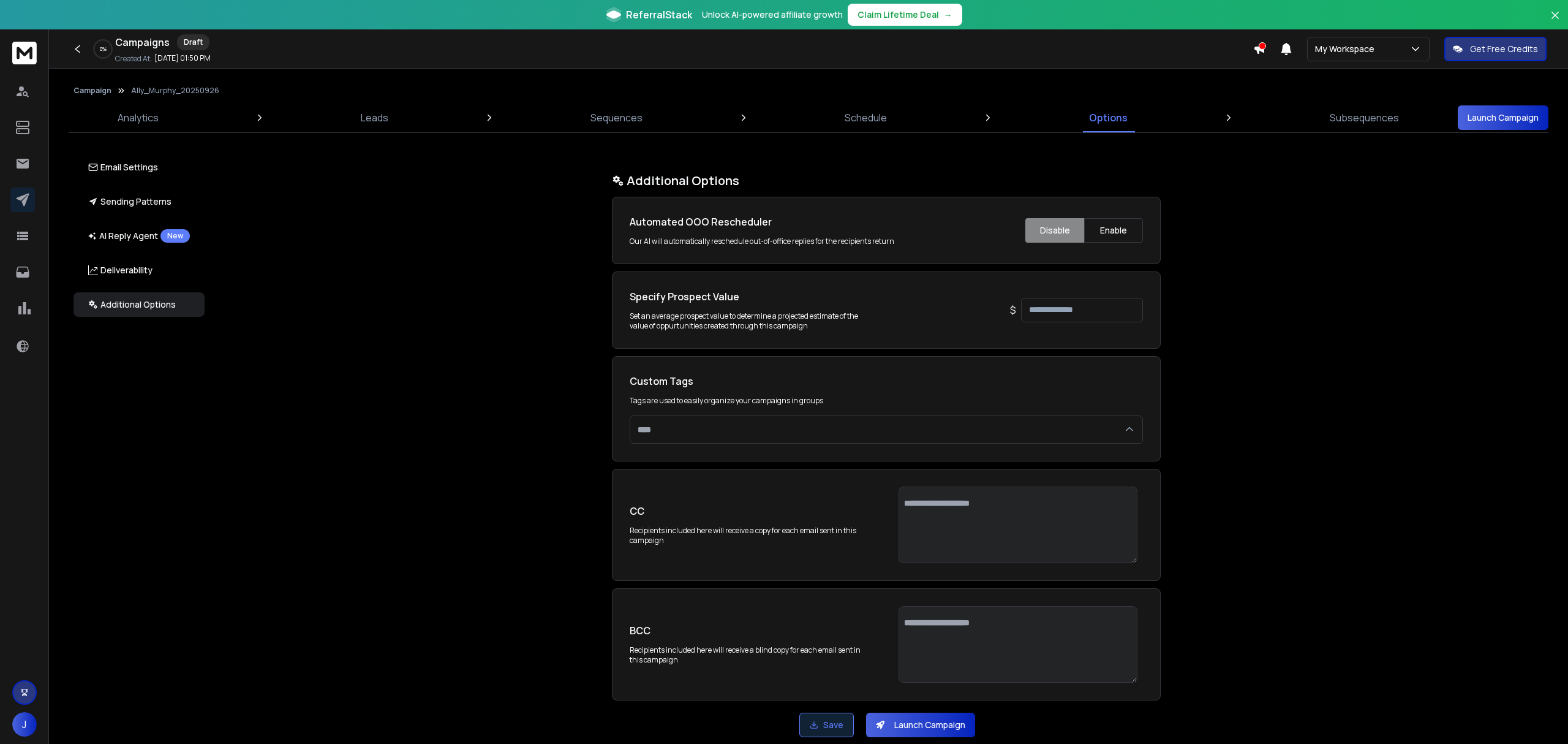
click at [841, 718] on button "Save" at bounding box center [827, 724] width 55 height 24
click at [24, 204] on icon at bounding box center [23, 200] width 13 height 13
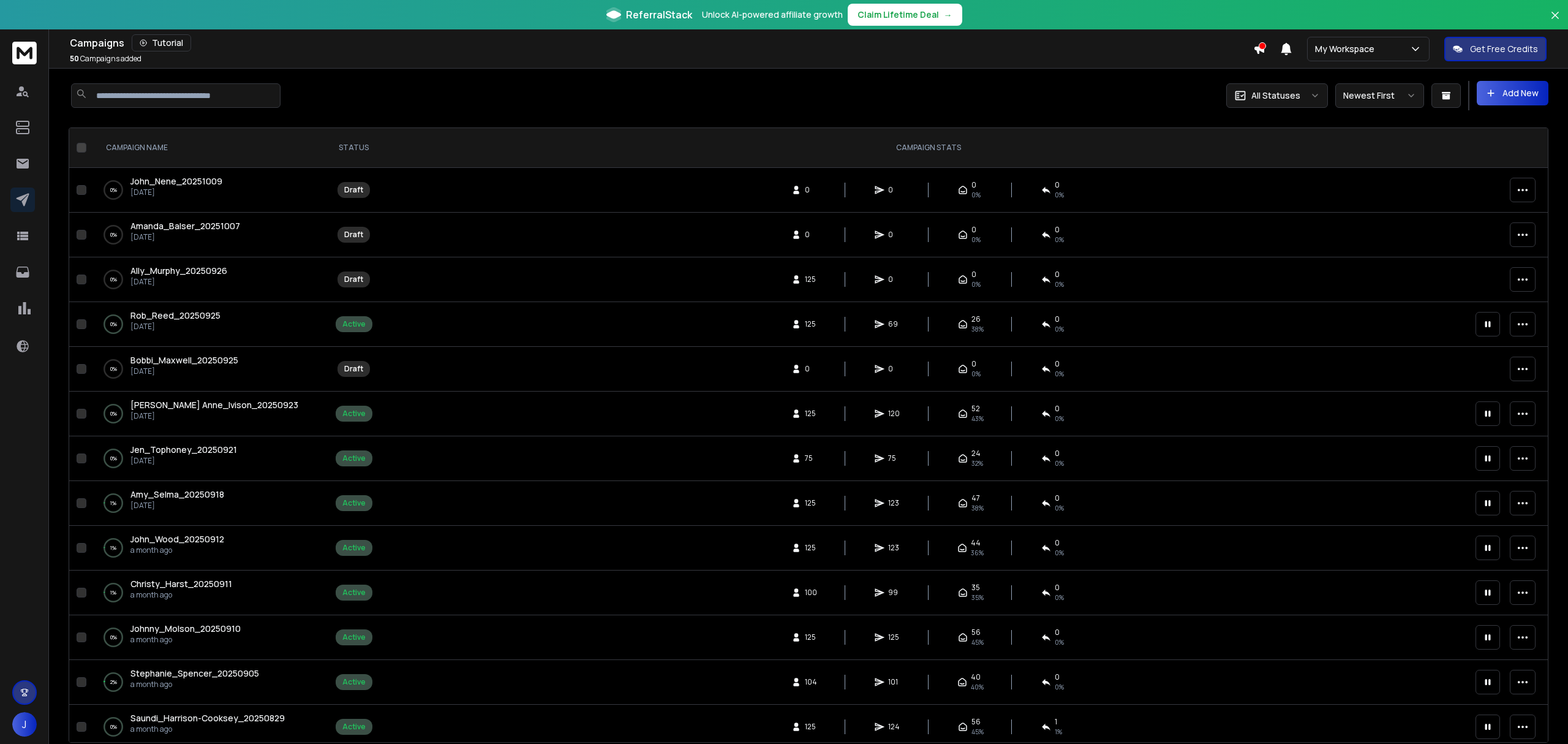
click at [131, 90] on input at bounding box center [176, 95] width 210 height 24
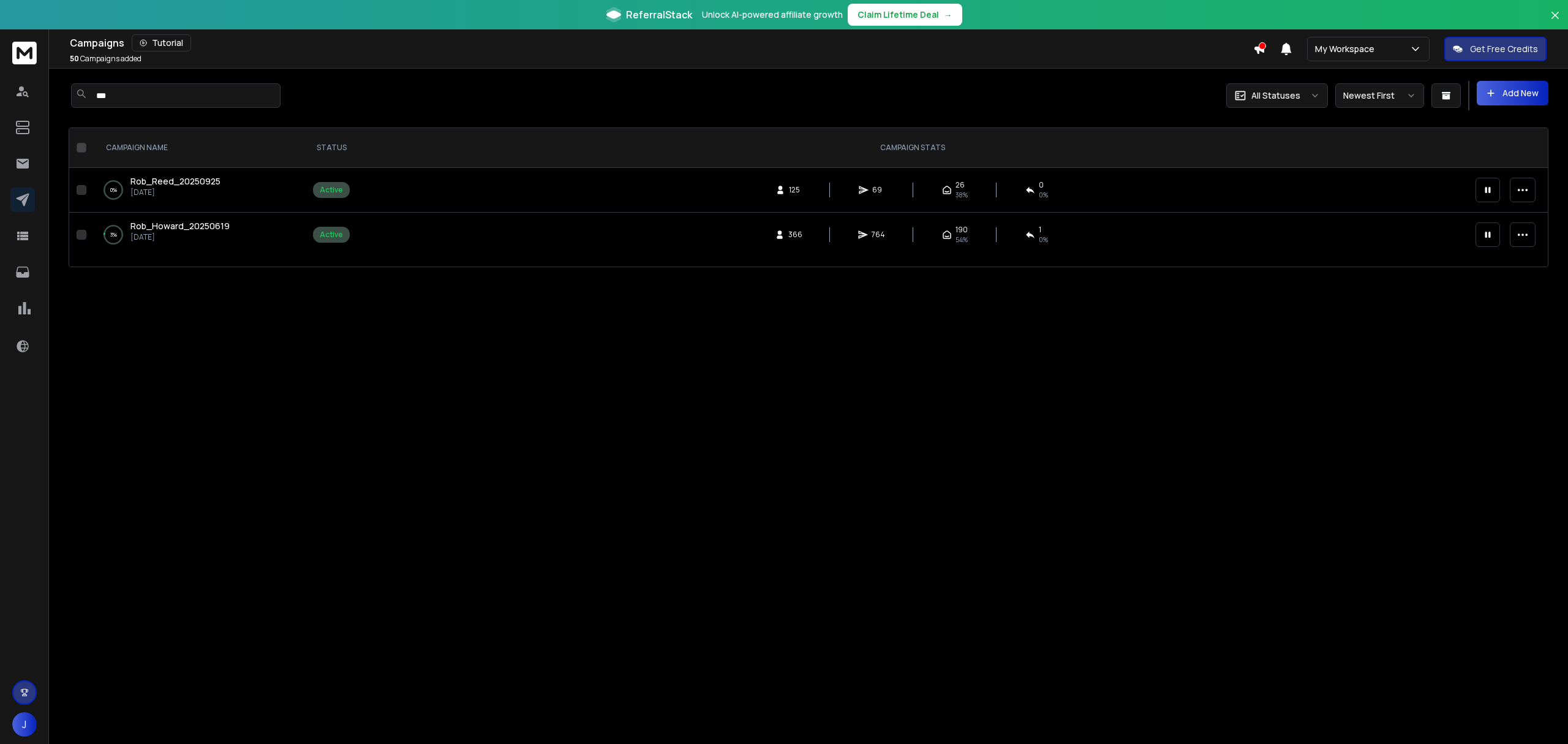
type input "***"
click at [154, 227] on span "Rob_Howard_20250619" at bounding box center [180, 225] width 99 height 12
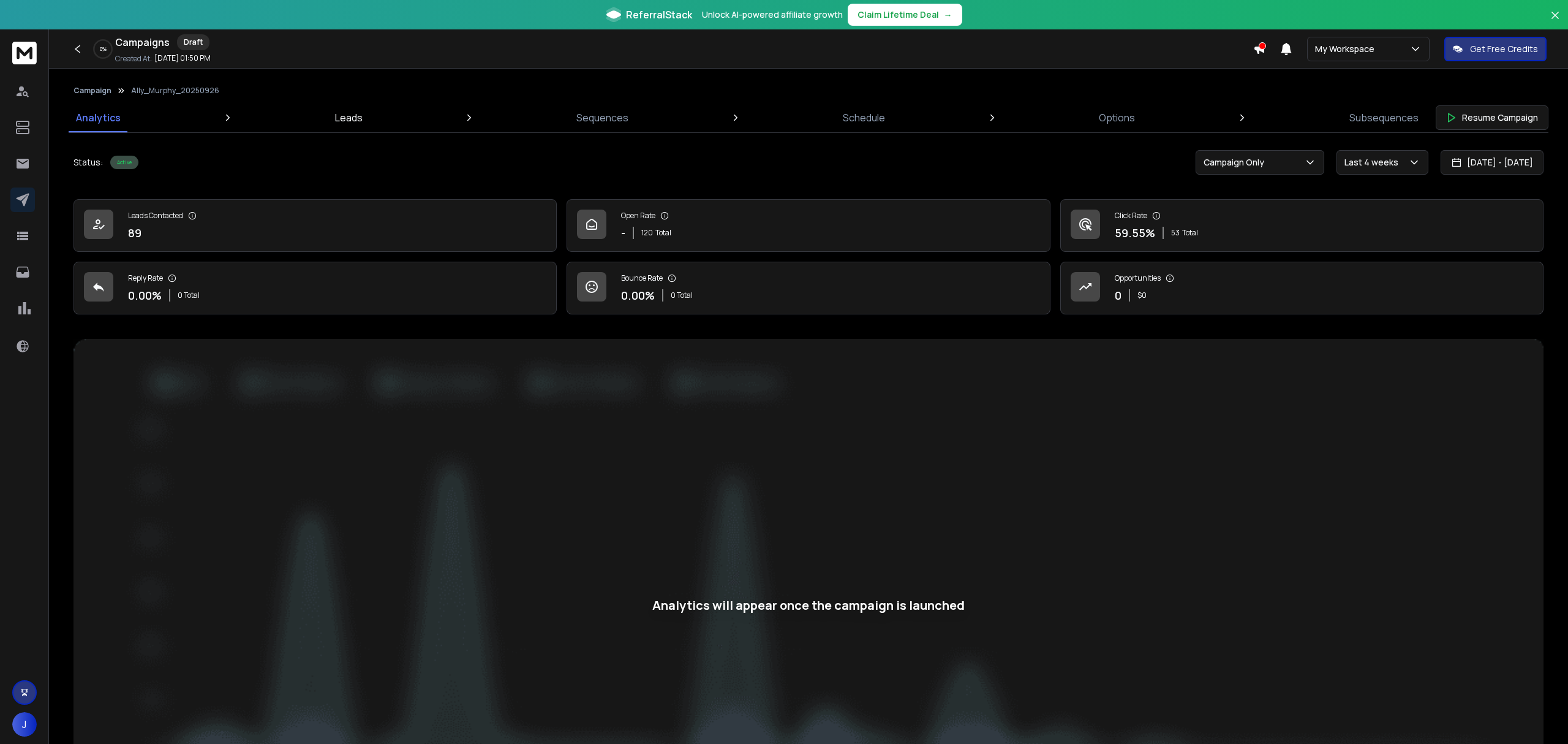
click at [358, 120] on p "Leads" at bounding box center [349, 117] width 28 height 14
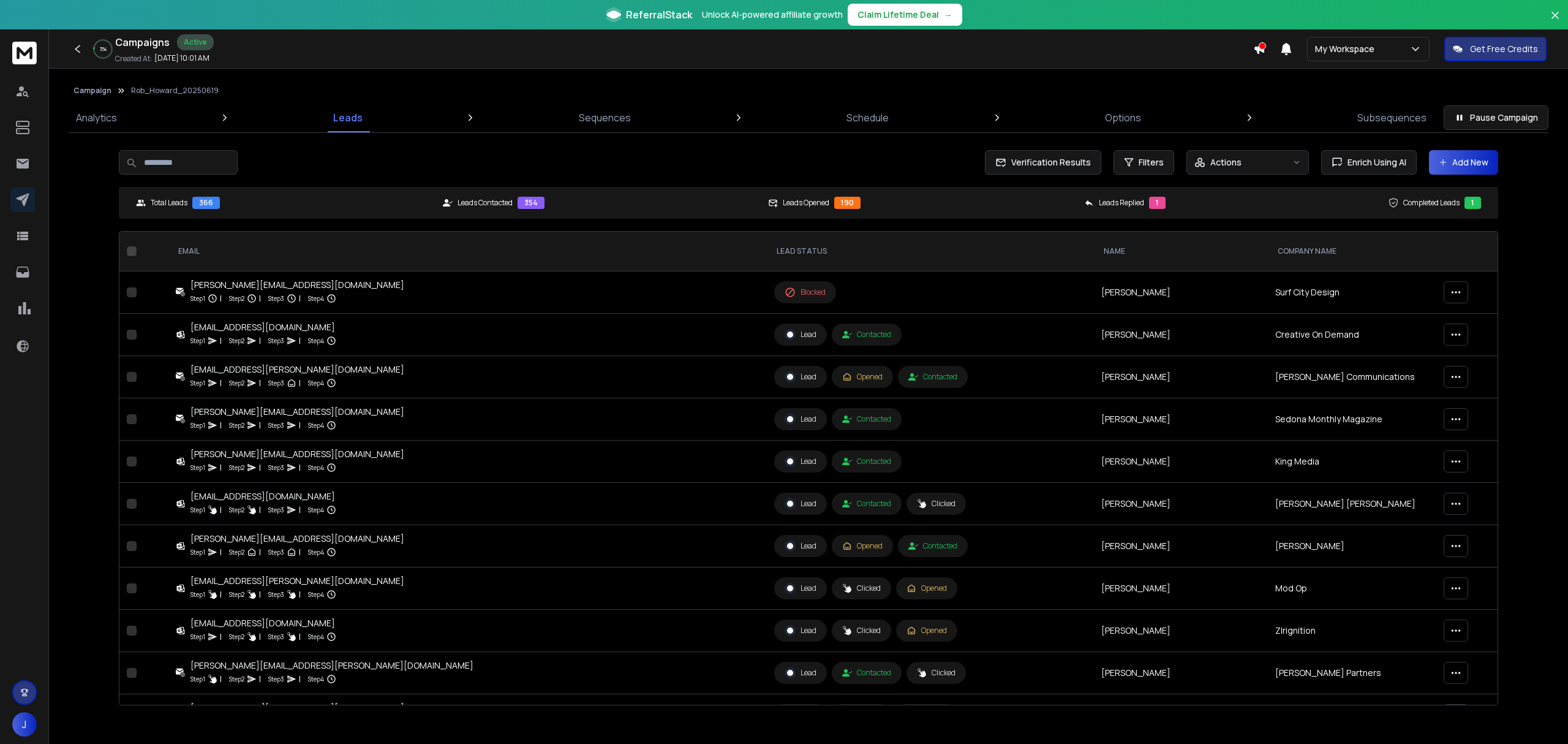
click at [1473, 164] on button "Add New" at bounding box center [1464, 162] width 69 height 24
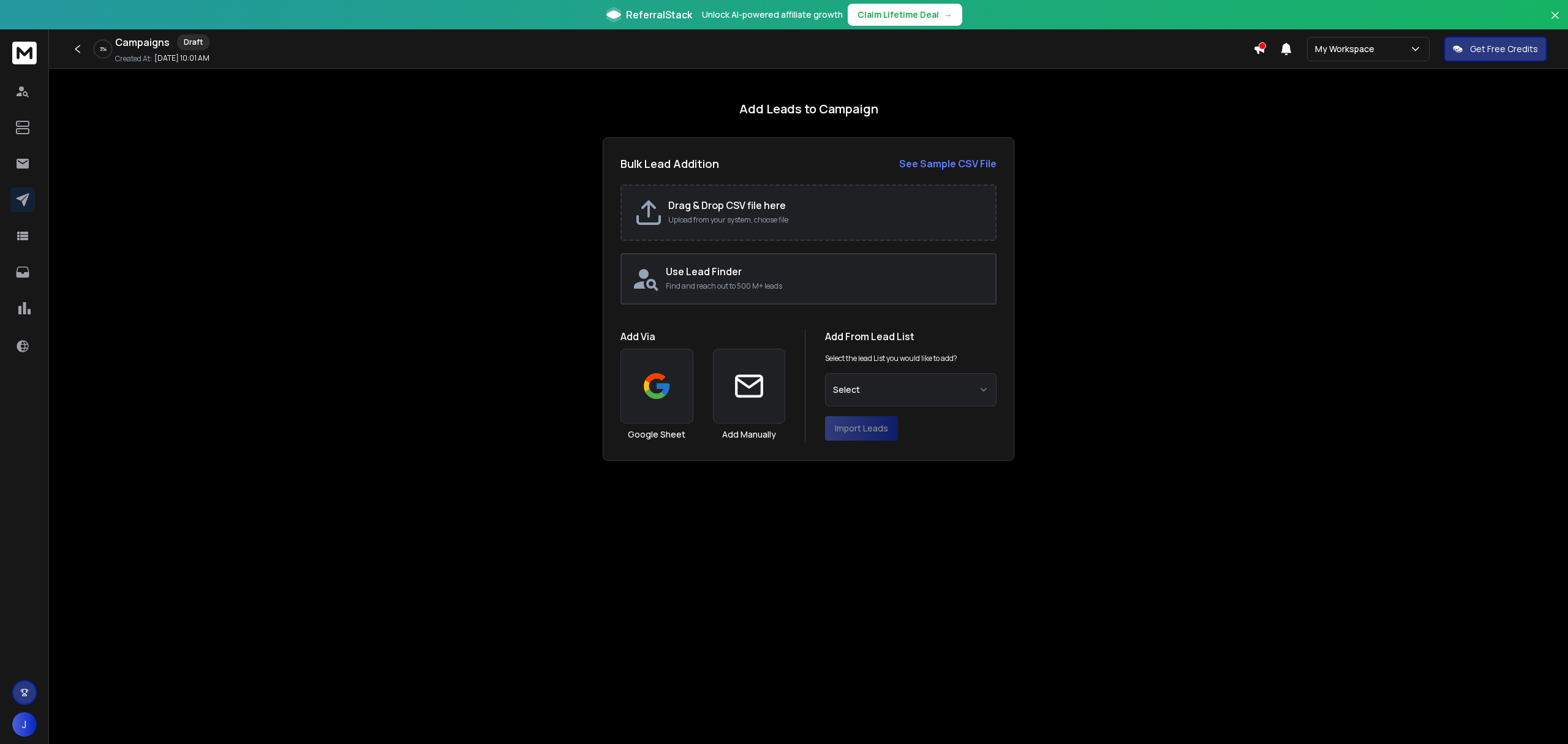
click at [726, 215] on p "Upload from your system, choose file" at bounding box center [826, 220] width 315 height 10
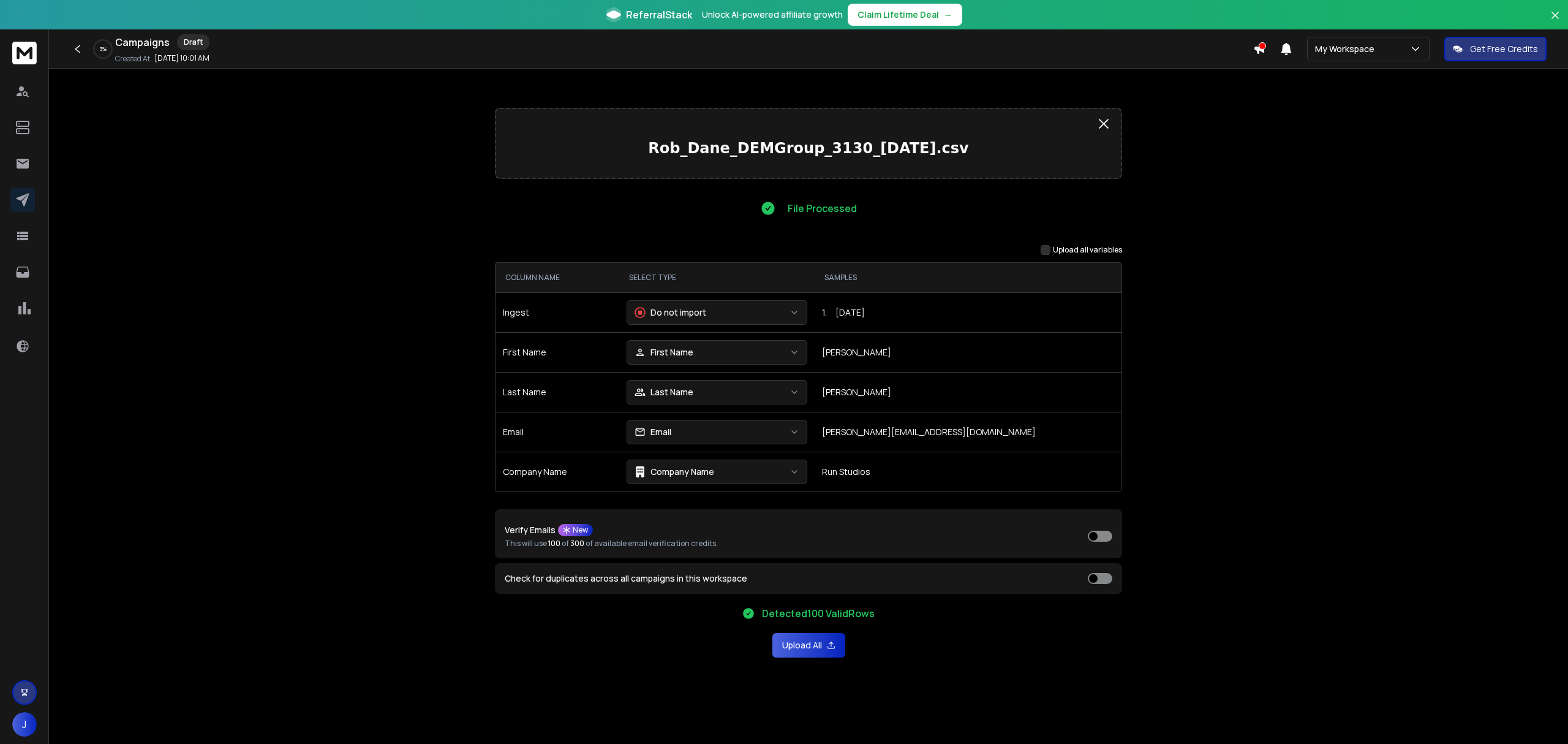
click at [809, 642] on button "Upload All" at bounding box center [809, 645] width 73 height 24
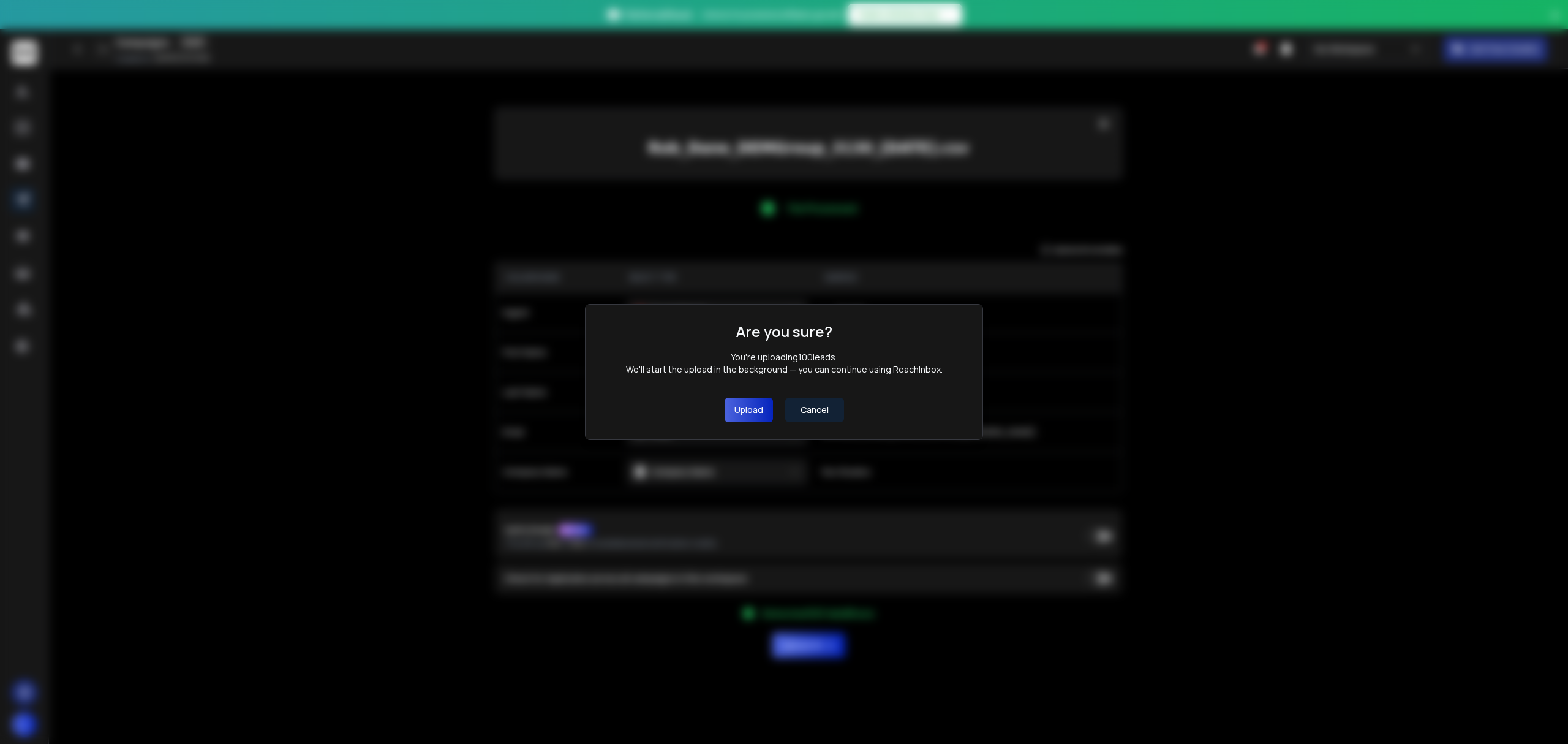
click at [738, 407] on button "Upload" at bounding box center [749, 409] width 49 height 24
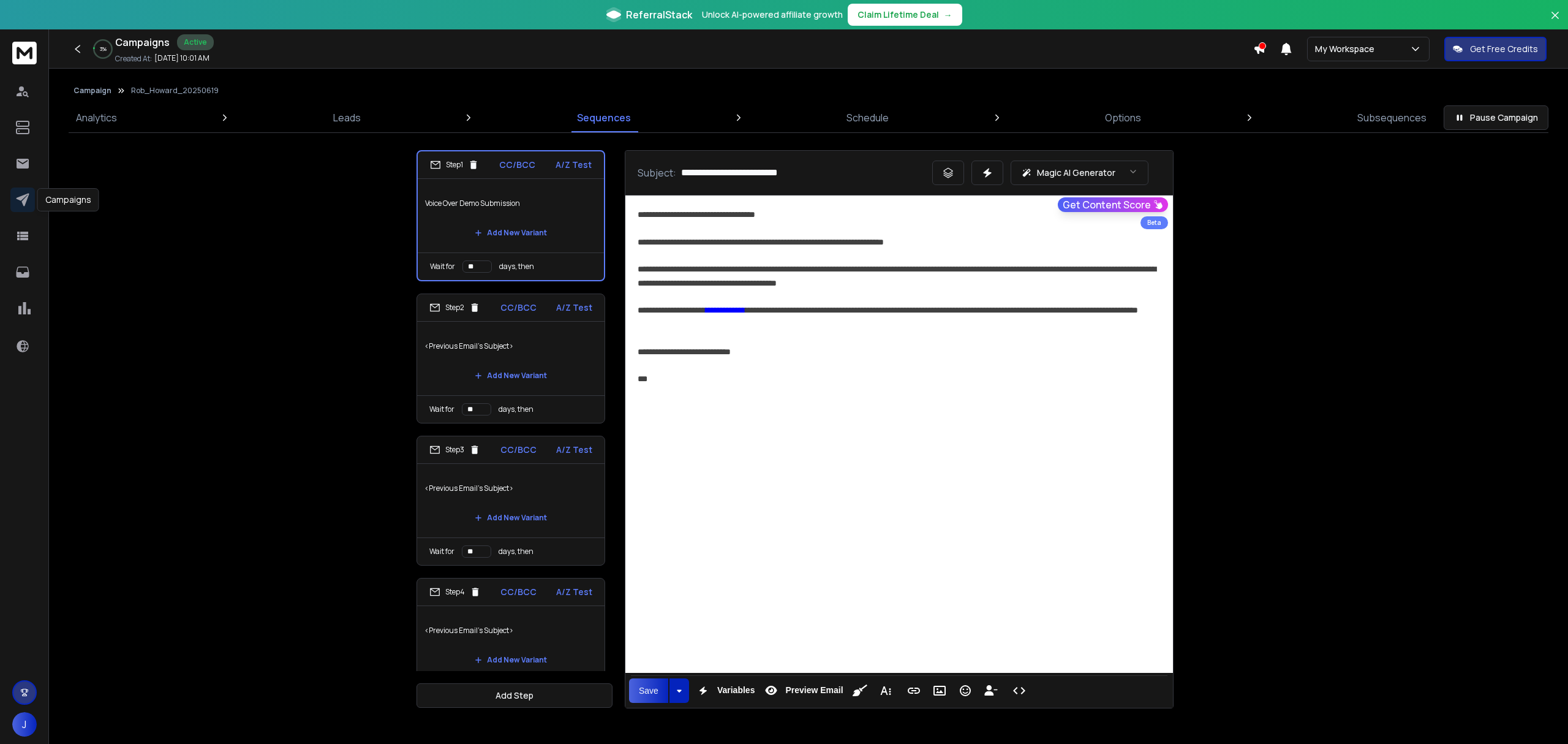
click at [23, 194] on icon at bounding box center [23, 200] width 14 height 14
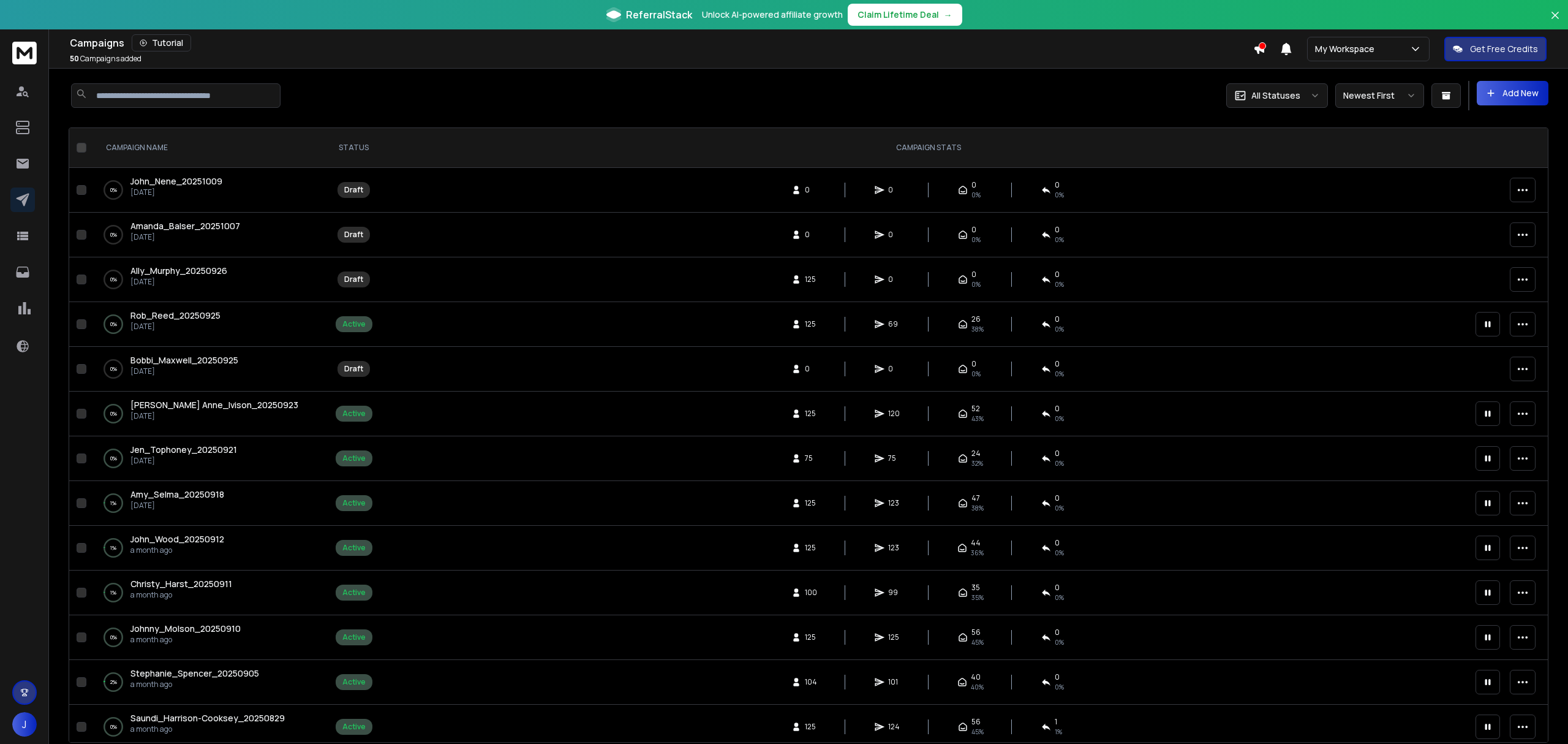
click at [166, 95] on input at bounding box center [176, 95] width 210 height 24
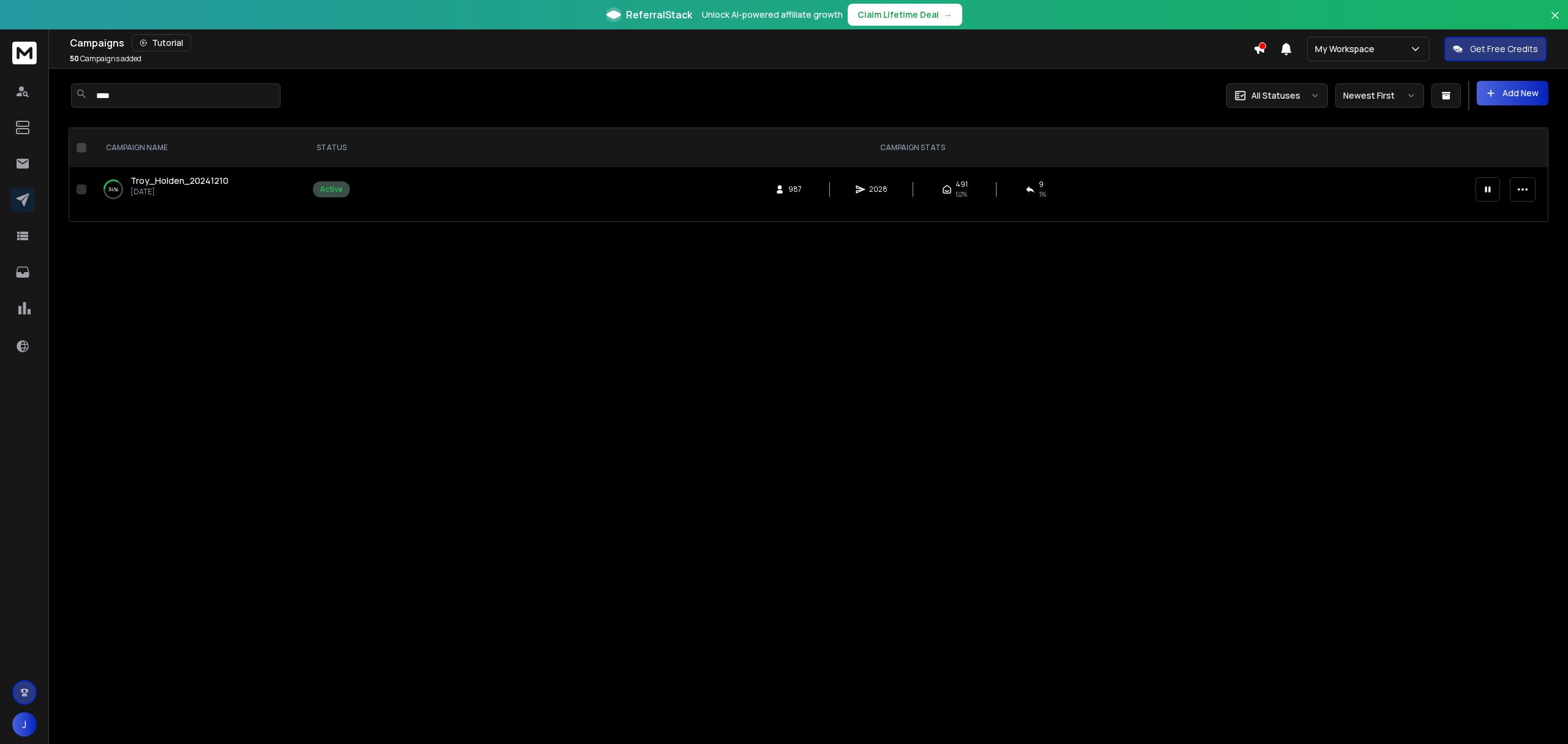
type input "****"
click at [162, 178] on span "Troy_Holden_20241210" at bounding box center [179, 180] width 98 height 12
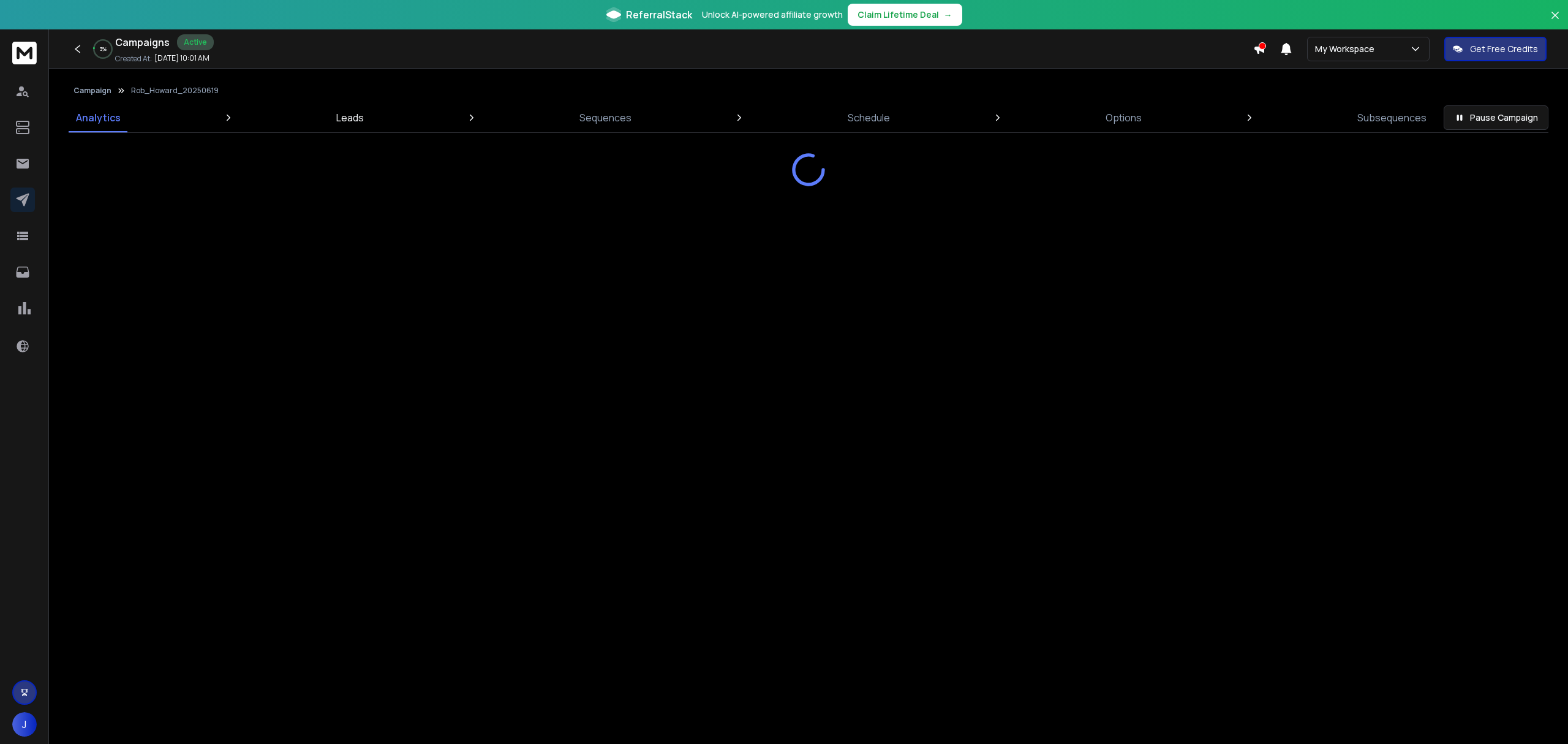
click at [358, 119] on p "Leads" at bounding box center [349, 117] width 28 height 14
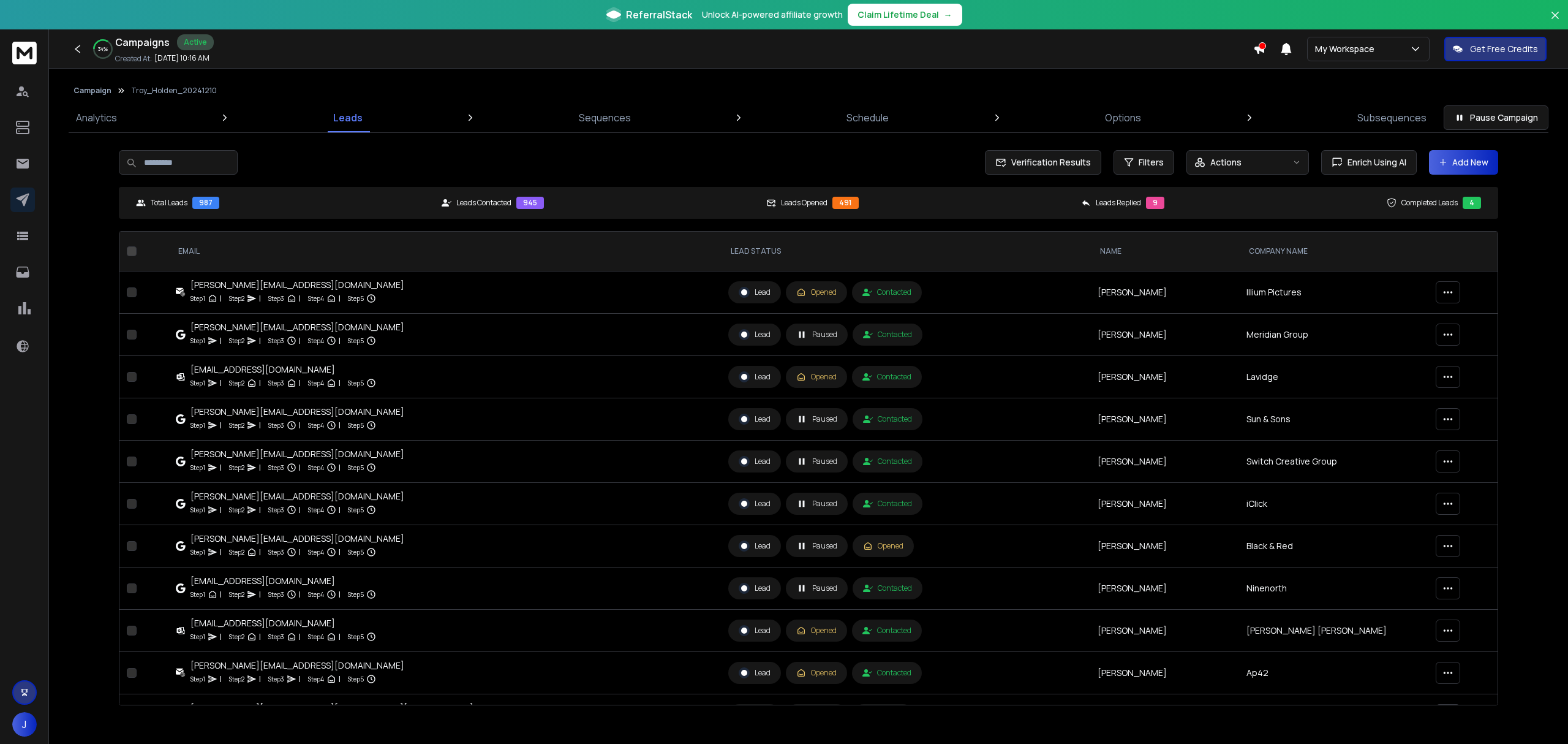
click at [1473, 160] on button "Add New" at bounding box center [1464, 162] width 69 height 24
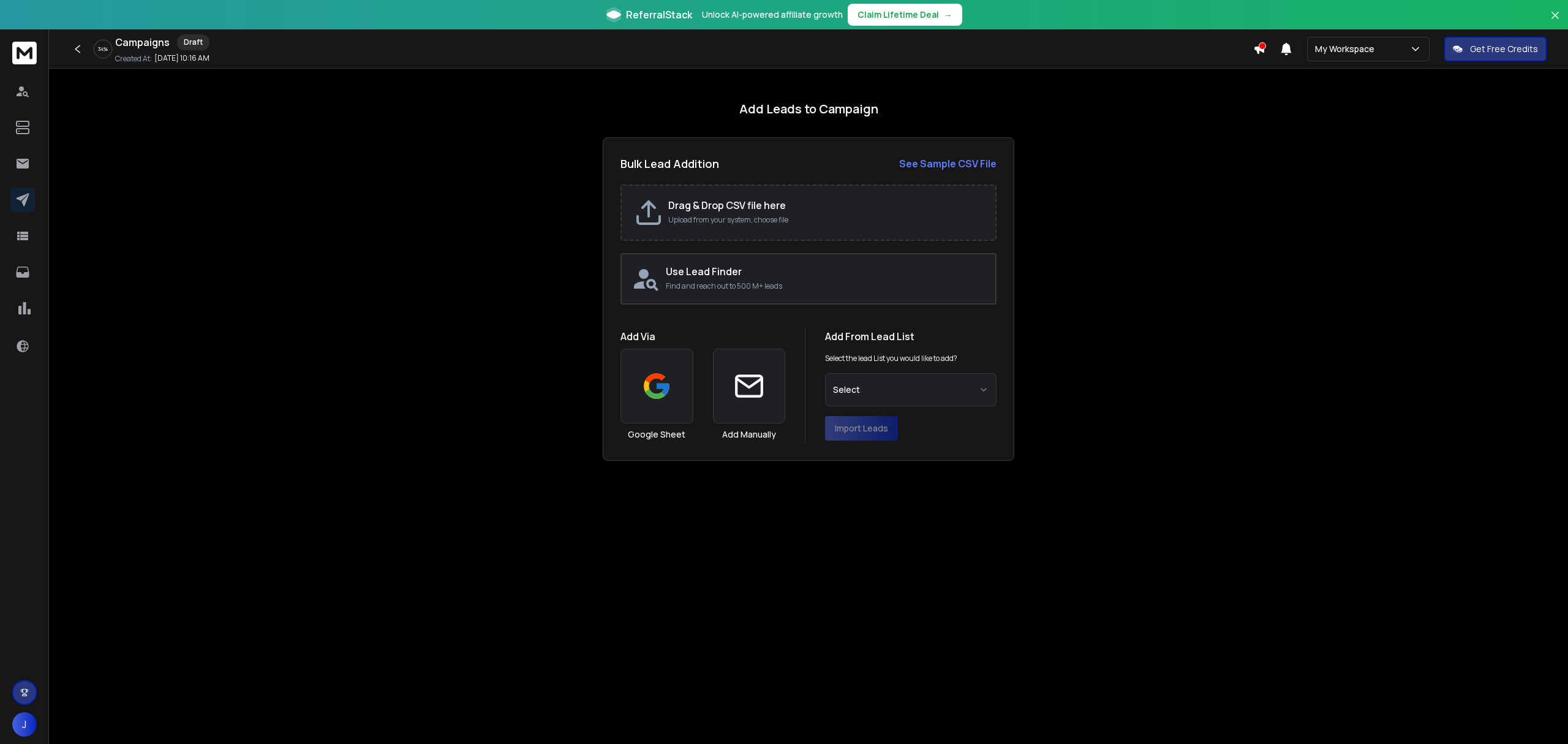
click at [783, 219] on p "Upload from your system, choose file" at bounding box center [826, 220] width 315 height 10
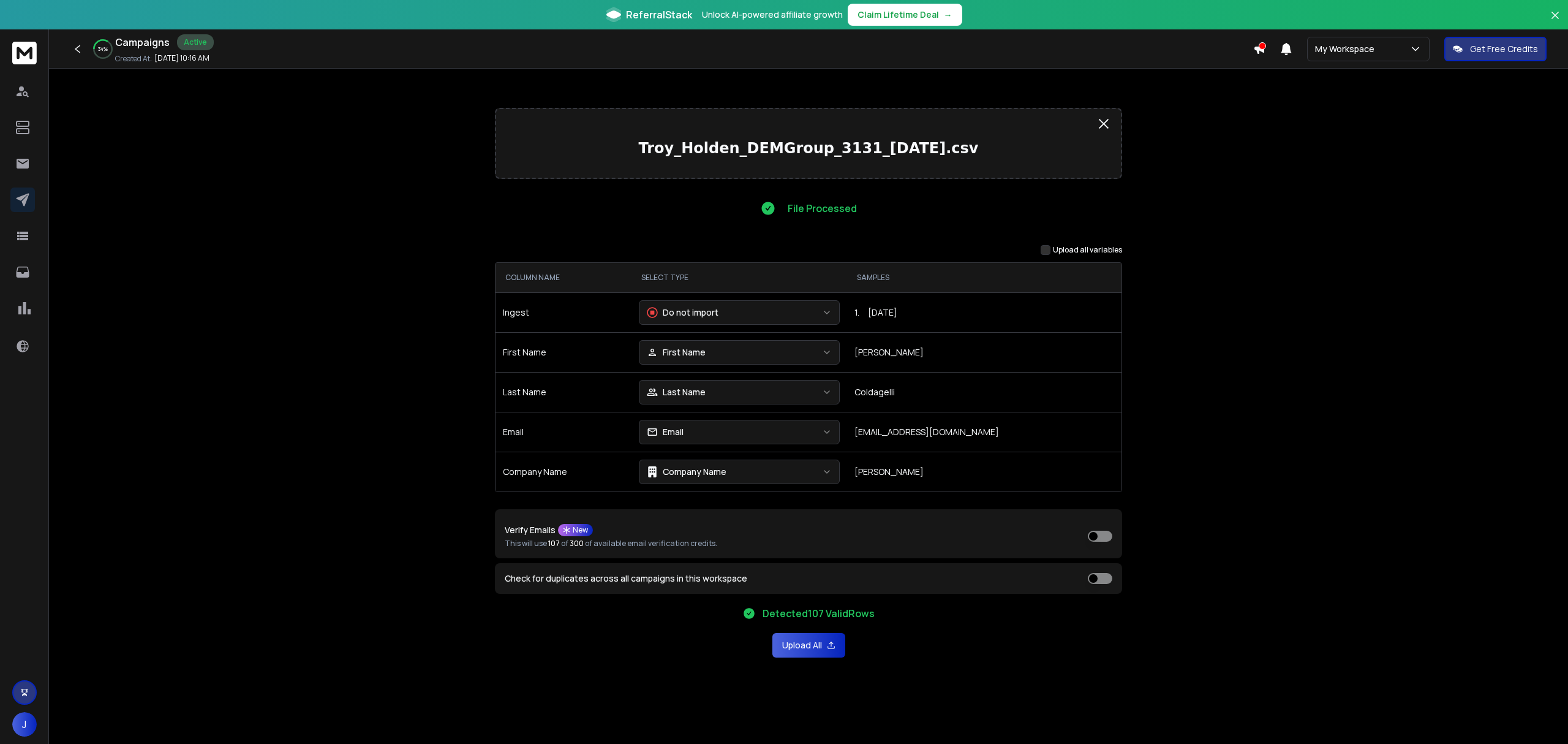
click at [810, 643] on button "Upload All" at bounding box center [809, 645] width 73 height 24
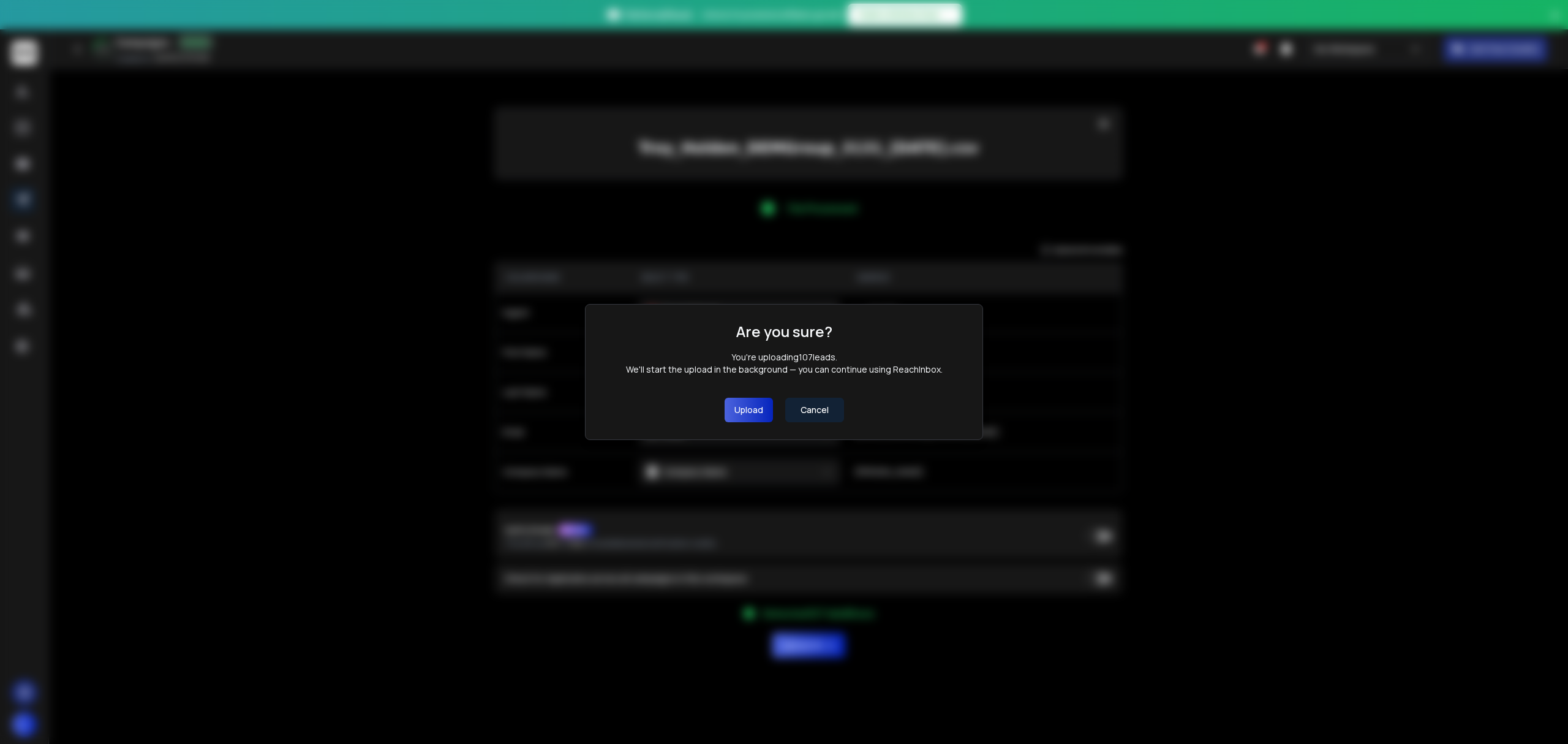
click at [746, 400] on button "Upload" at bounding box center [749, 409] width 49 height 24
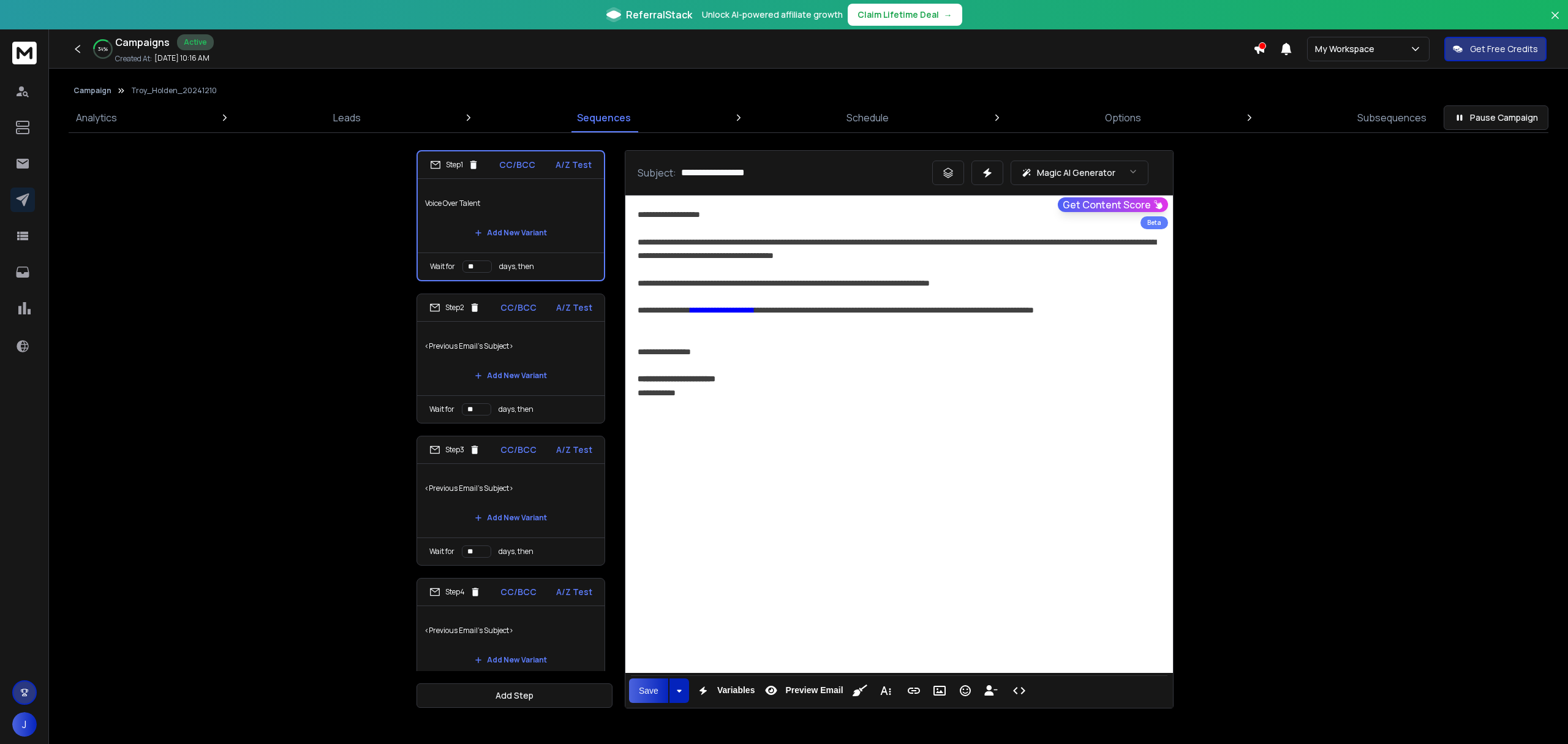
click at [229, 335] on div "**********" at bounding box center [808, 429] width 1480 height 568
